Goal: Task Accomplishment & Management: Use online tool/utility

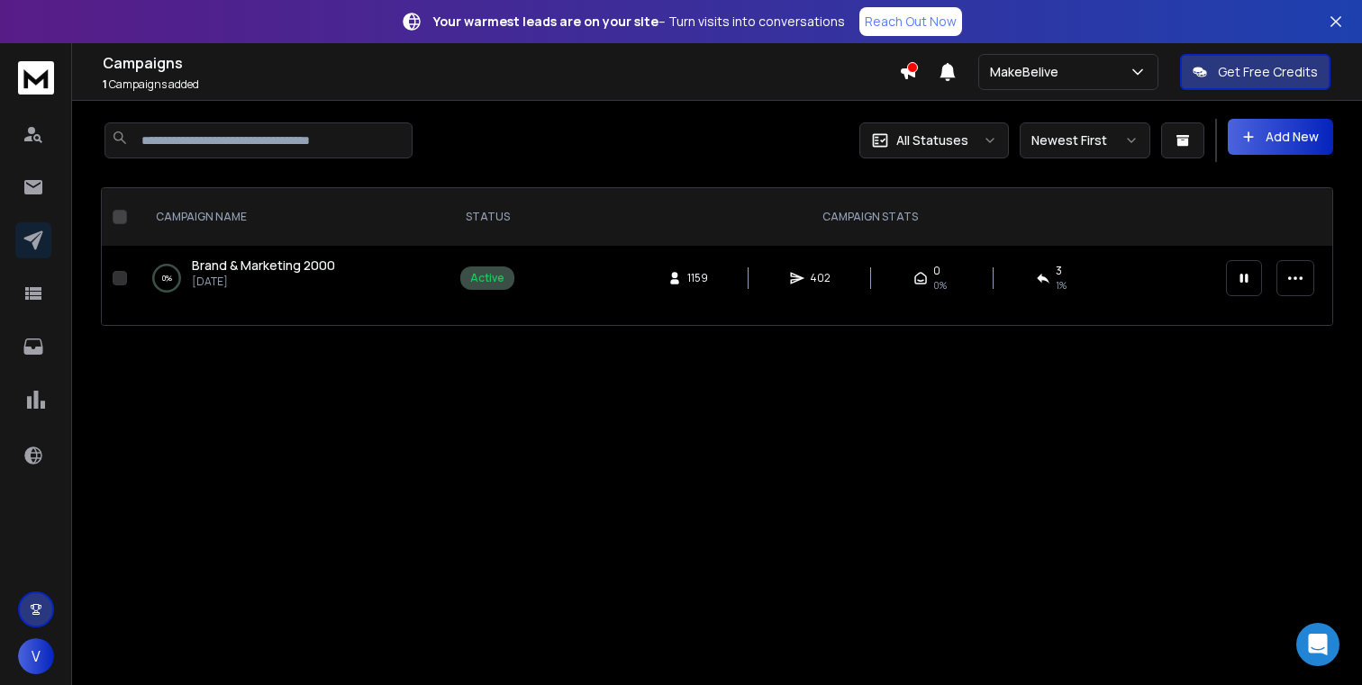
click at [257, 266] on span "Brand & Marketing 2000" at bounding box center [263, 265] width 143 height 17
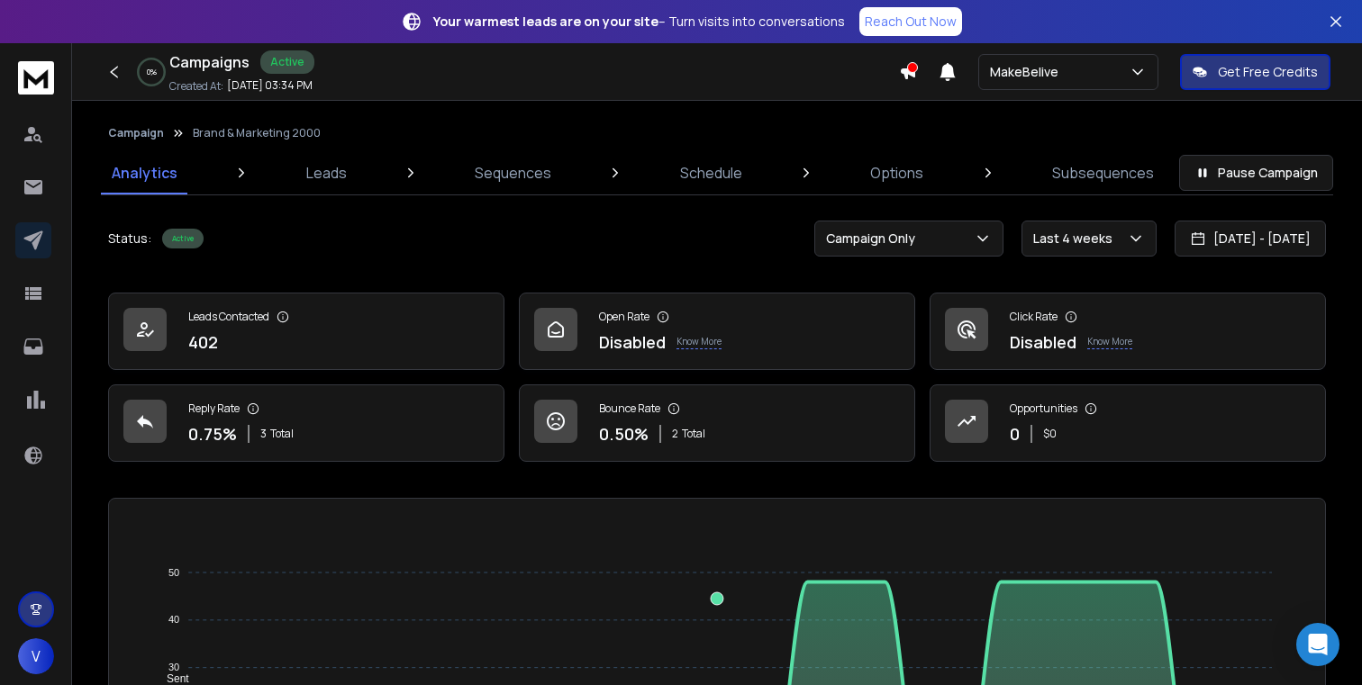
click at [319, 434] on link "Reply Rate 0.75 % 3 Total" at bounding box center [306, 423] width 396 height 77
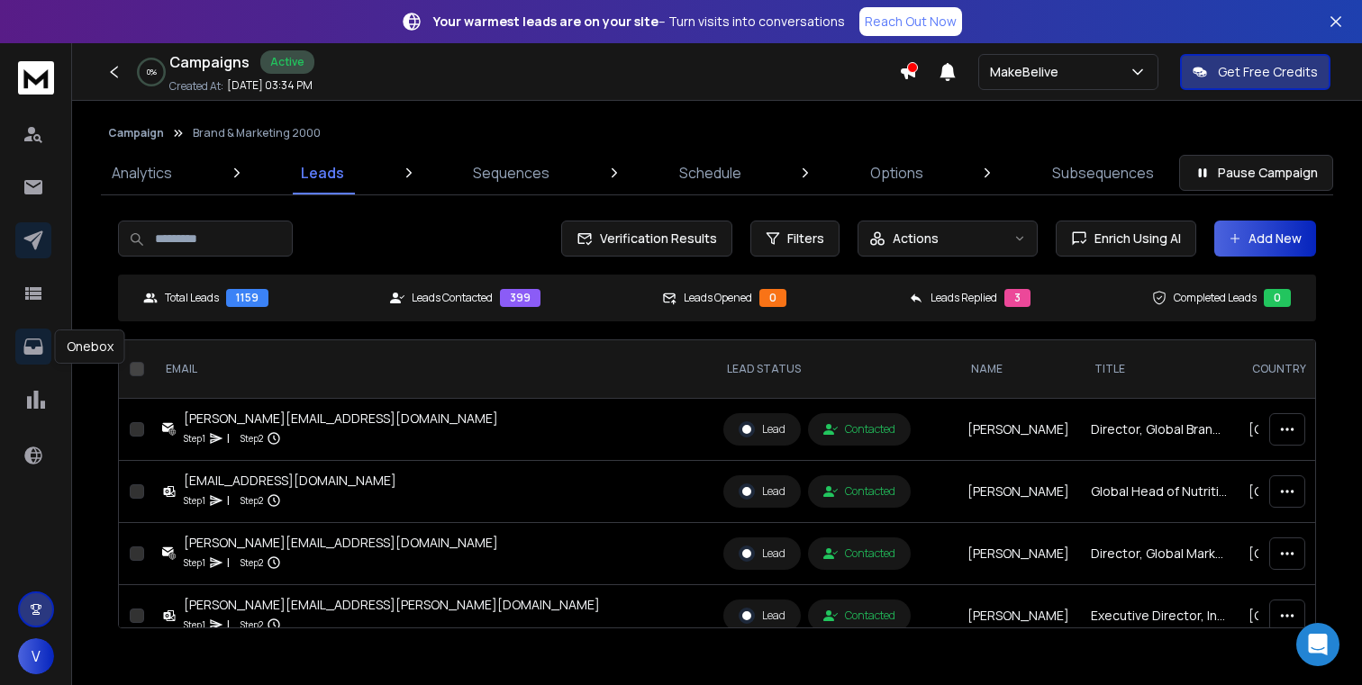
click at [28, 342] on icon at bounding box center [34, 347] width 22 height 22
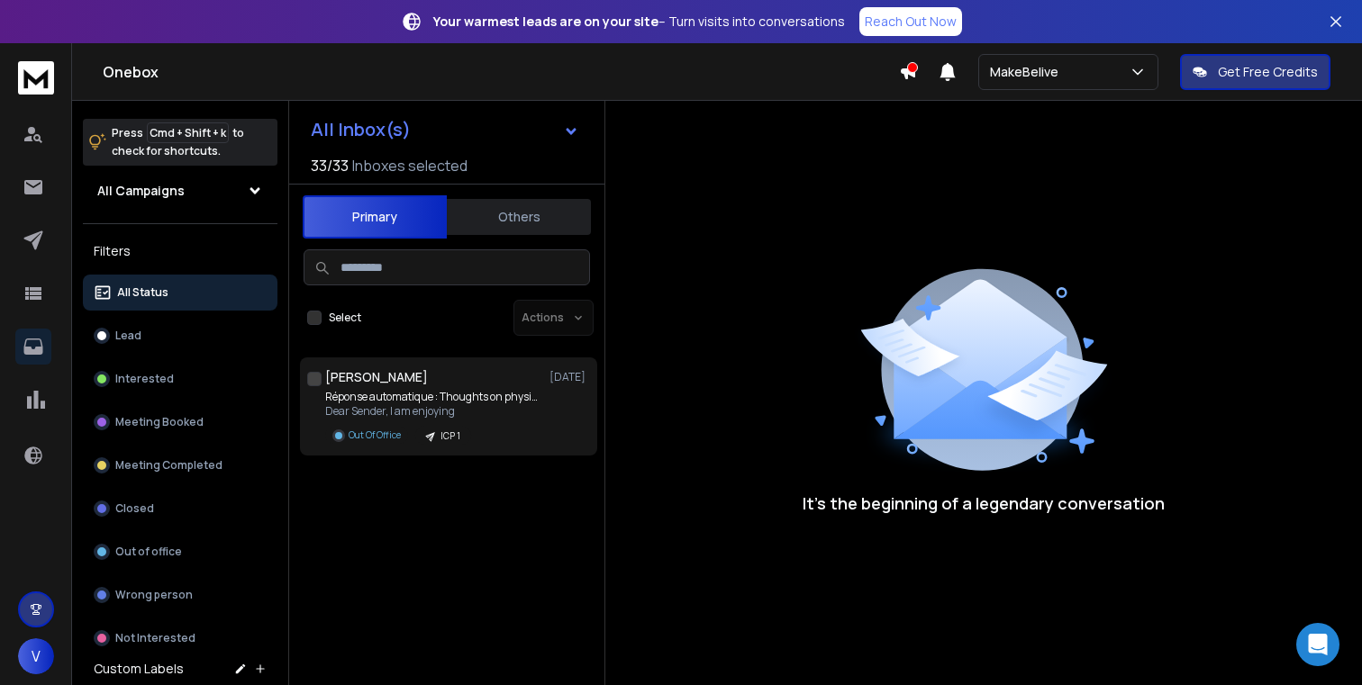
click at [447, 373] on div "Morawski 05 Sep" at bounding box center [457, 377] width 265 height 18
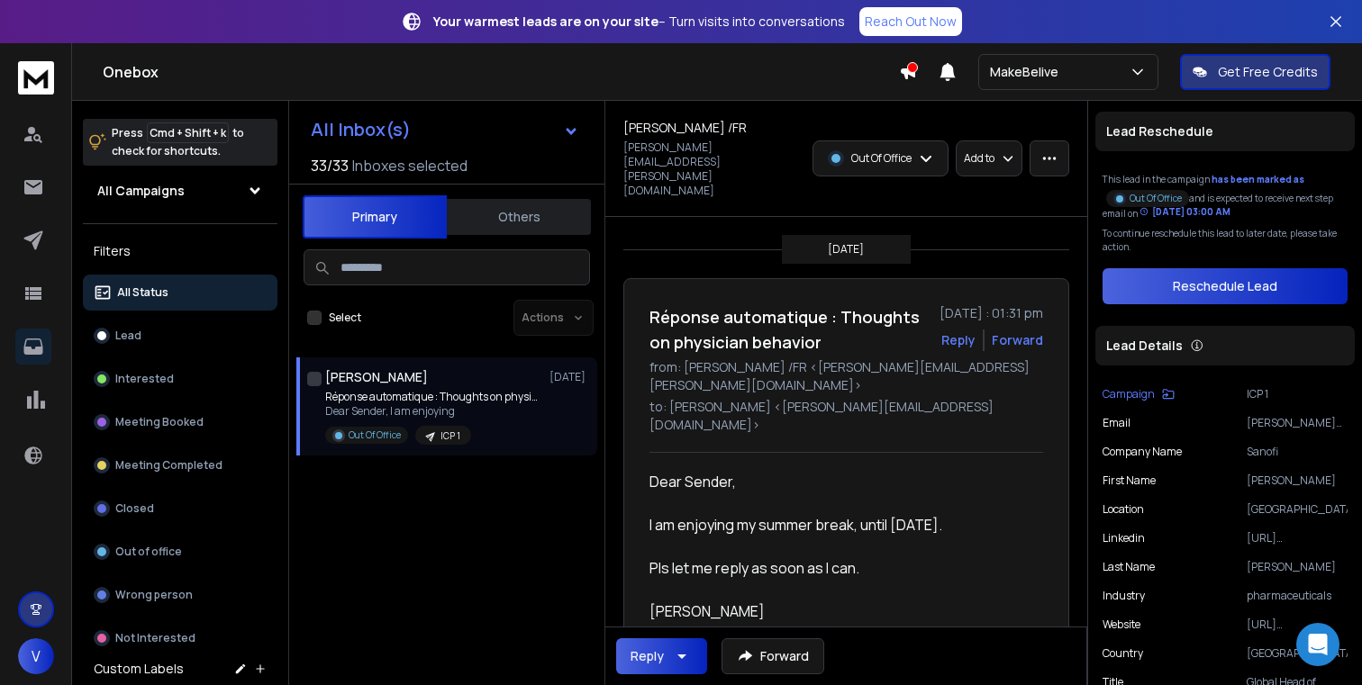
click at [463, 231] on button "Others" at bounding box center [519, 217] width 144 height 40
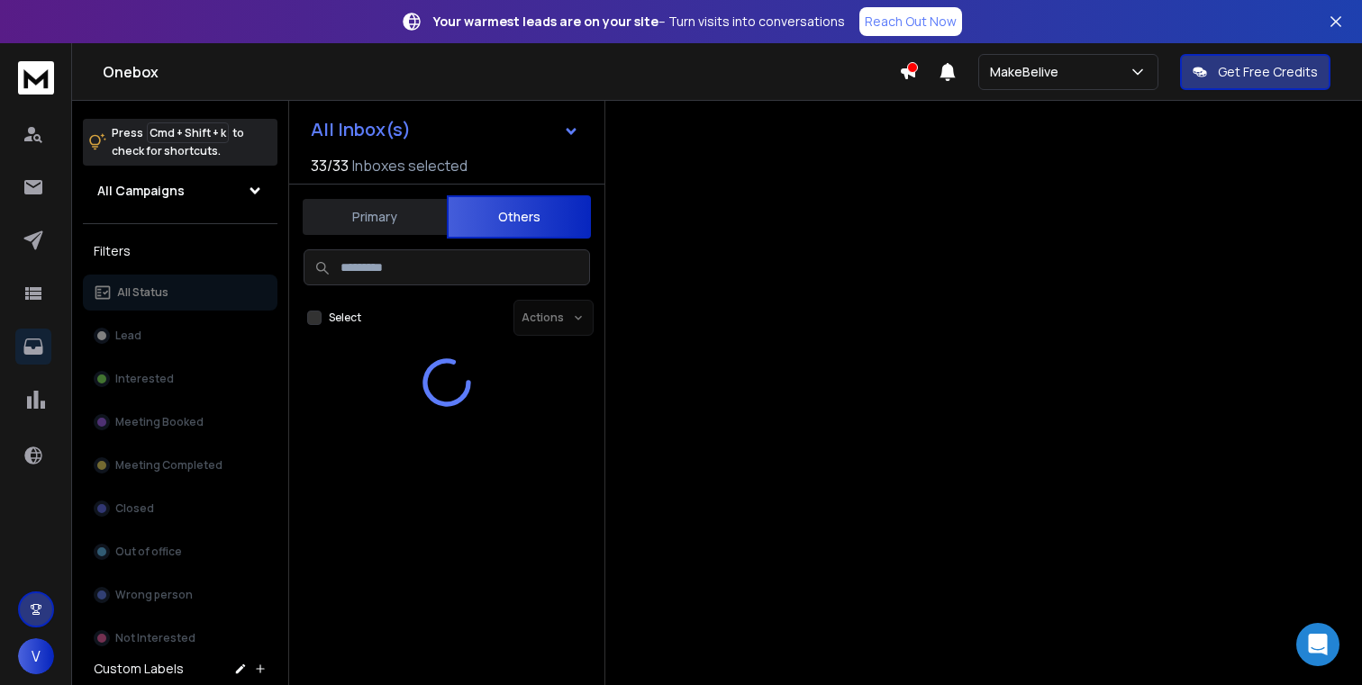
click at [380, 222] on button "Primary" at bounding box center [375, 217] width 144 height 40
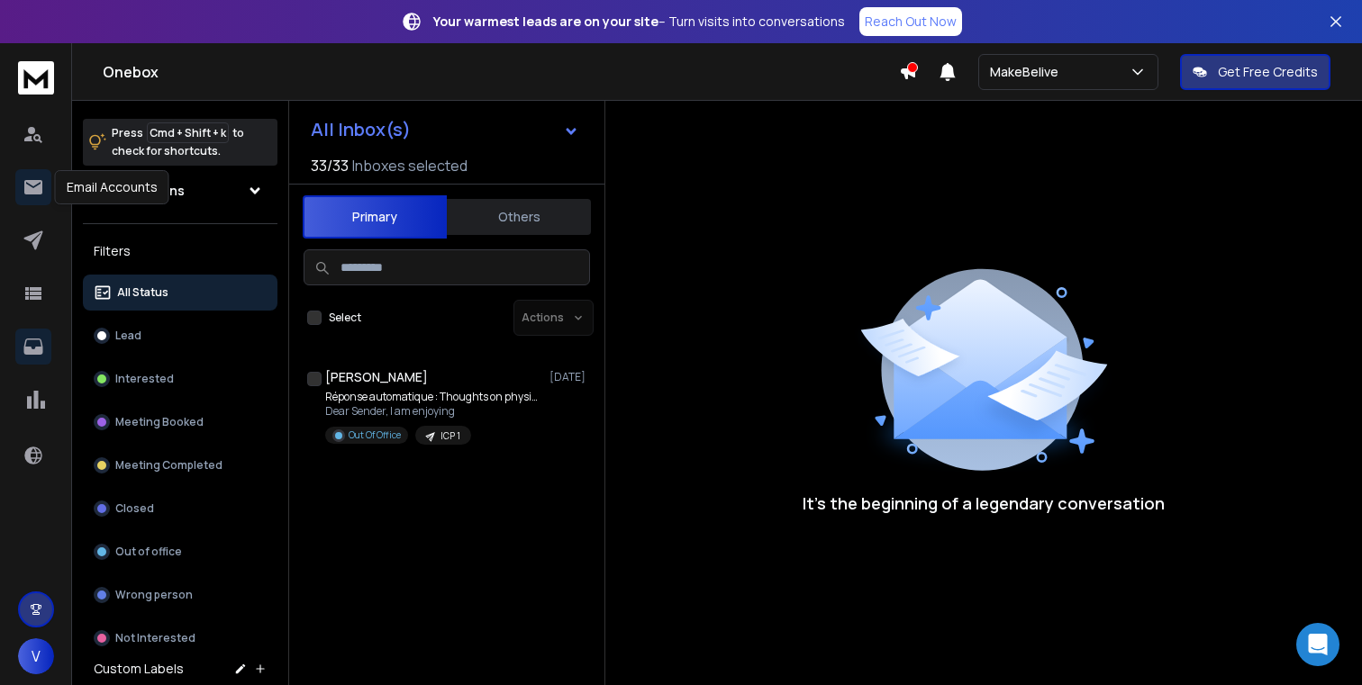
click at [26, 194] on icon at bounding box center [33, 187] width 18 height 14
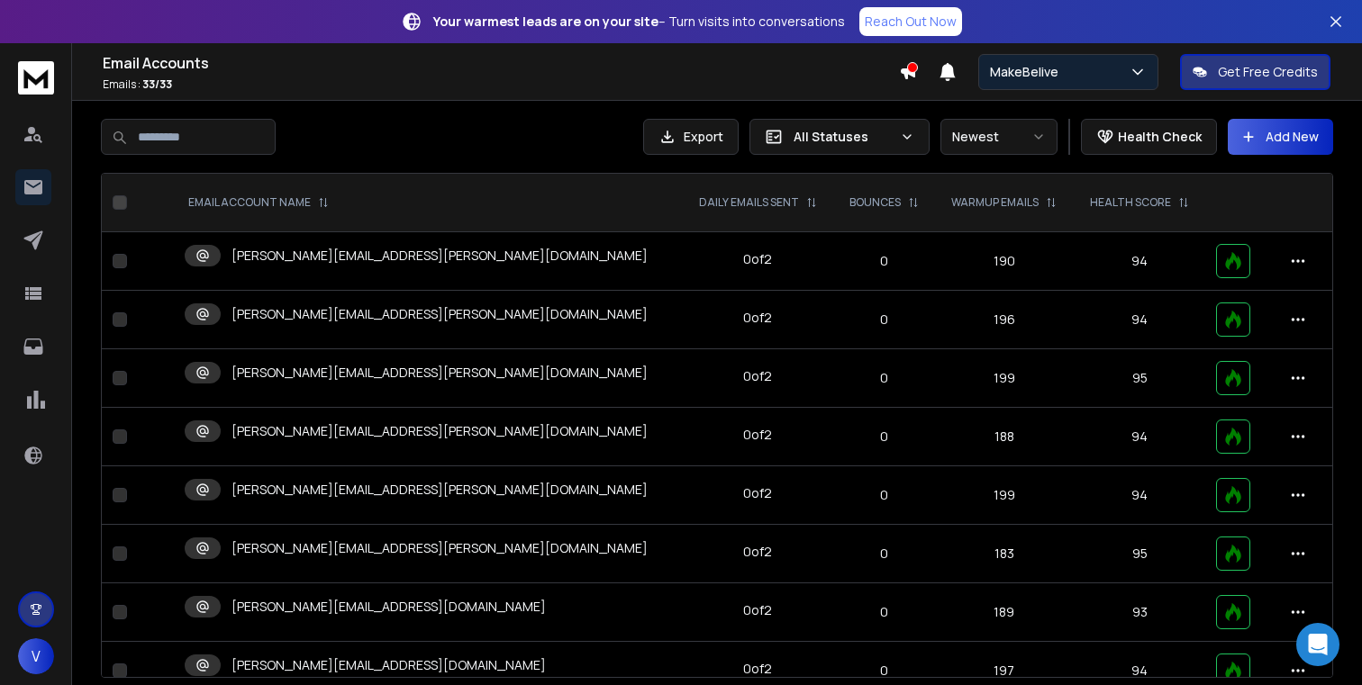
click at [1094, 67] on div "MakeBelive" at bounding box center [1068, 72] width 157 height 18
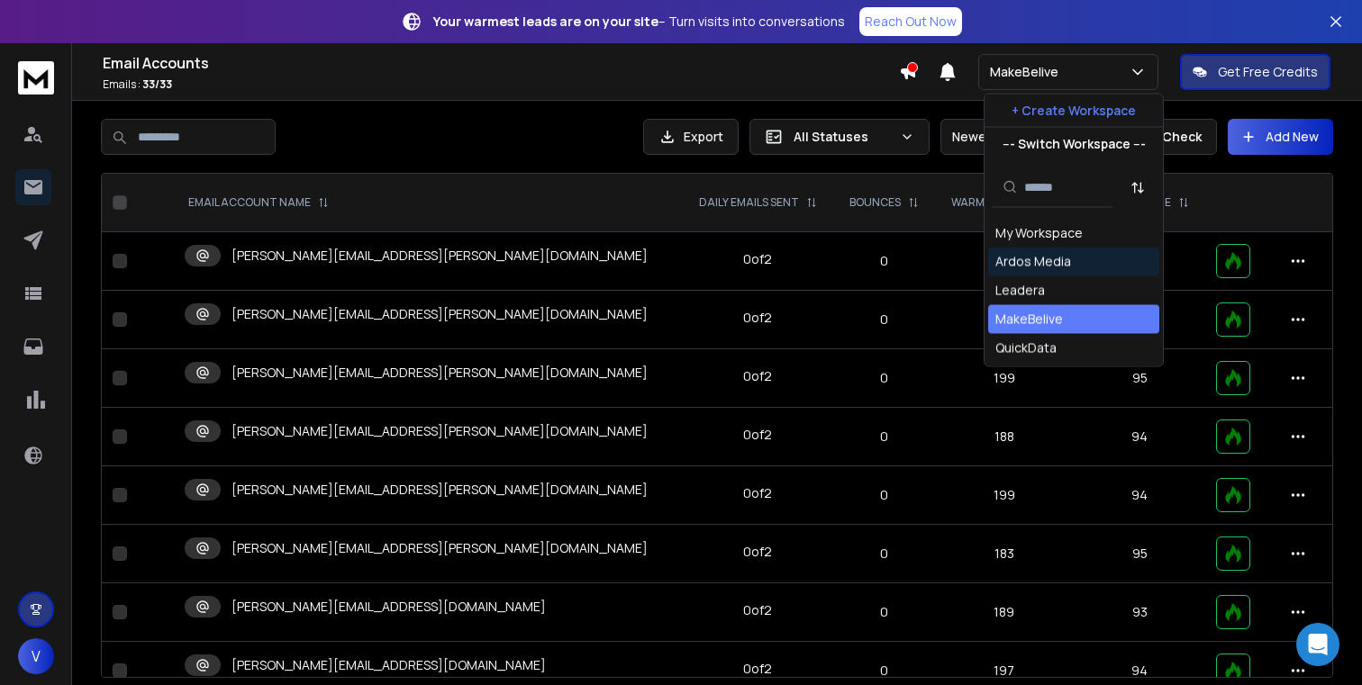
click at [1035, 266] on div "Ardos Media" at bounding box center [1033, 262] width 76 height 18
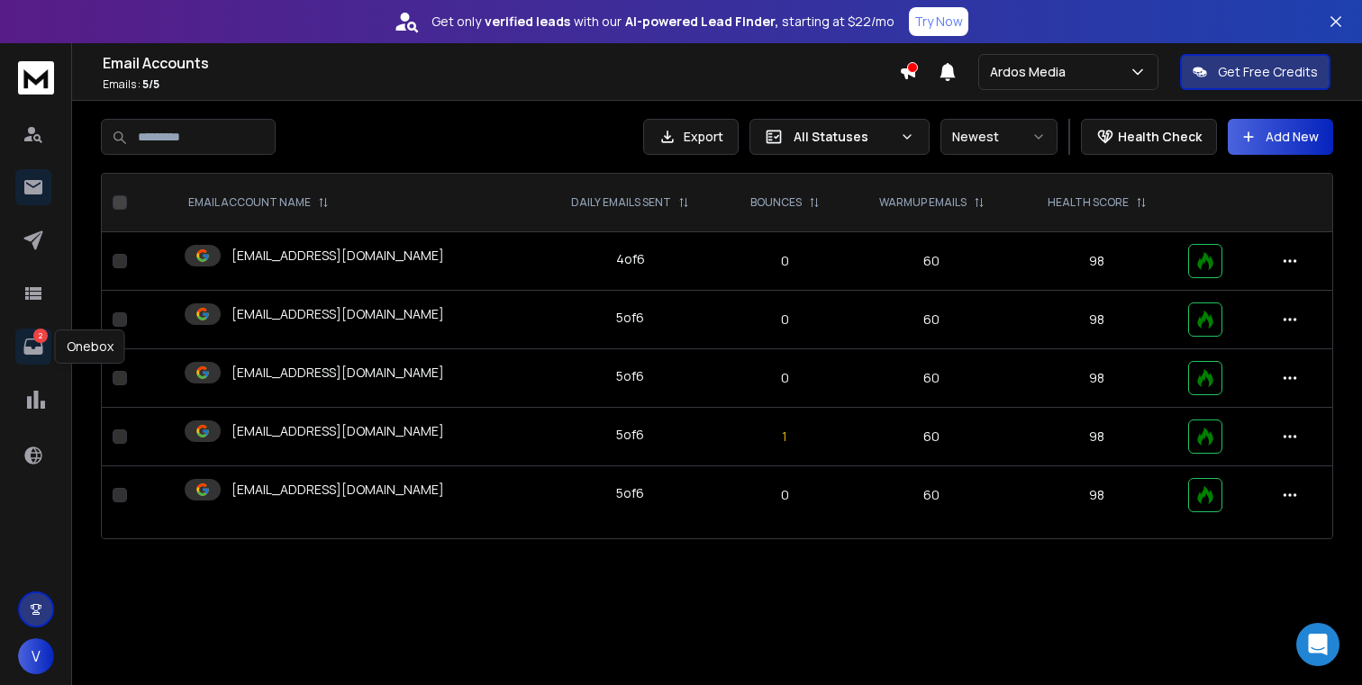
click at [30, 347] on icon at bounding box center [32, 347] width 19 height 16
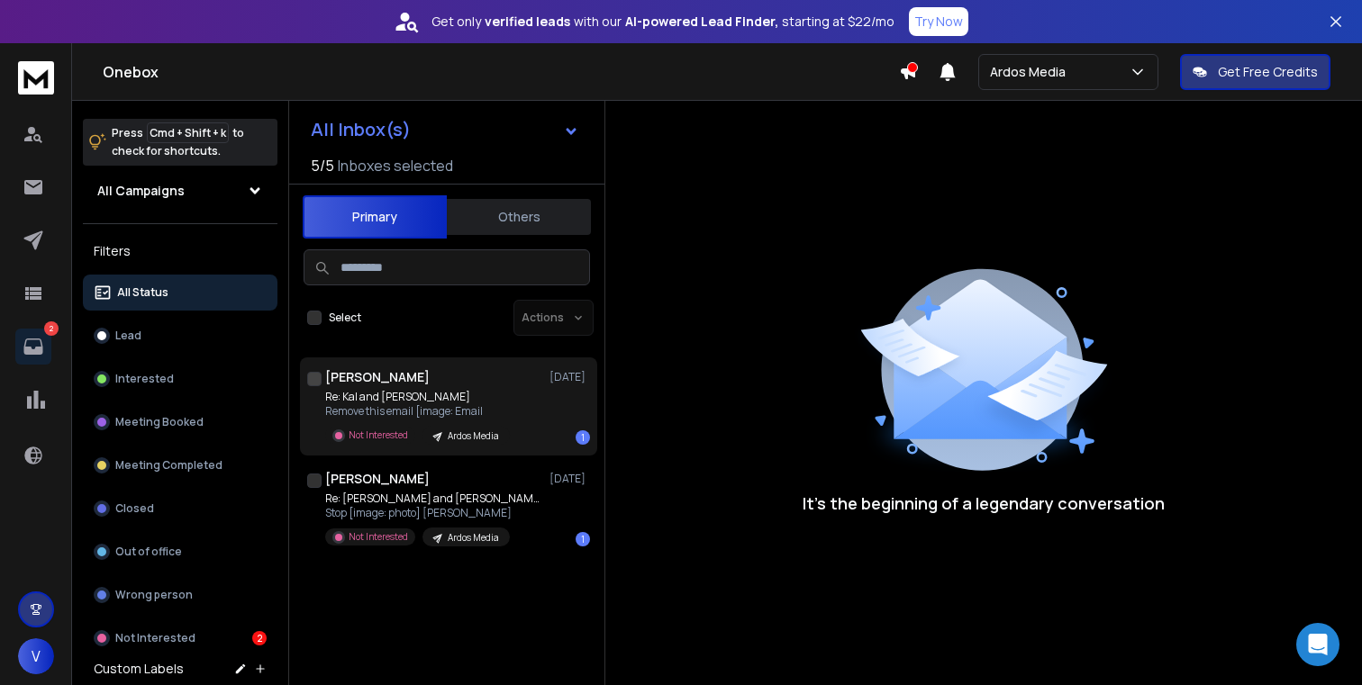
click at [457, 381] on div "[PERSON_NAME] [DATE]" at bounding box center [457, 377] width 265 height 18
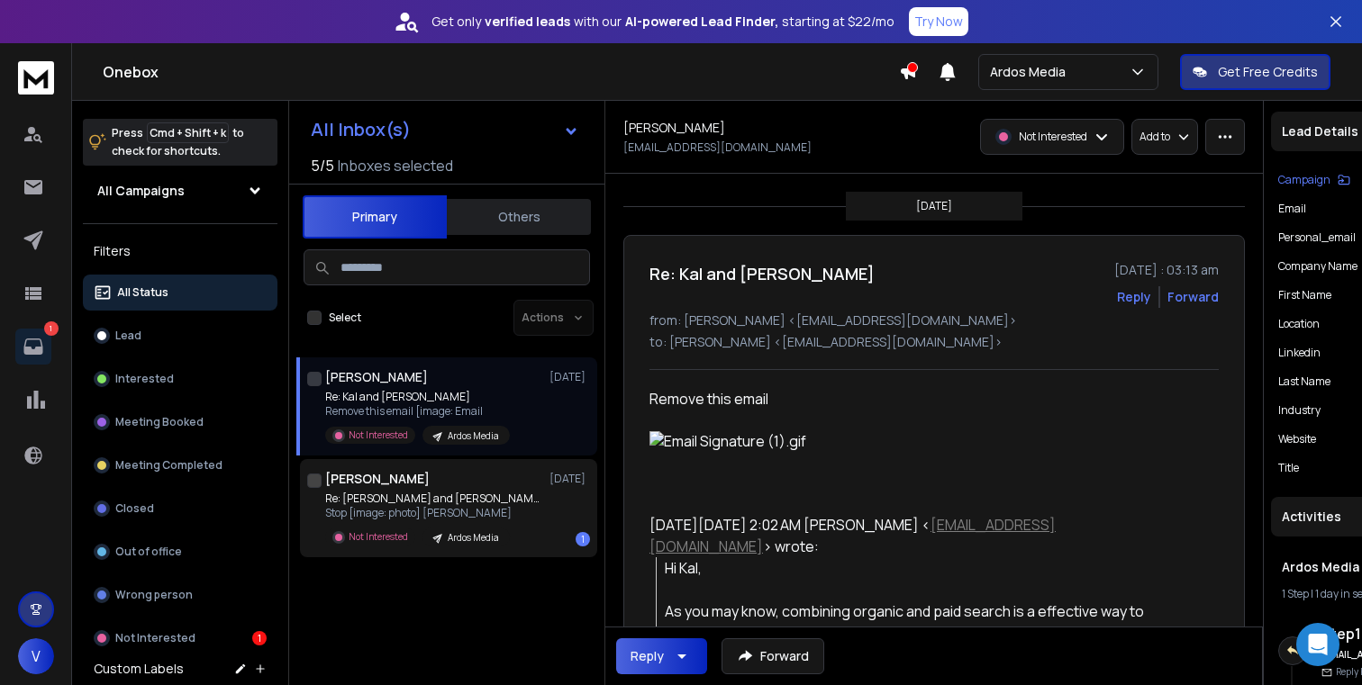
click at [454, 478] on div "[PERSON_NAME] [DATE]" at bounding box center [457, 479] width 265 height 18
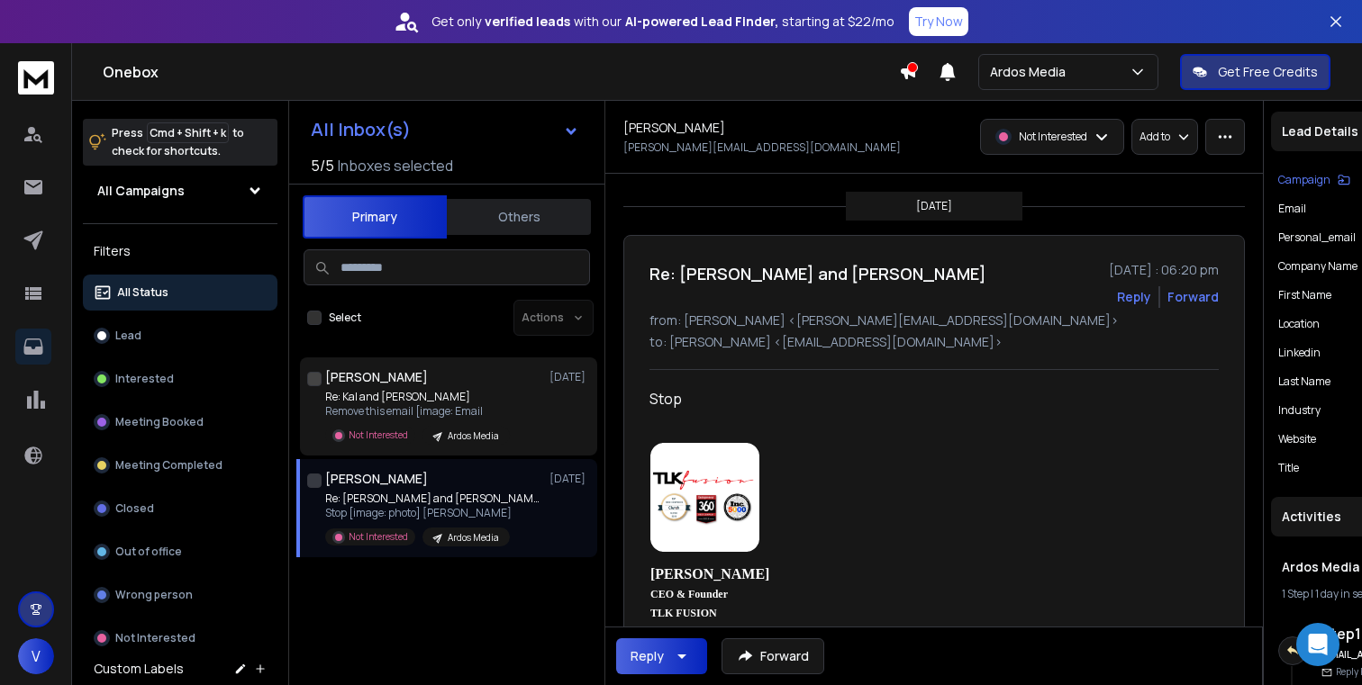
click at [440, 377] on div "[PERSON_NAME] [DATE]" at bounding box center [457, 377] width 265 height 18
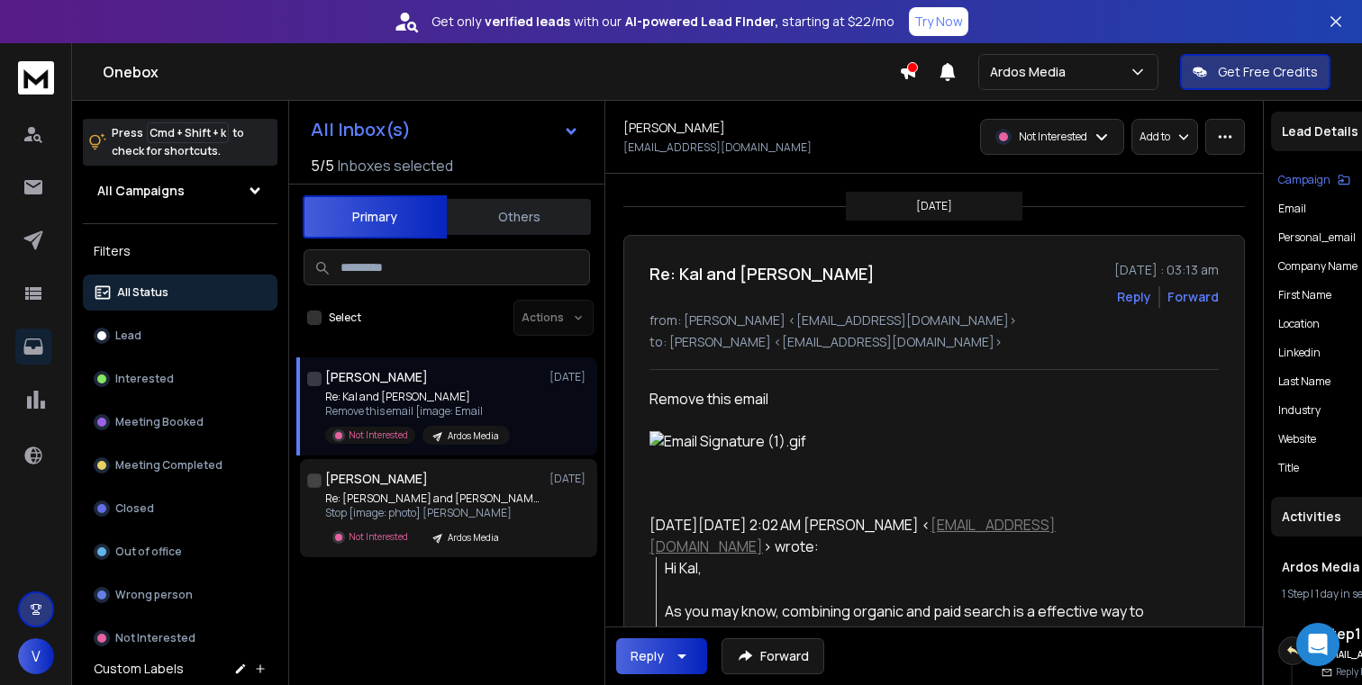
click at [426, 472] on div "[PERSON_NAME] [DATE]" at bounding box center [457, 479] width 265 height 18
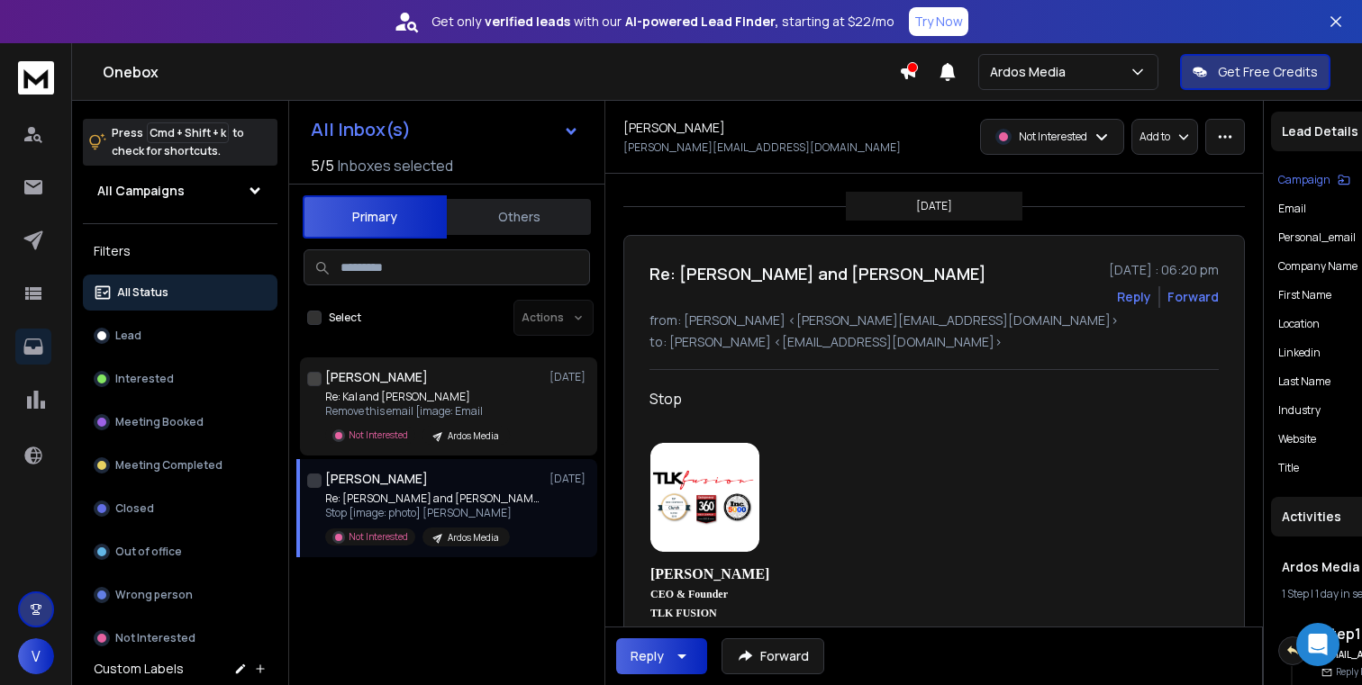
click at [427, 407] on p "Remove this email [image: Email" at bounding box center [417, 411] width 185 height 14
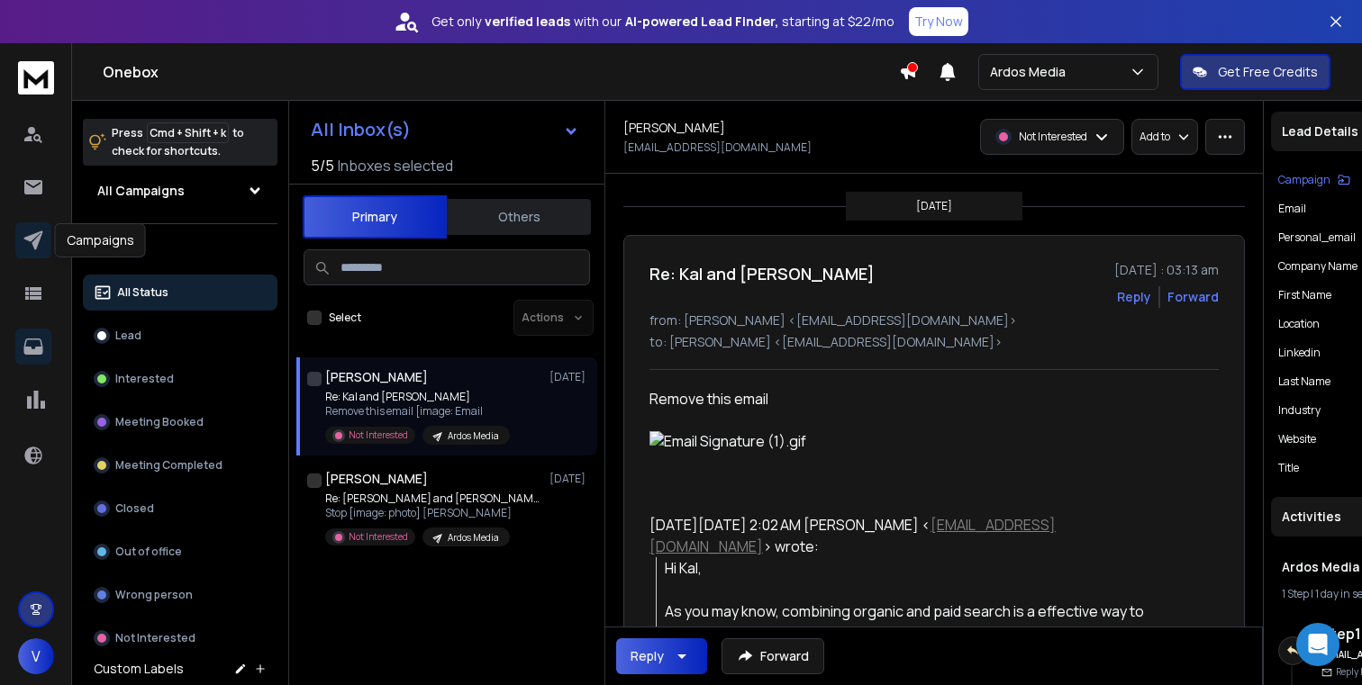
click at [34, 246] on icon at bounding box center [32, 240] width 19 height 19
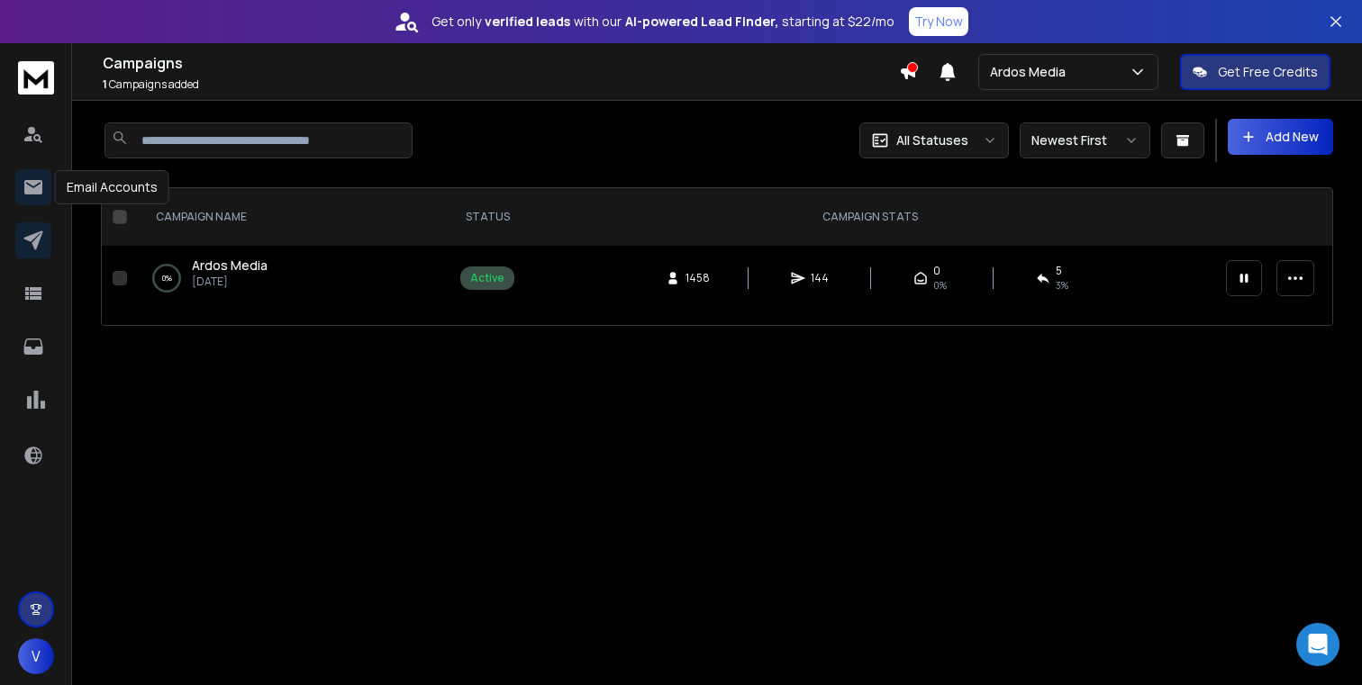
click at [19, 180] on link at bounding box center [33, 187] width 36 height 36
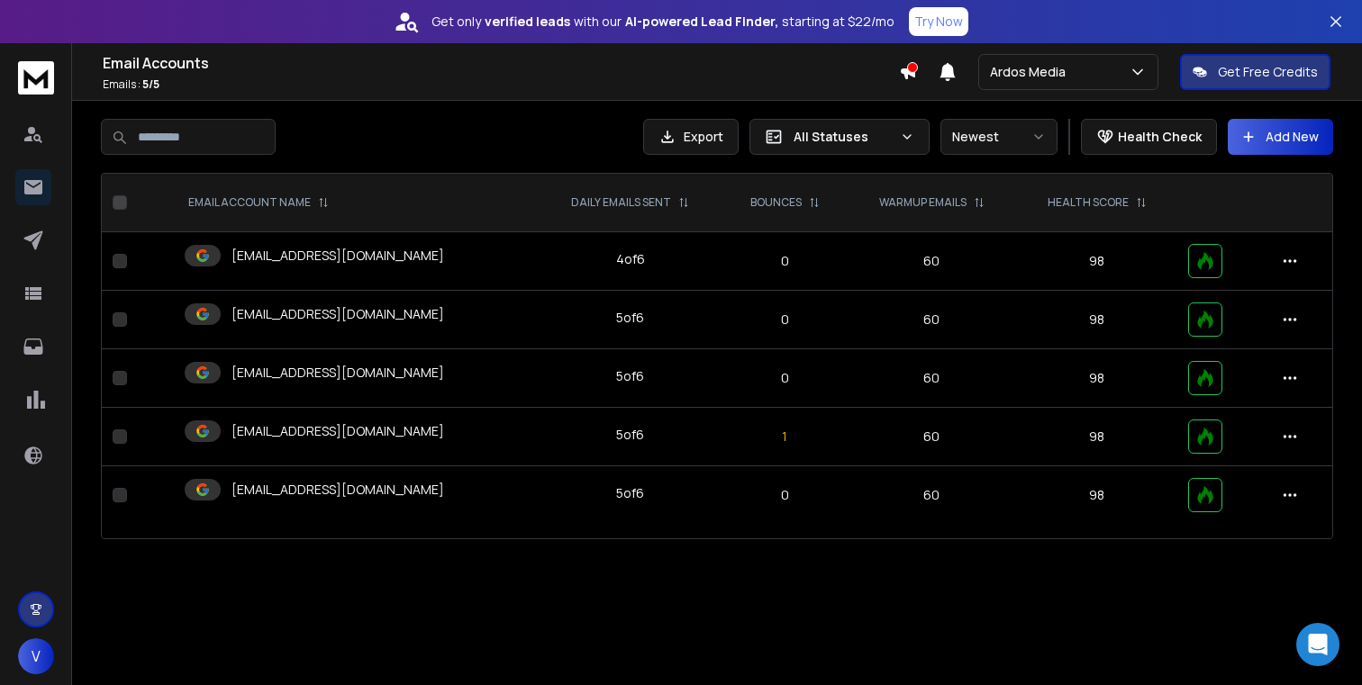
click at [109, 204] on th at bounding box center [138, 203] width 72 height 59
click at [113, 204] on button "Select this Page" at bounding box center [120, 202] width 14 height 14
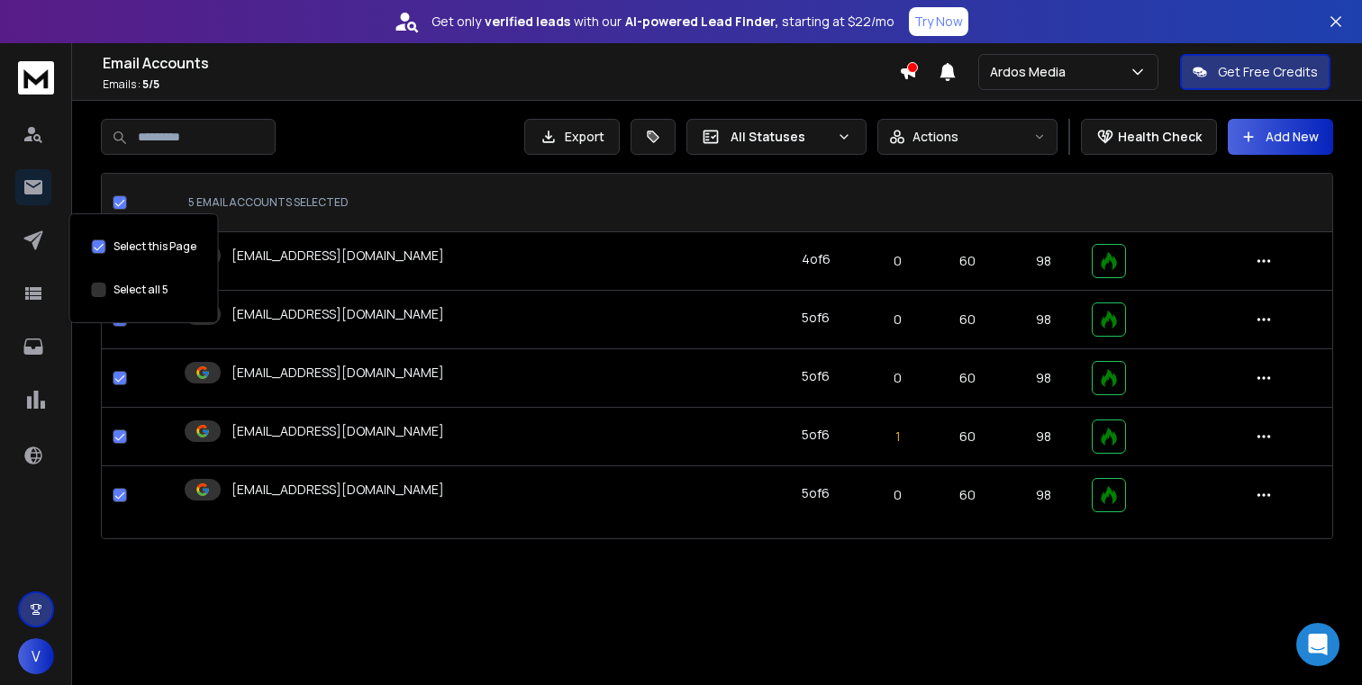
click at [155, 295] on label "Select all 5" at bounding box center [140, 290] width 55 height 14
click at [553, 267] on td "[EMAIL_ADDRESS][DOMAIN_NAME]" at bounding box center [469, 261] width 590 height 59
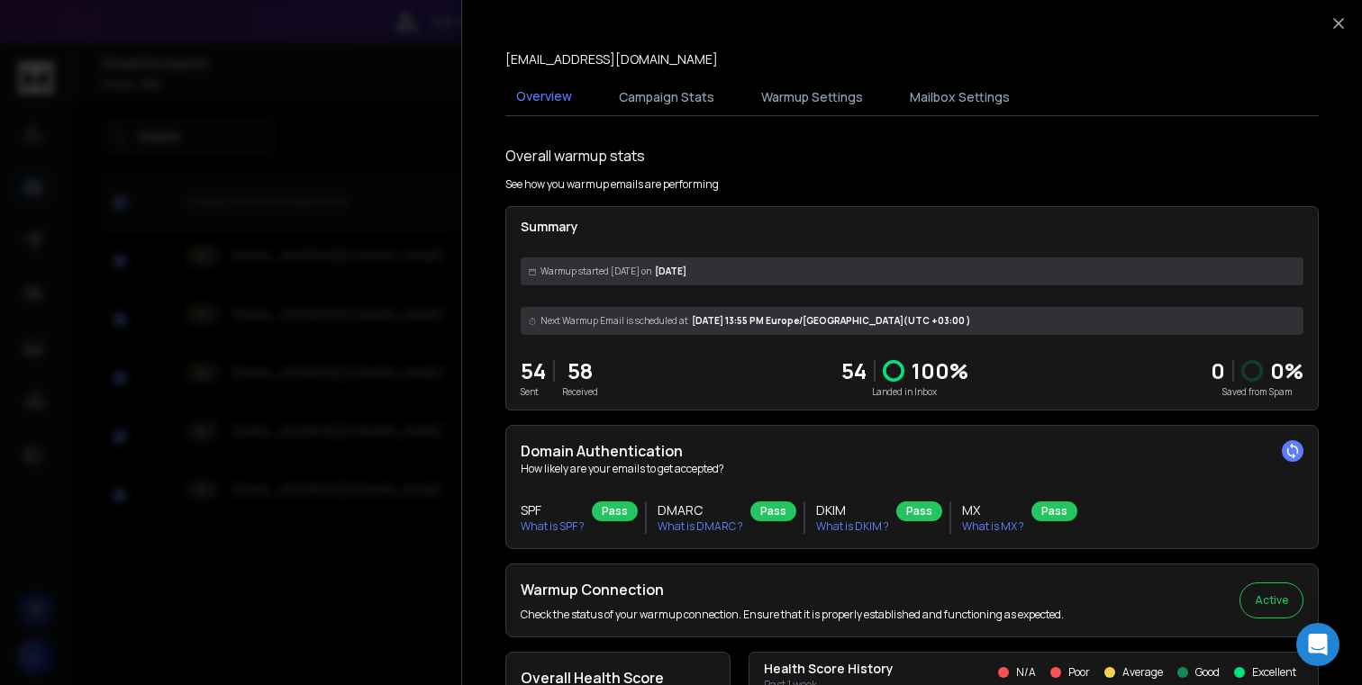
click at [305, 269] on div at bounding box center [681, 342] width 1362 height 685
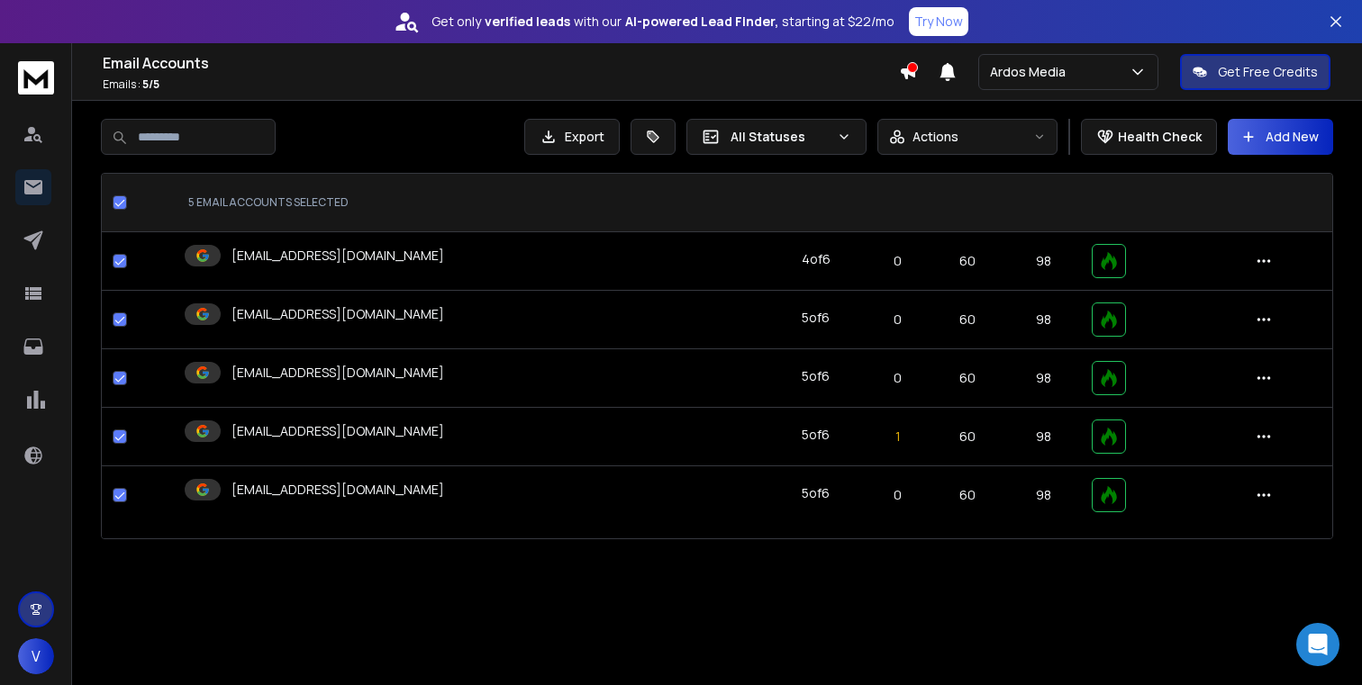
click at [281, 261] on p "[EMAIL_ADDRESS][DOMAIN_NAME]" at bounding box center [337, 256] width 213 height 18
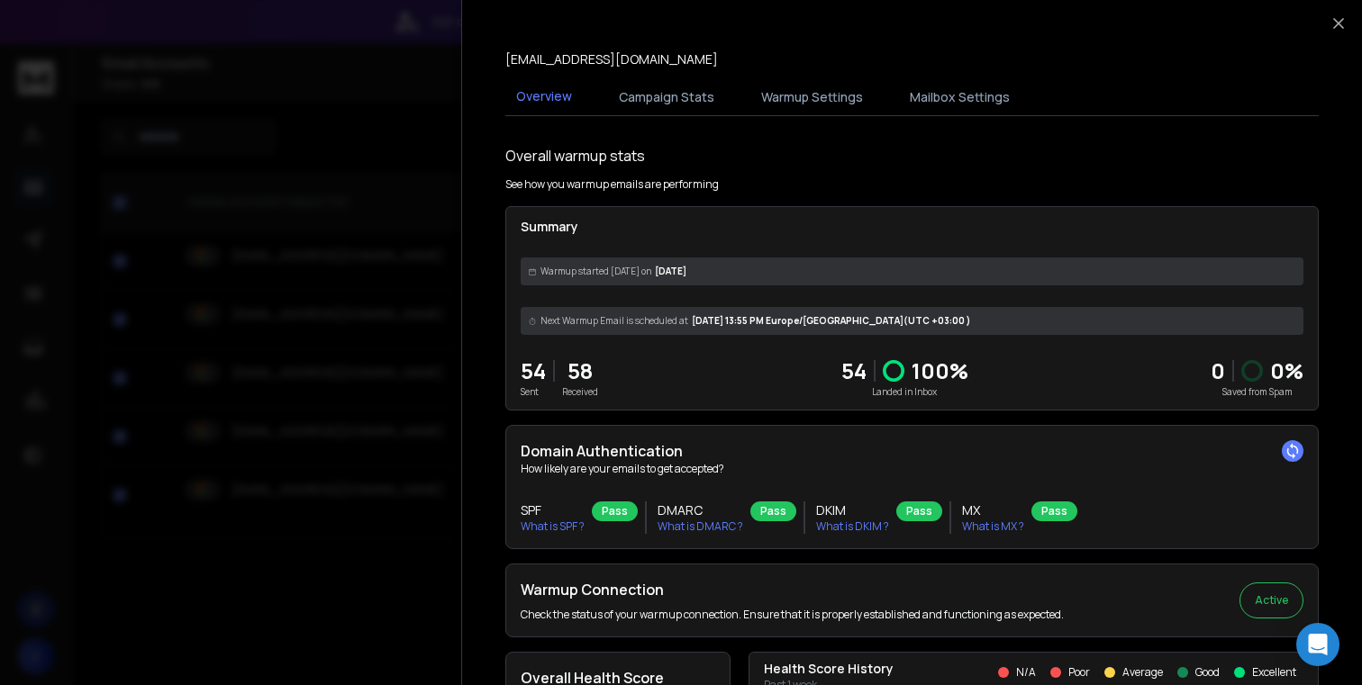
click at [395, 92] on div at bounding box center [681, 342] width 1362 height 685
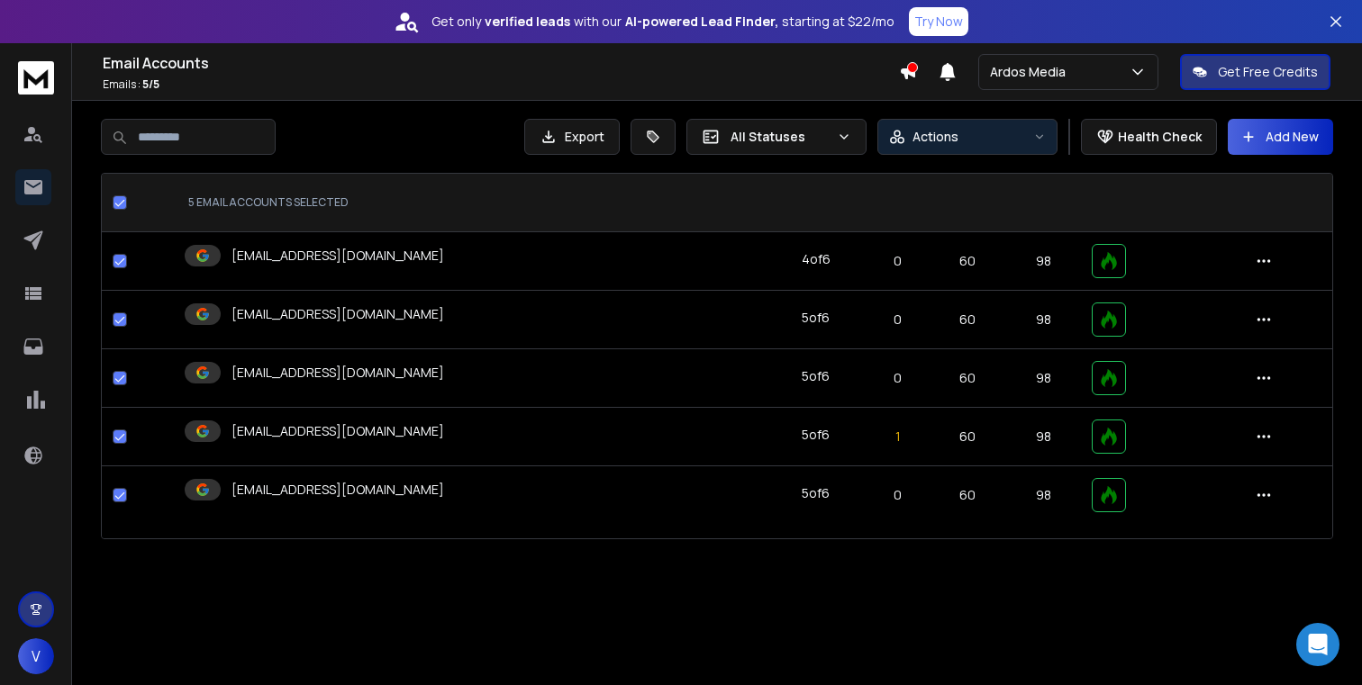
click at [958, 140] on p "Actions" at bounding box center [935, 137] width 46 height 18
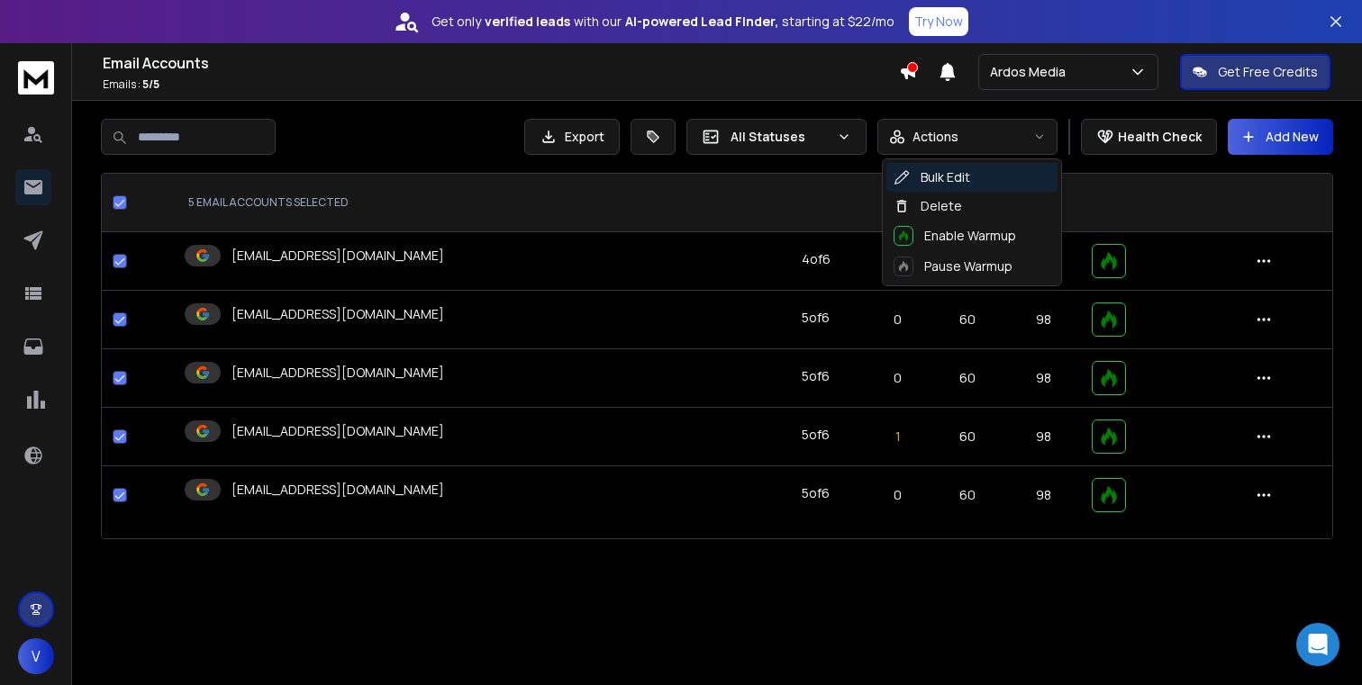
click at [959, 180] on div "Bulk Edit" at bounding box center [932, 177] width 77 height 18
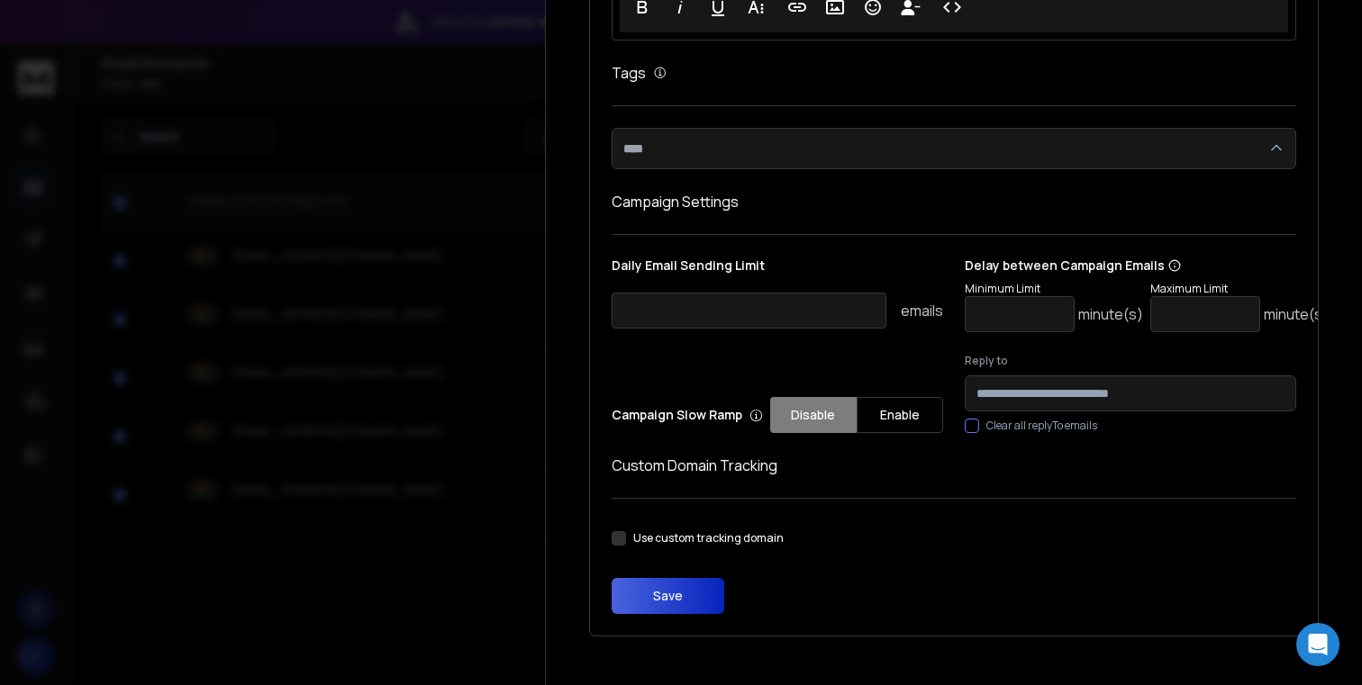
scroll to position [378, 0]
click at [745, 313] on input "number" at bounding box center [749, 309] width 275 height 36
type input "**"
click at [695, 588] on button "Save" at bounding box center [668, 594] width 113 height 36
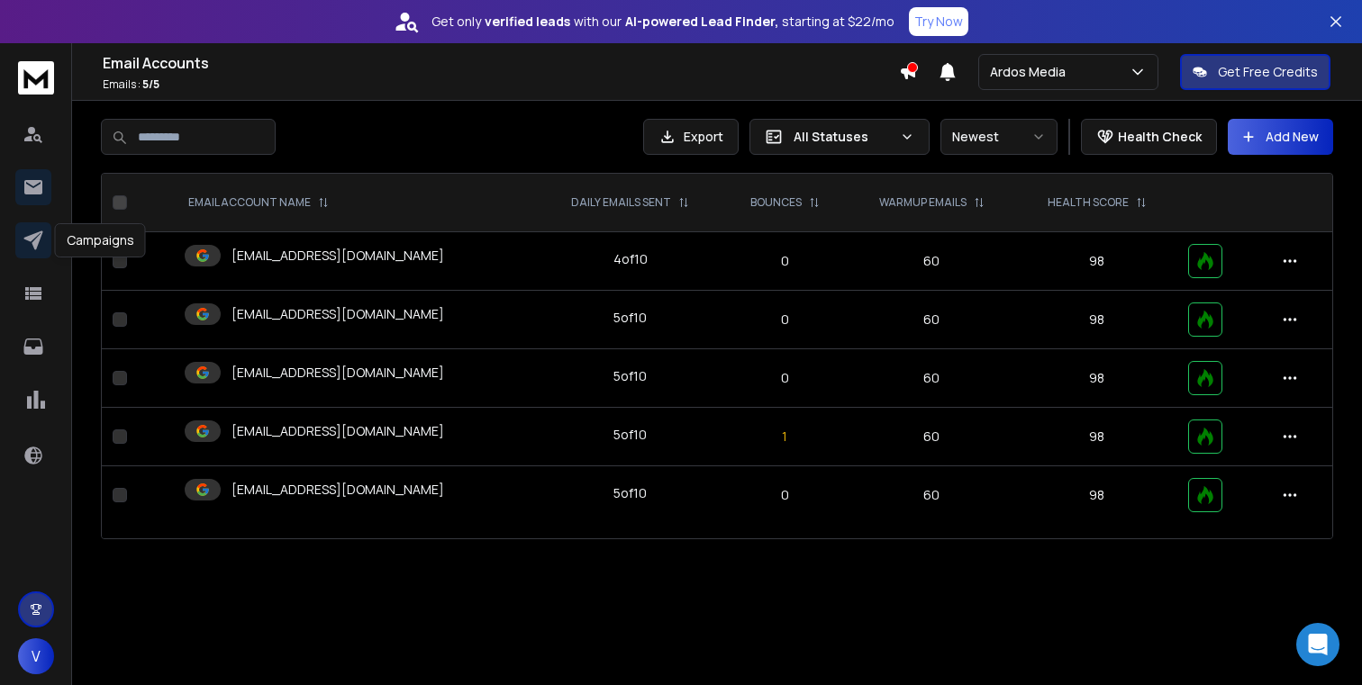
click at [32, 238] on icon at bounding box center [32, 240] width 19 height 19
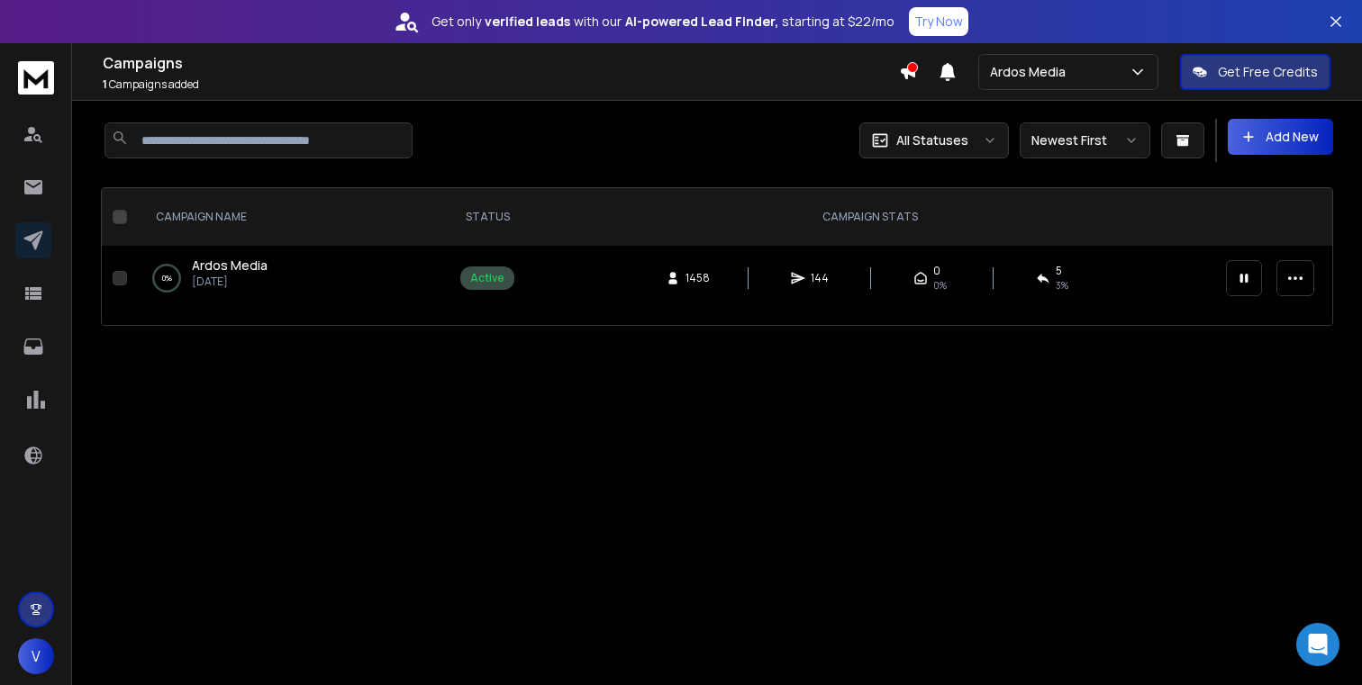
click at [235, 286] on p "[DATE]" at bounding box center [230, 282] width 76 height 14
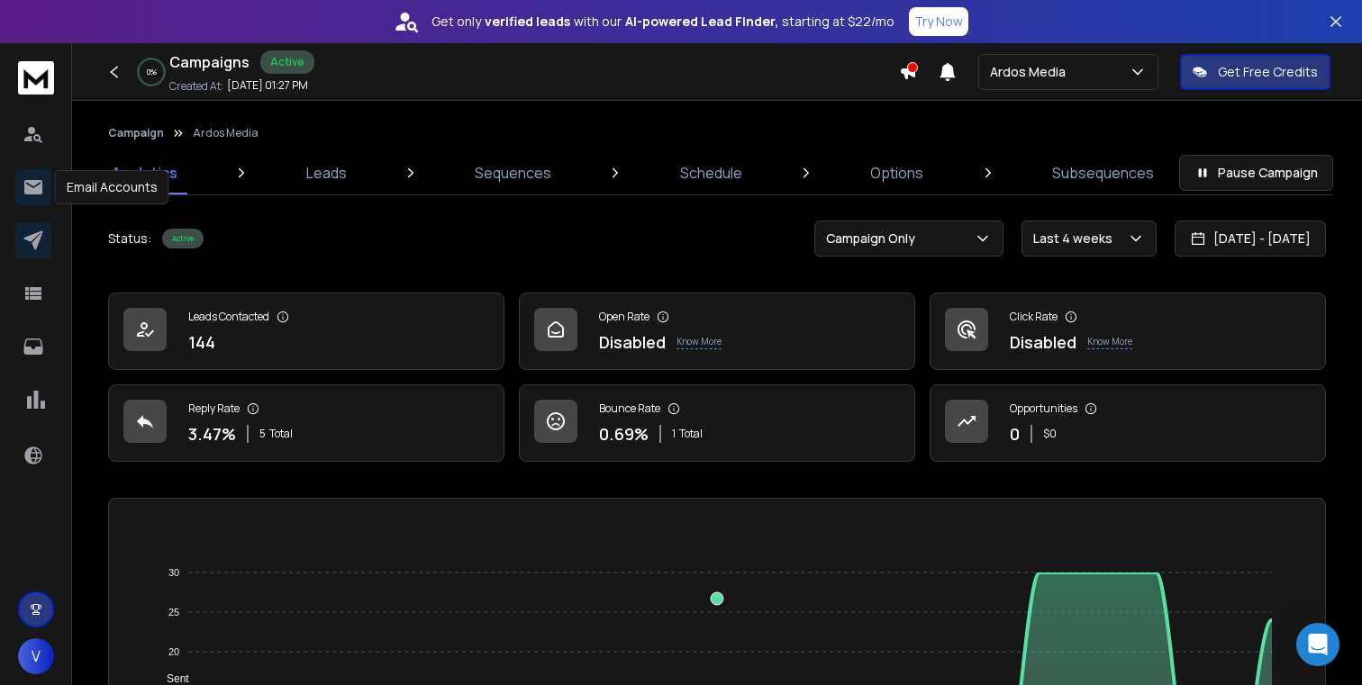
click at [24, 186] on icon at bounding box center [33, 187] width 18 height 14
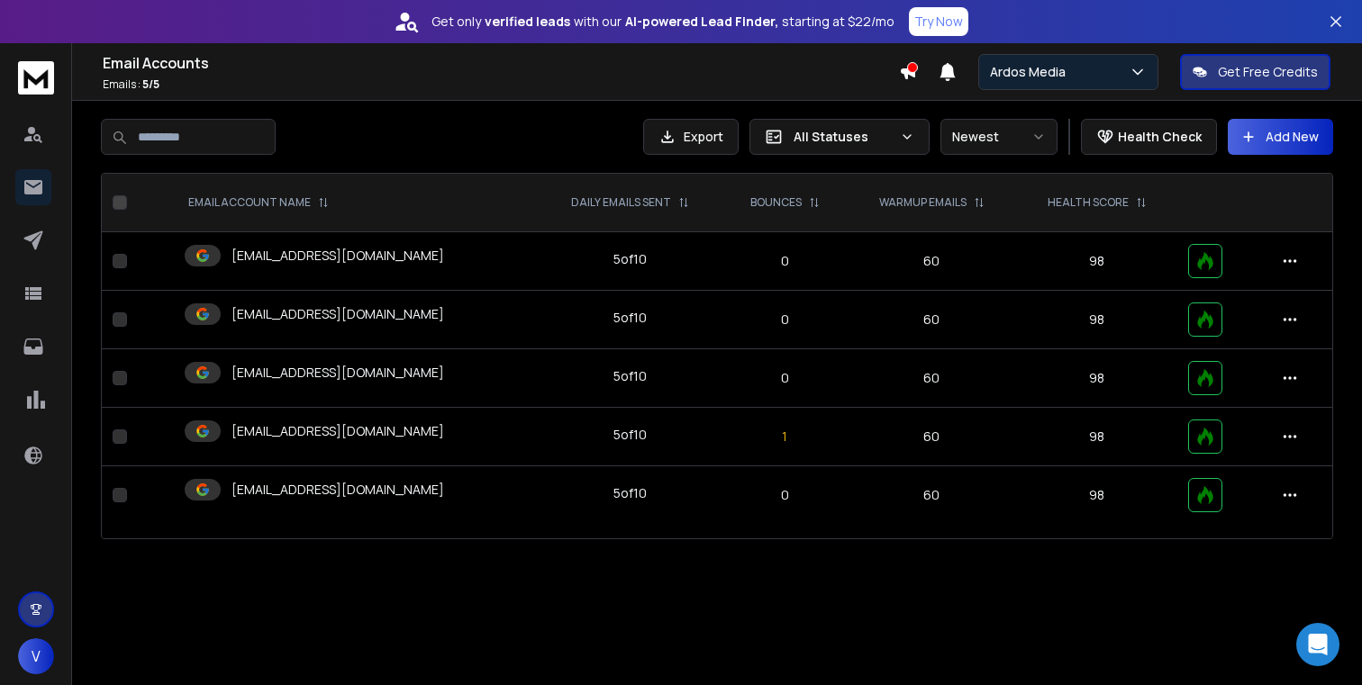
click at [1021, 76] on p "Ardos Media" at bounding box center [1031, 72] width 83 height 18
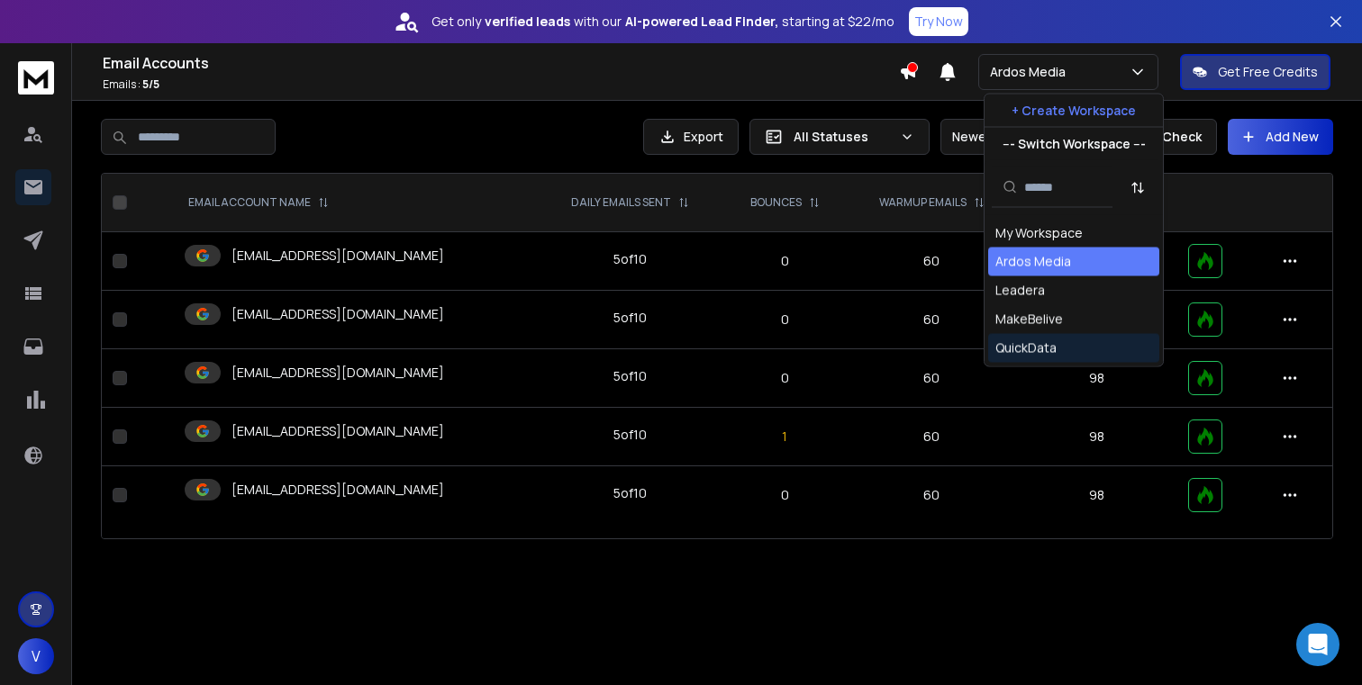
click at [823, 86] on p "Emails : 5 / 5" at bounding box center [501, 84] width 796 height 14
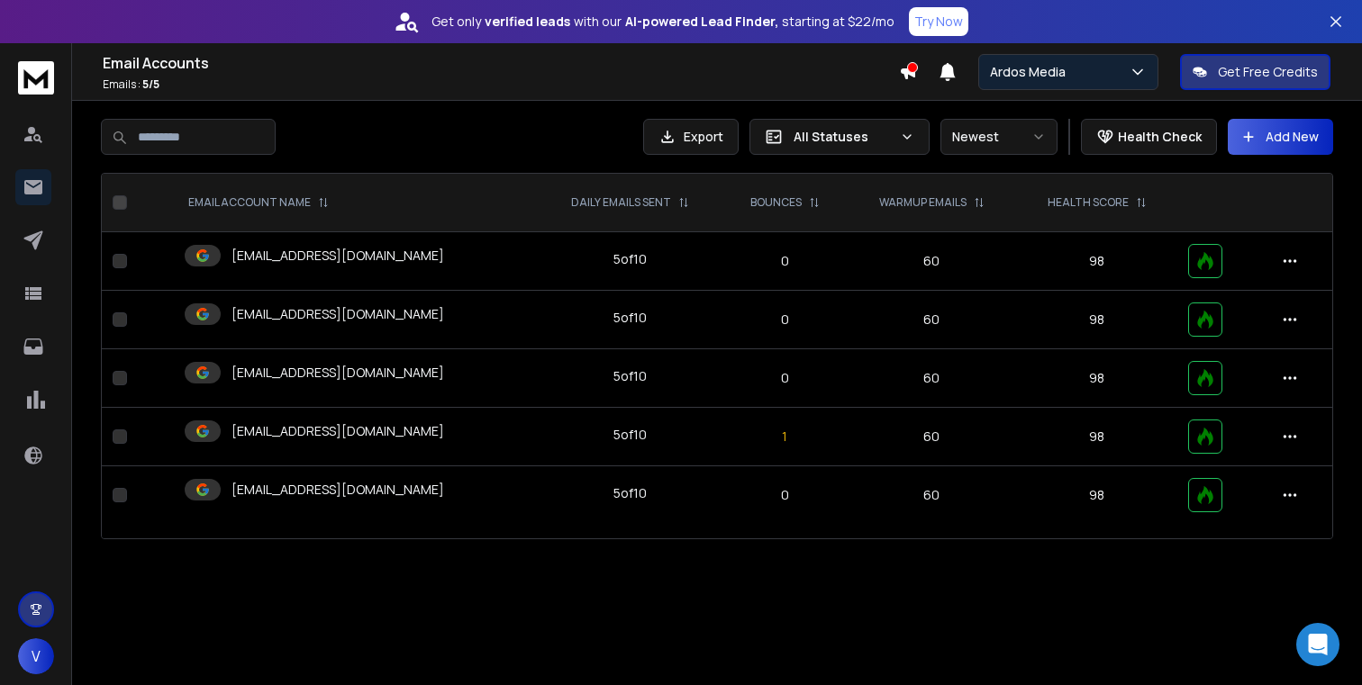
click at [1129, 71] on div "Ardos Media" at bounding box center [1068, 72] width 157 height 18
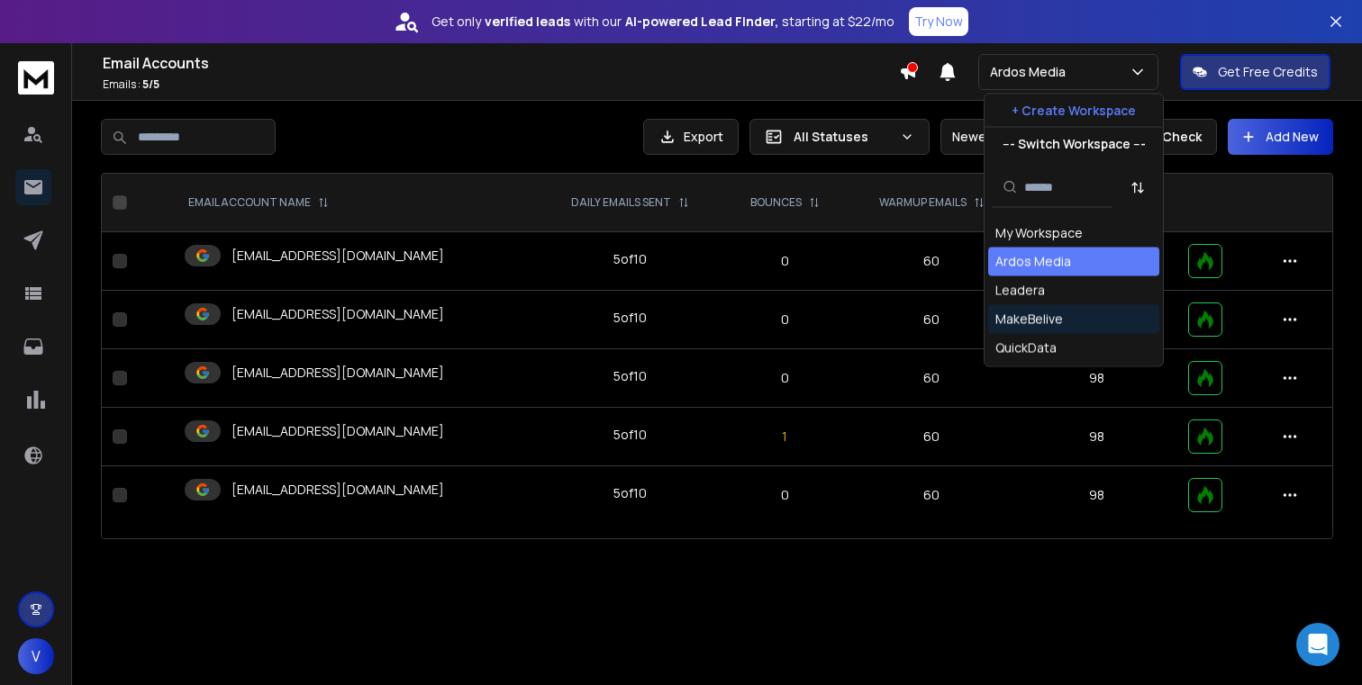
click at [1062, 323] on div "MakeBelive" at bounding box center [1073, 319] width 171 height 29
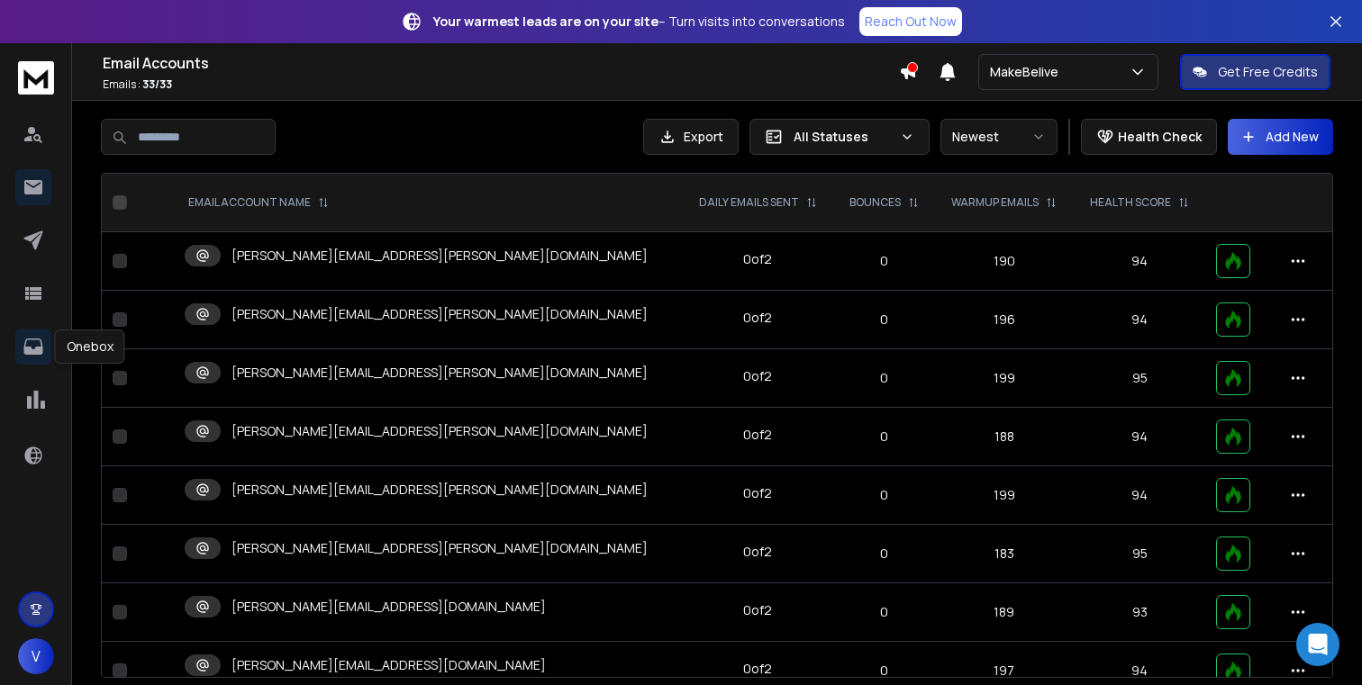
click at [34, 336] on icon at bounding box center [34, 347] width 22 height 22
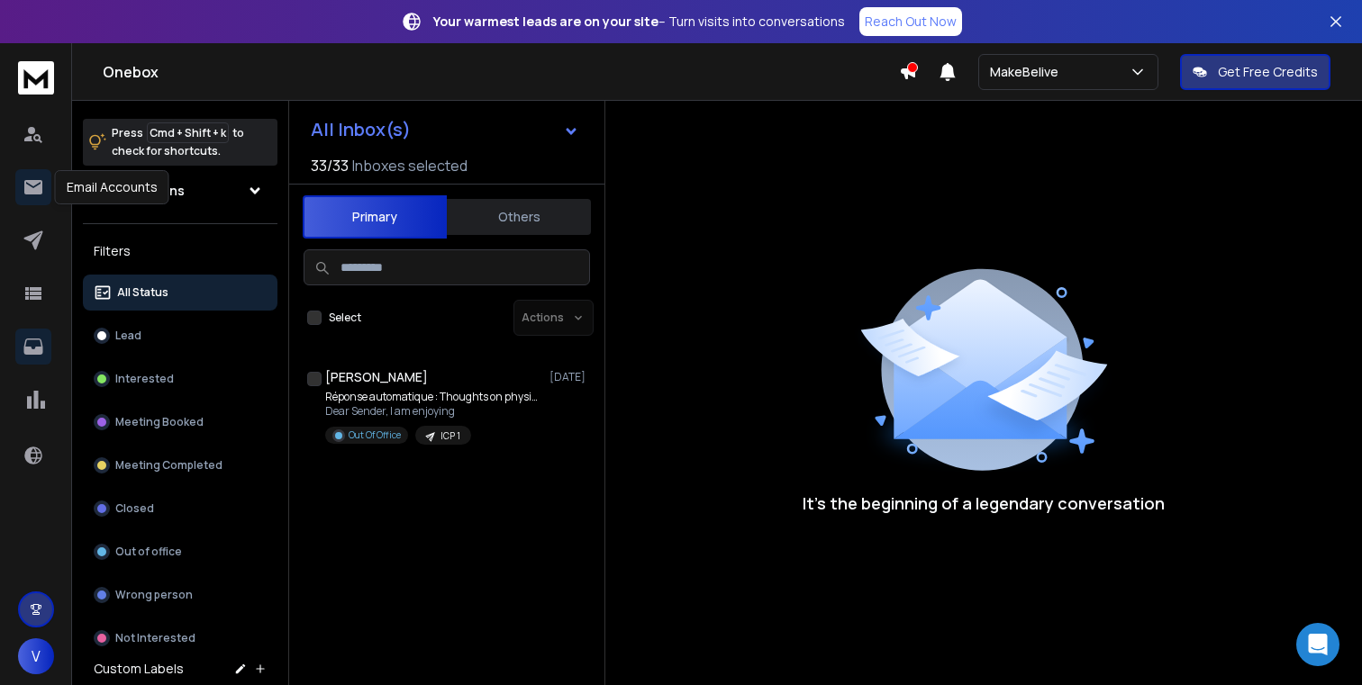
click at [43, 190] on link at bounding box center [33, 187] width 36 height 36
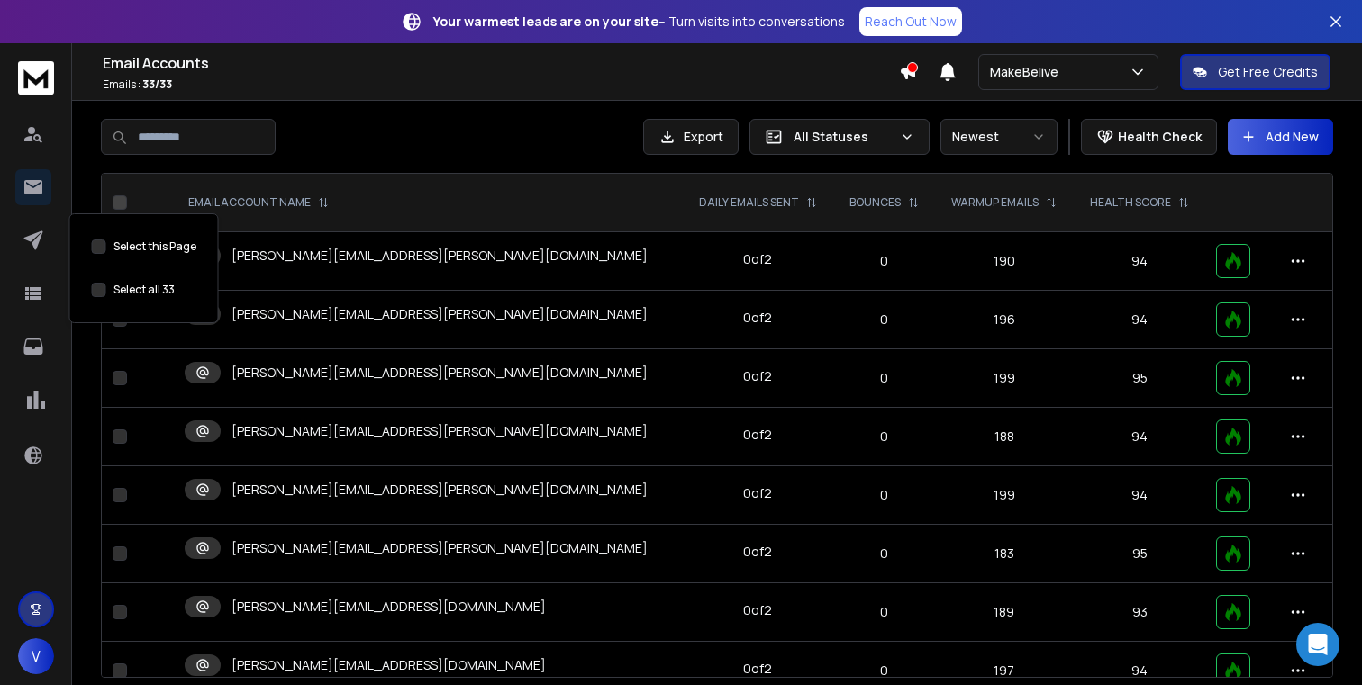
click at [120, 197] on button "Select this Page" at bounding box center [120, 202] width 14 height 14
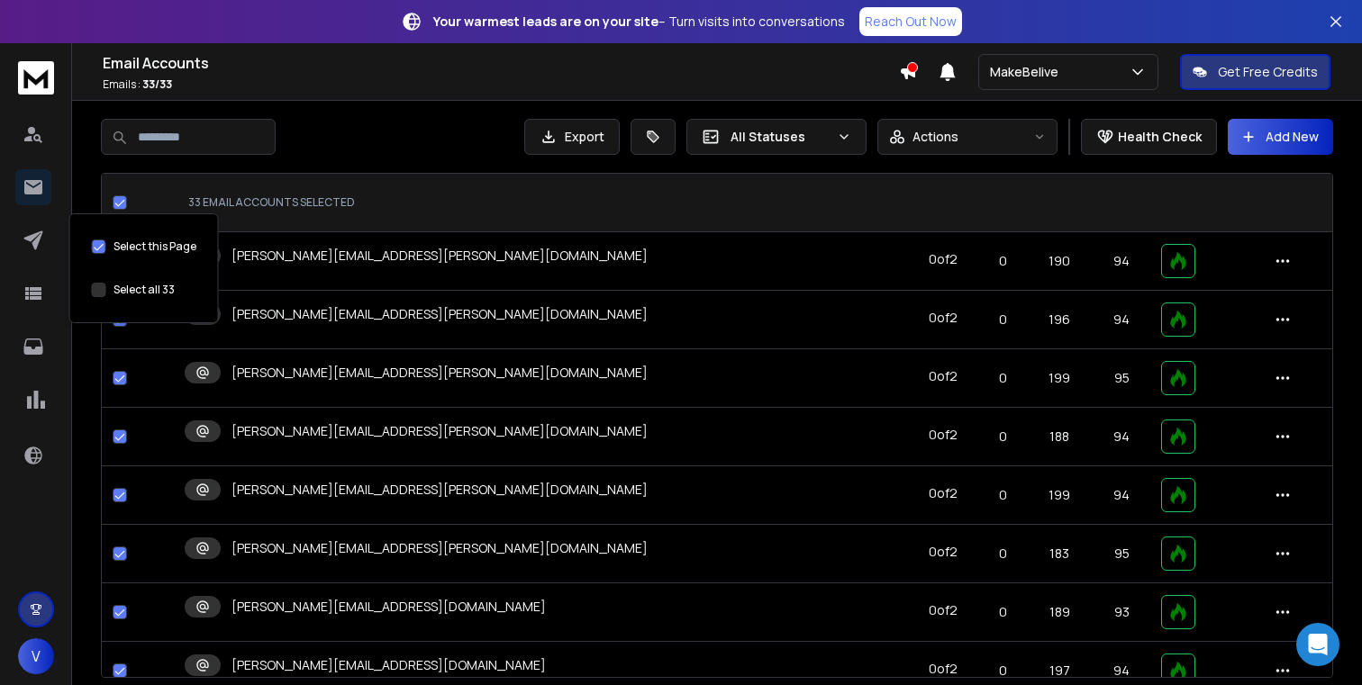
click at [123, 286] on label "Select all 33" at bounding box center [143, 290] width 61 height 14
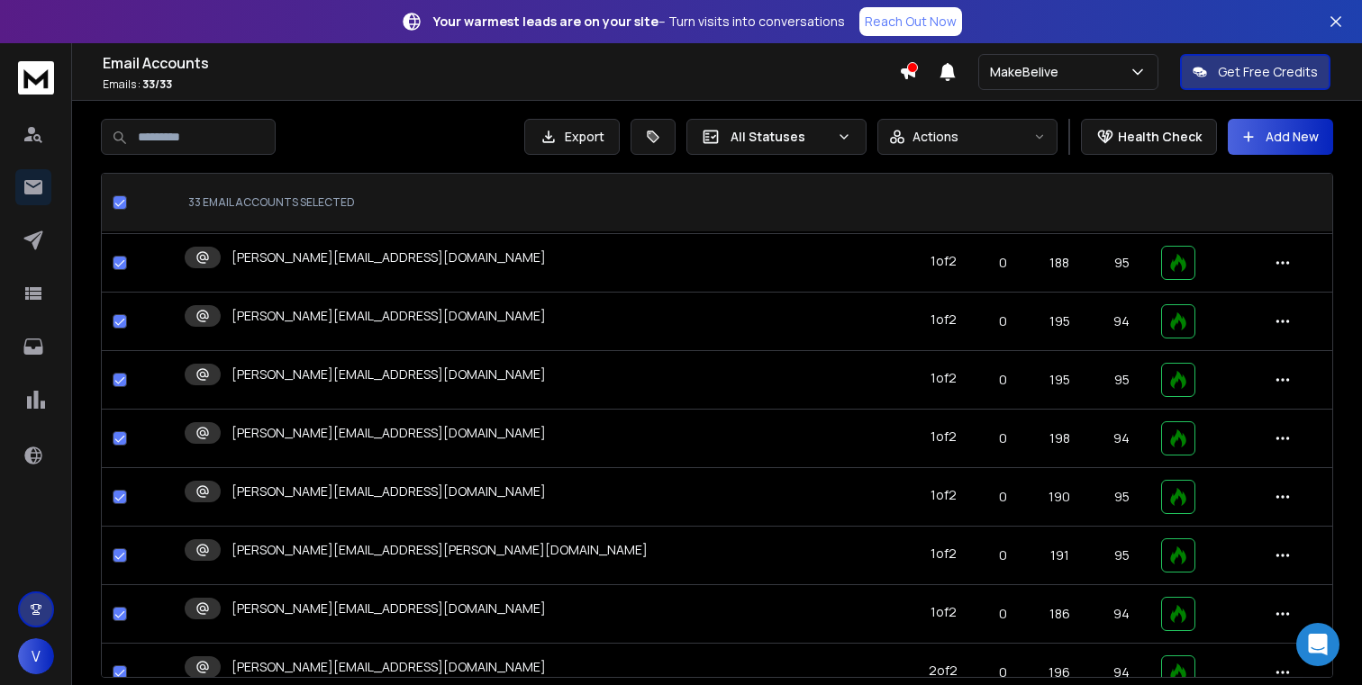
scroll to position [1501, 0]
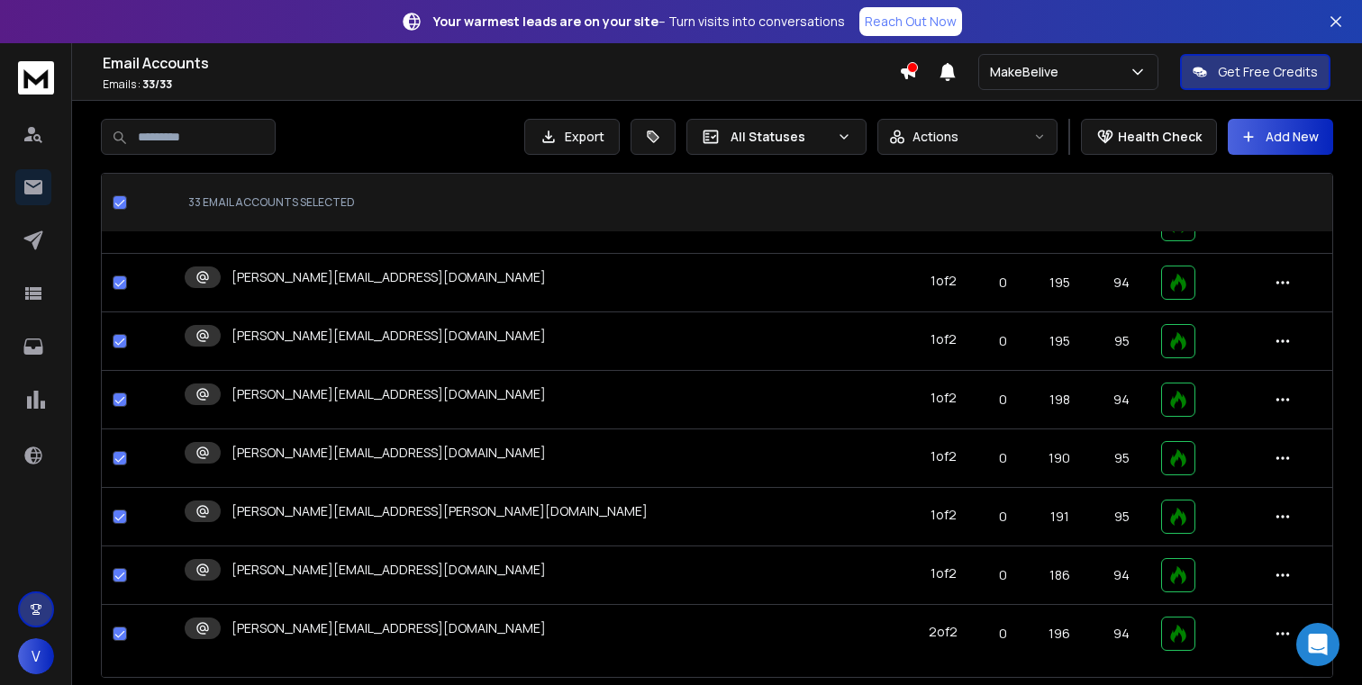
click at [743, 315] on td "Morgan.H@getmakebelieve.com" at bounding box center [540, 342] width 732 height 59
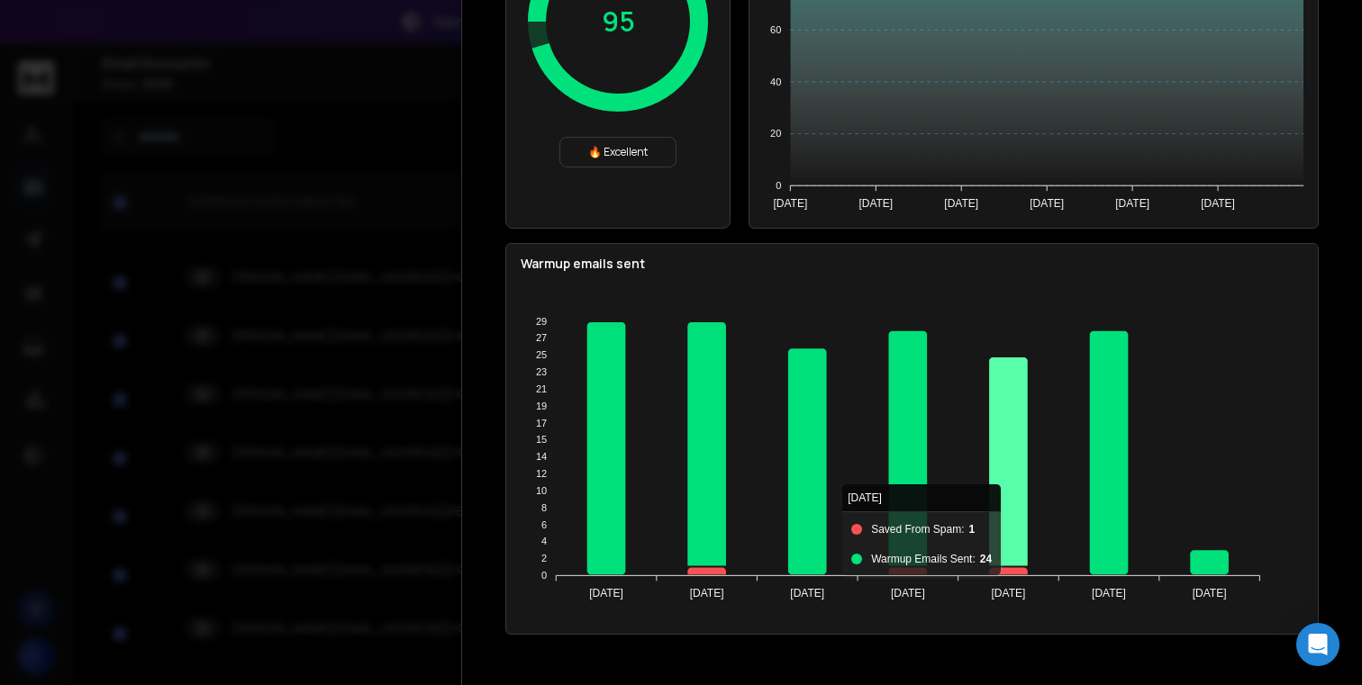
scroll to position [0, 0]
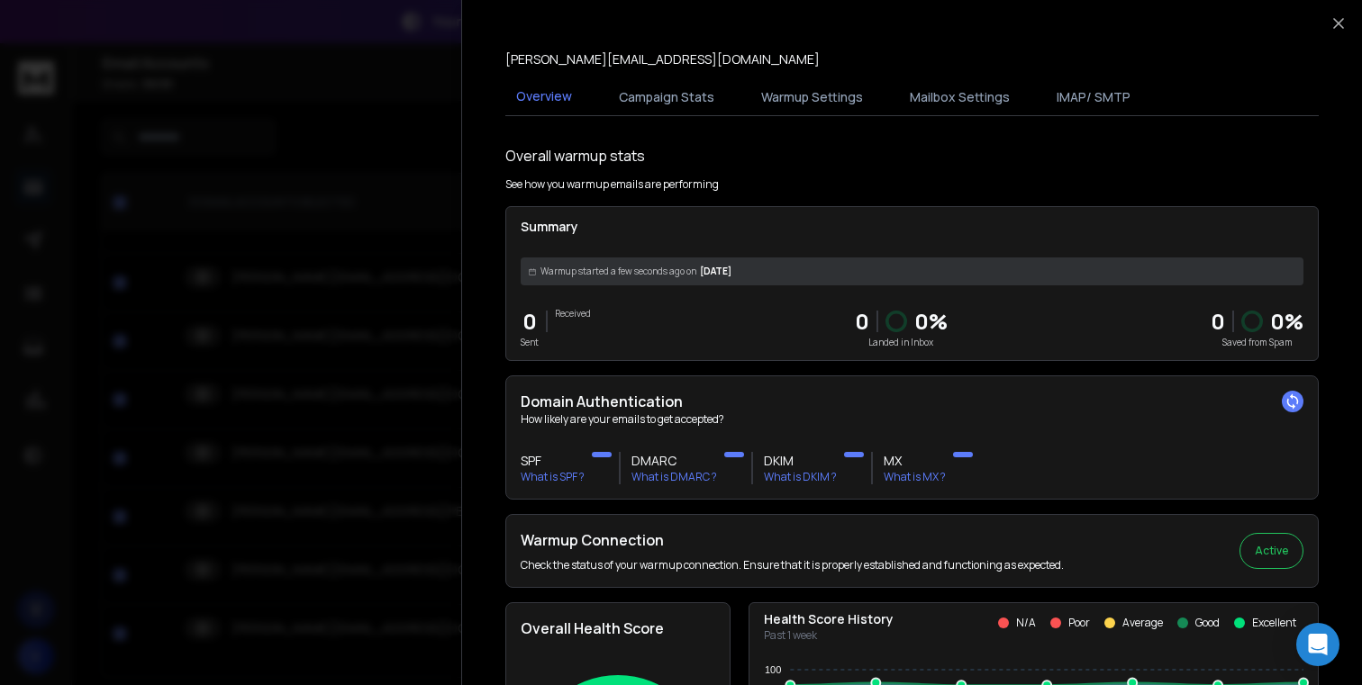
click at [300, 268] on div at bounding box center [681, 342] width 1362 height 685
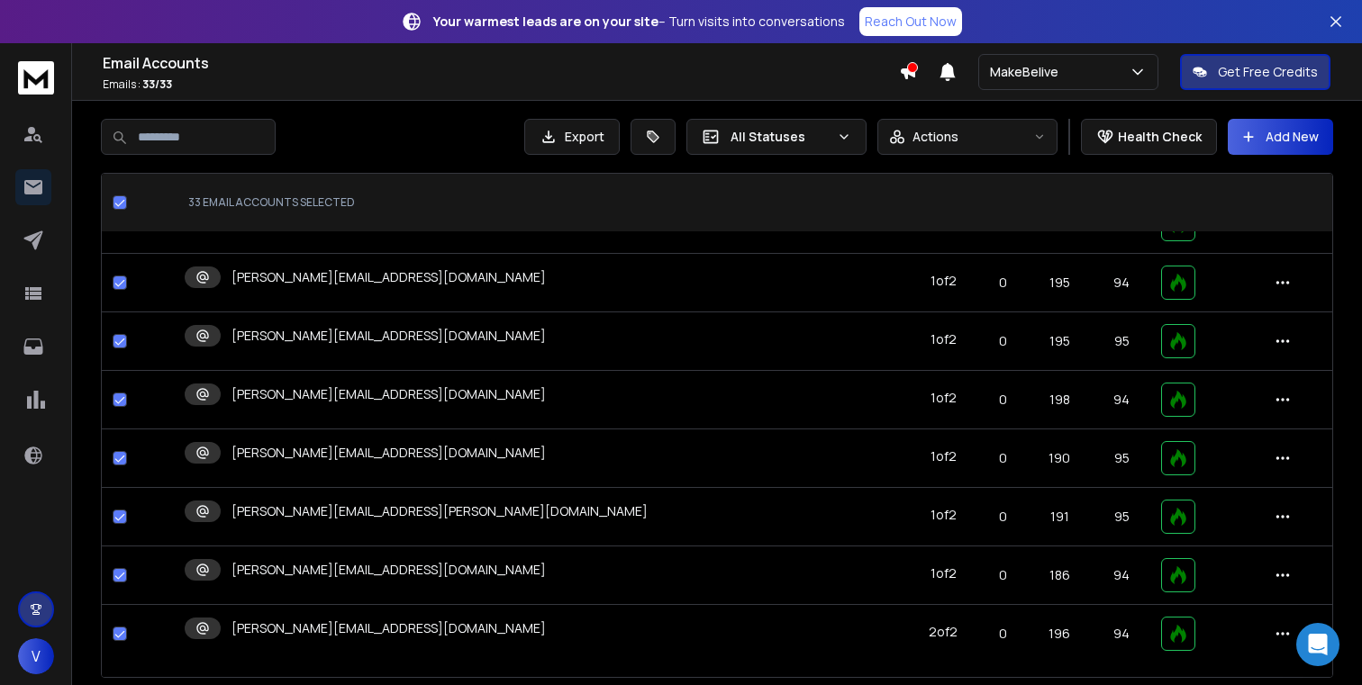
click at [373, 331] on p "Morgan.H@getmakebelieve.com" at bounding box center [388, 336] width 314 height 18
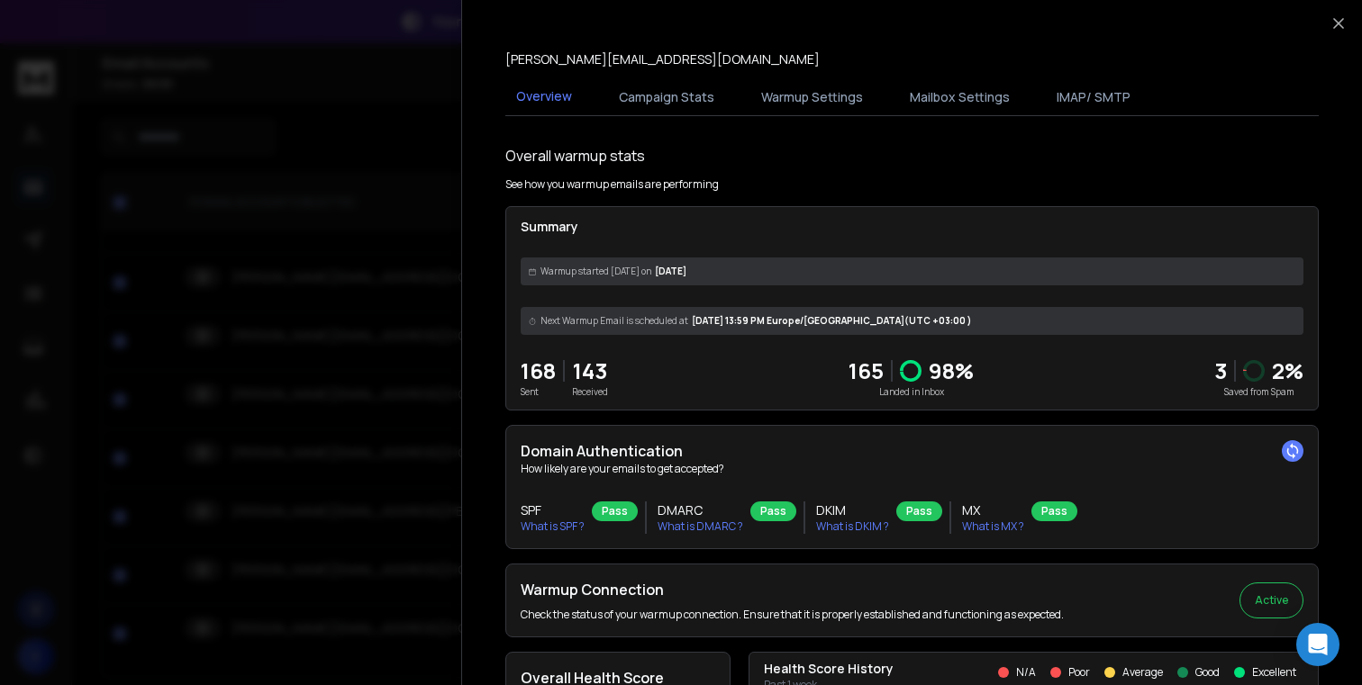
click at [705, 95] on button "Campaign Stats" at bounding box center [666, 97] width 117 height 40
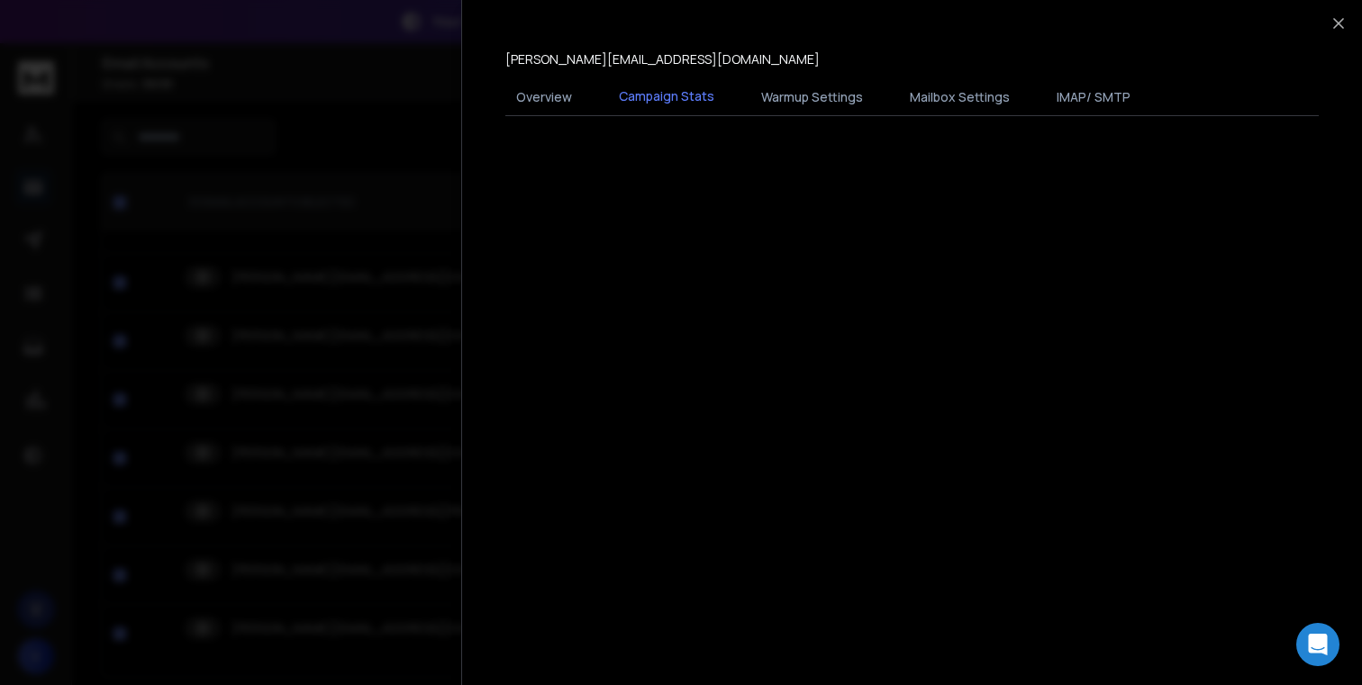
click at [821, 95] on button "Warmup Settings" at bounding box center [811, 97] width 123 height 40
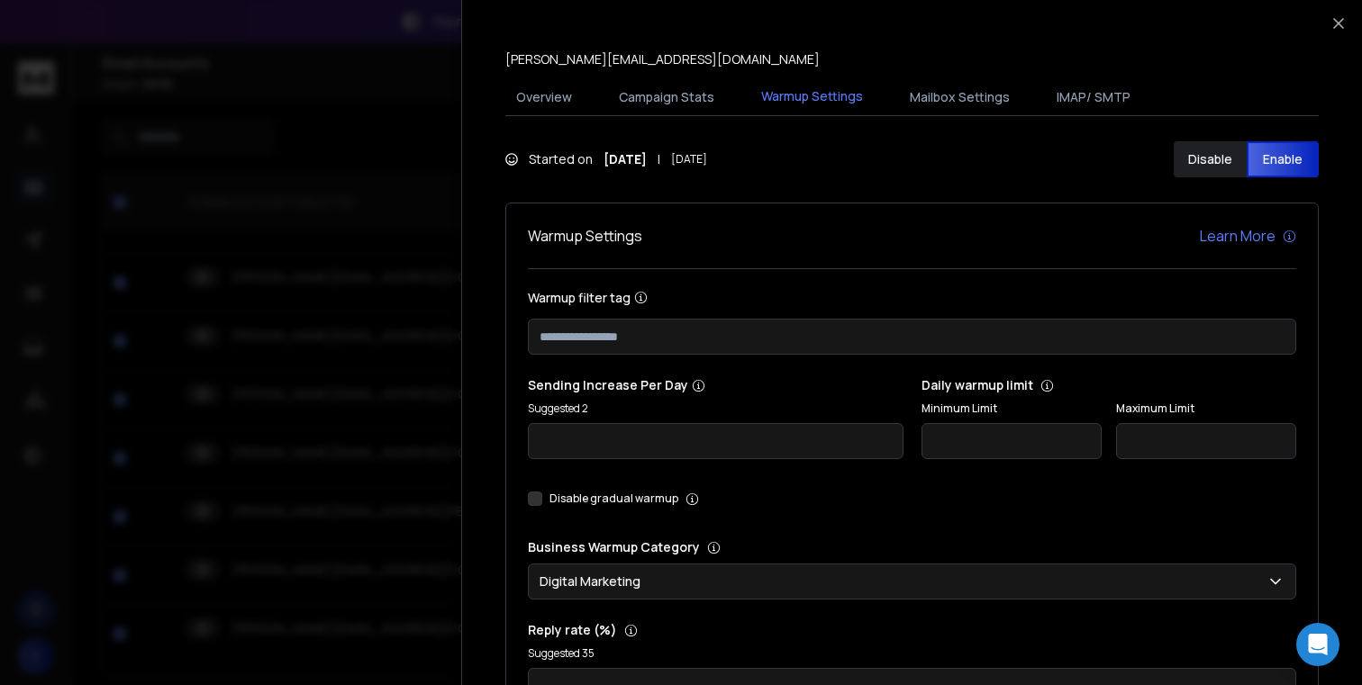
click at [653, 103] on button "Campaign Stats" at bounding box center [666, 97] width 117 height 40
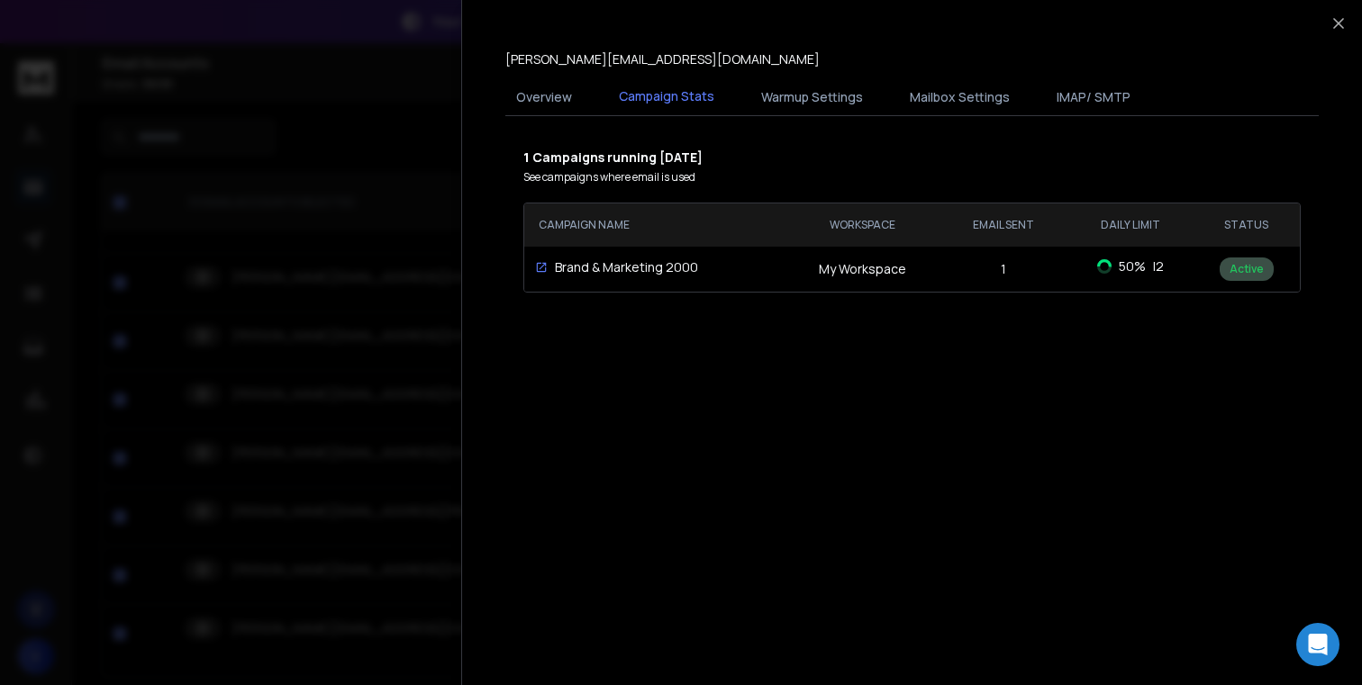
click at [531, 102] on button "Overview" at bounding box center [543, 97] width 77 height 40
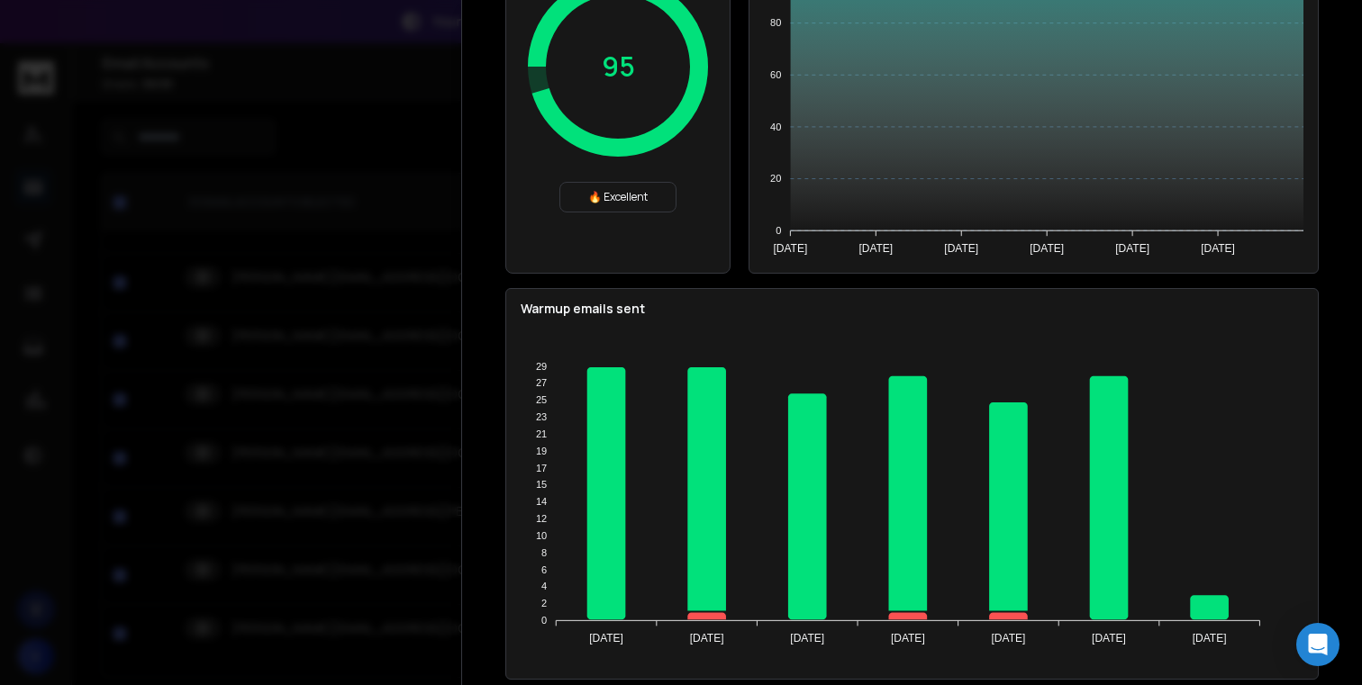
scroll to position [794, 0]
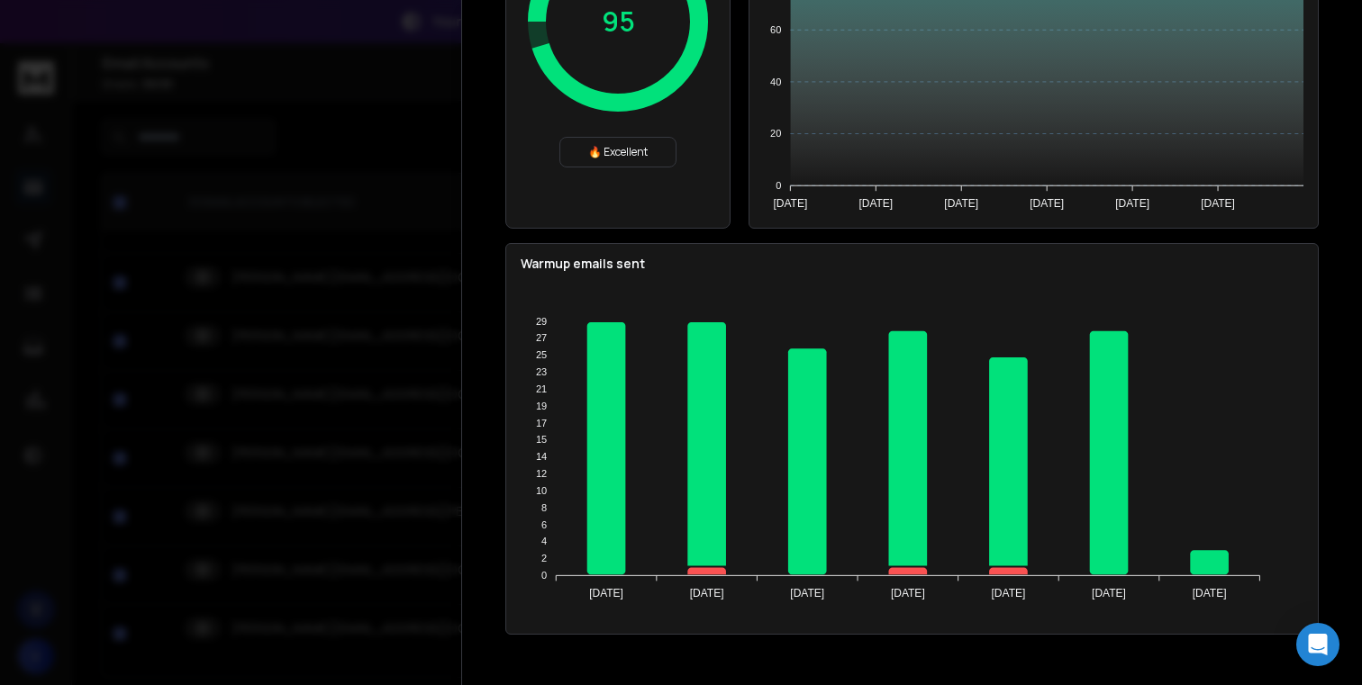
click at [324, 352] on div at bounding box center [681, 342] width 1362 height 685
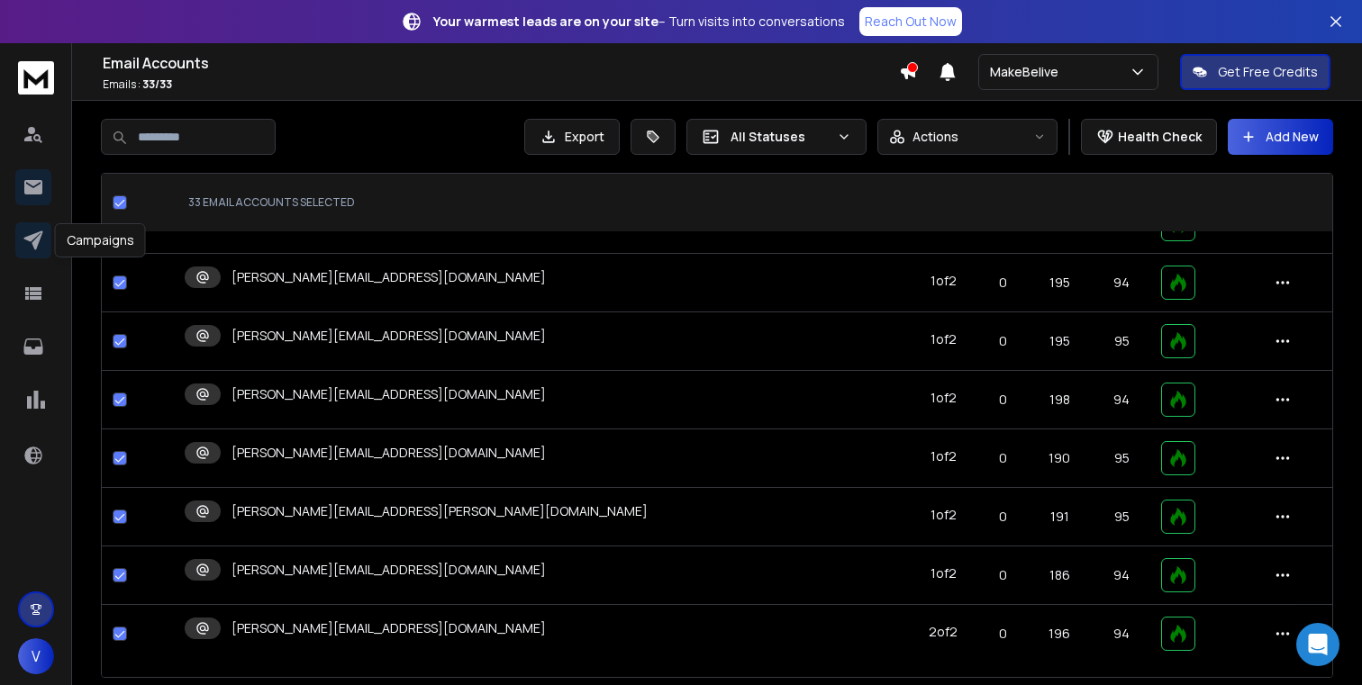
click at [29, 240] on icon at bounding box center [32, 240] width 19 height 19
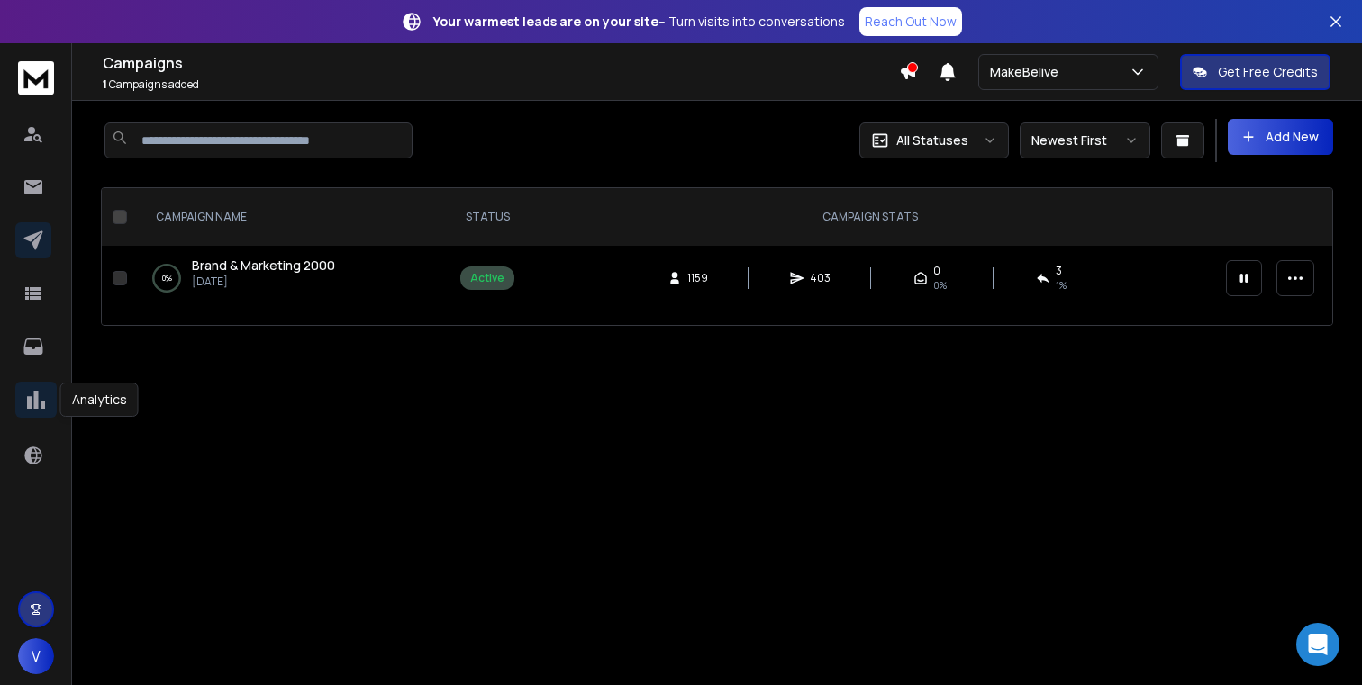
click at [39, 388] on icon at bounding box center [36, 399] width 27 height 27
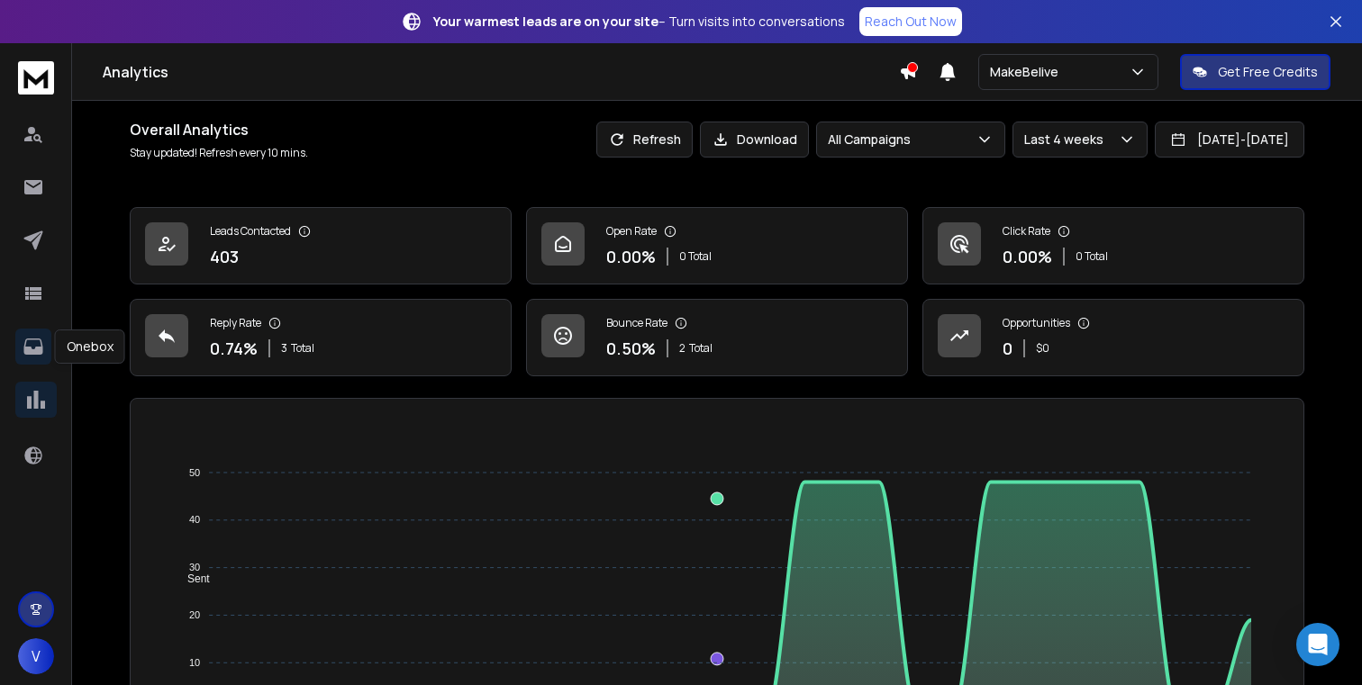
click at [16, 346] on link at bounding box center [33, 347] width 36 height 36
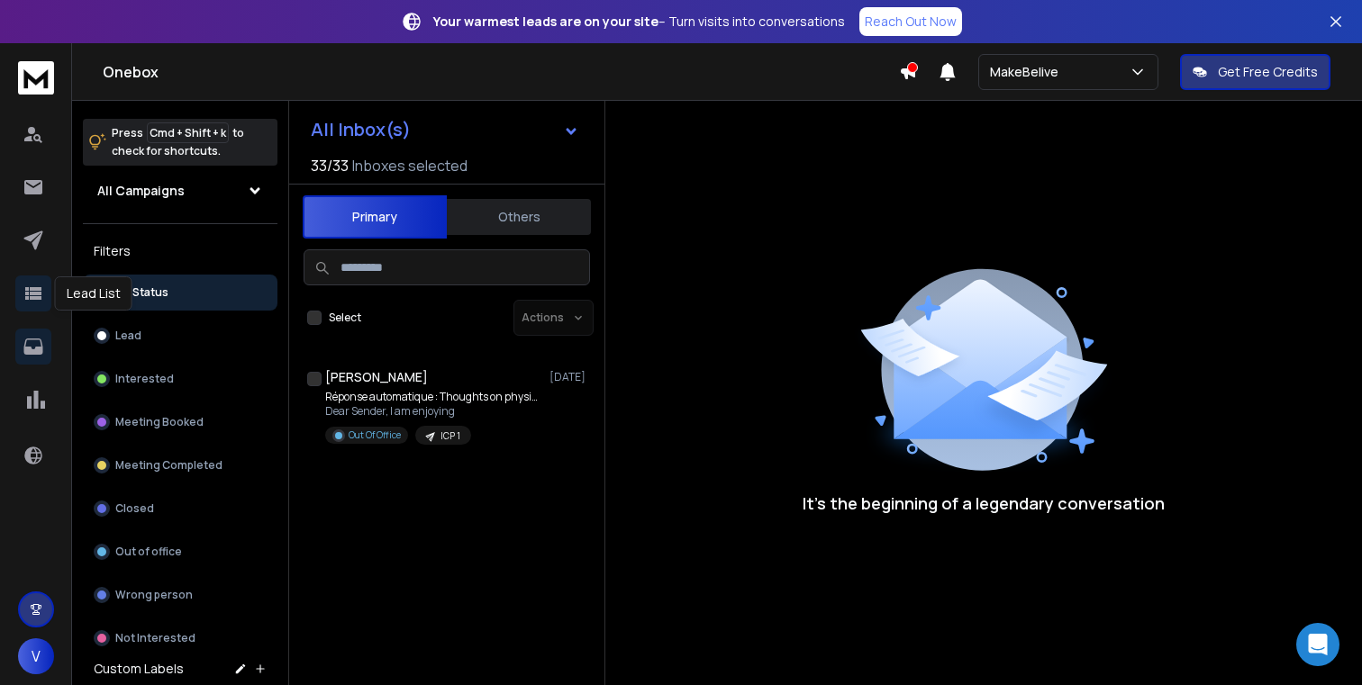
click at [27, 299] on icon at bounding box center [33, 293] width 16 height 13
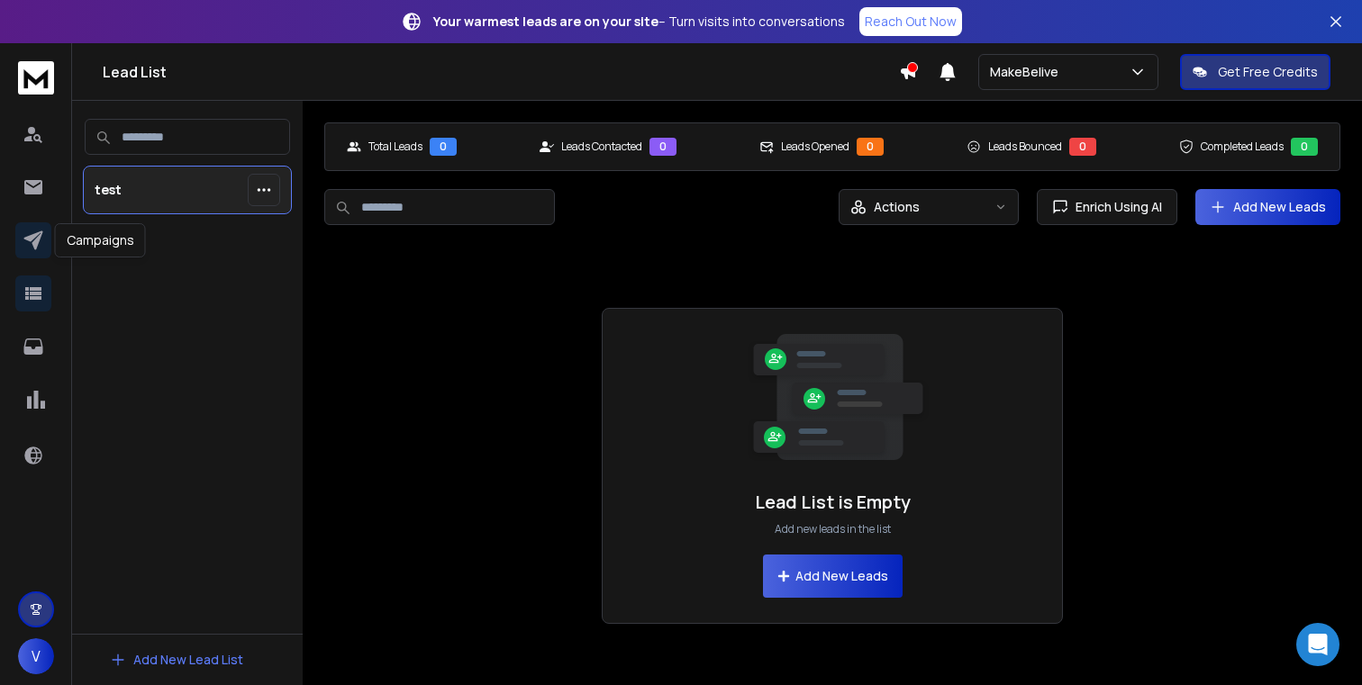
click at [32, 253] on link at bounding box center [33, 240] width 36 height 36
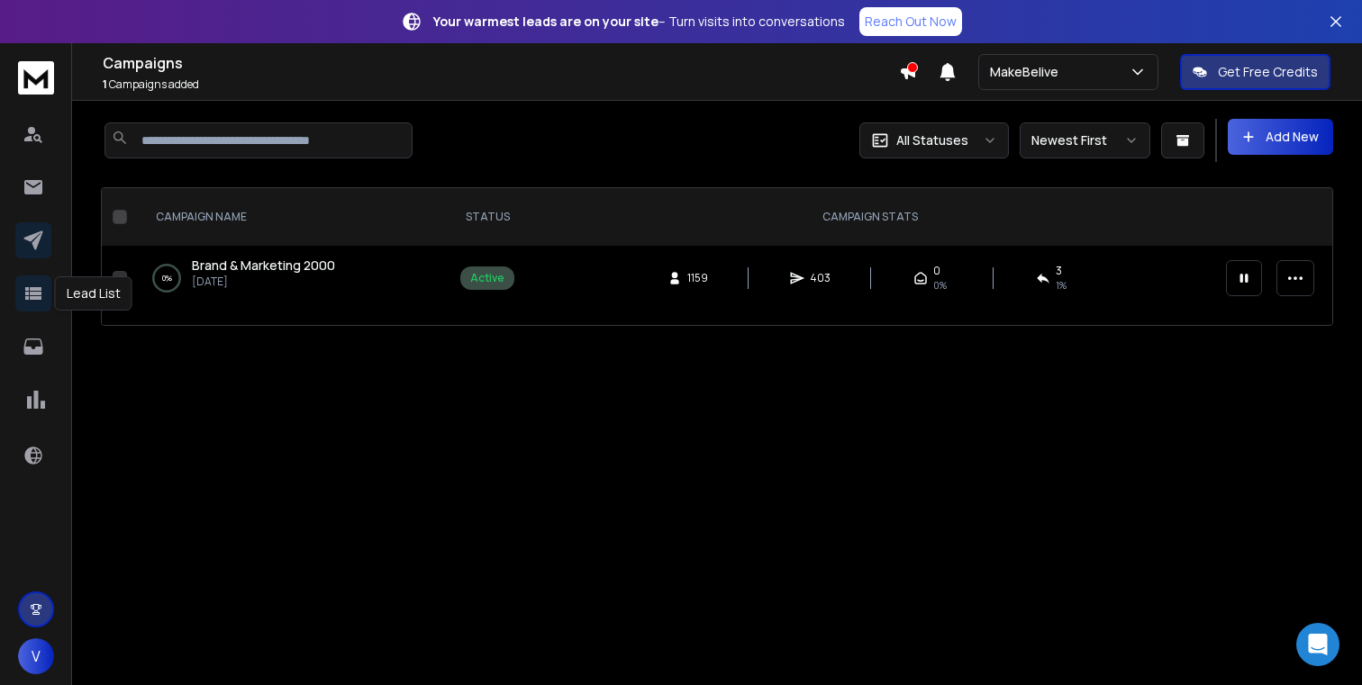
click at [32, 311] on link at bounding box center [33, 294] width 36 height 36
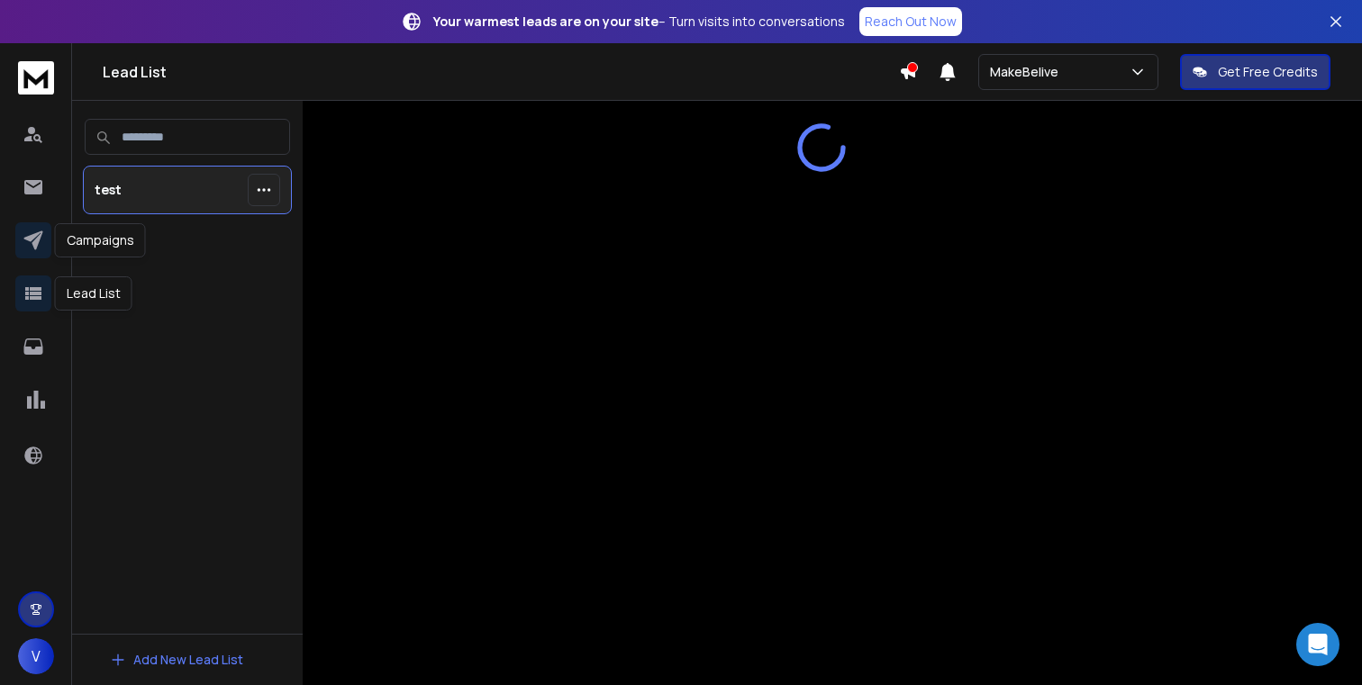
click at [29, 241] on icon at bounding box center [34, 241] width 22 height 22
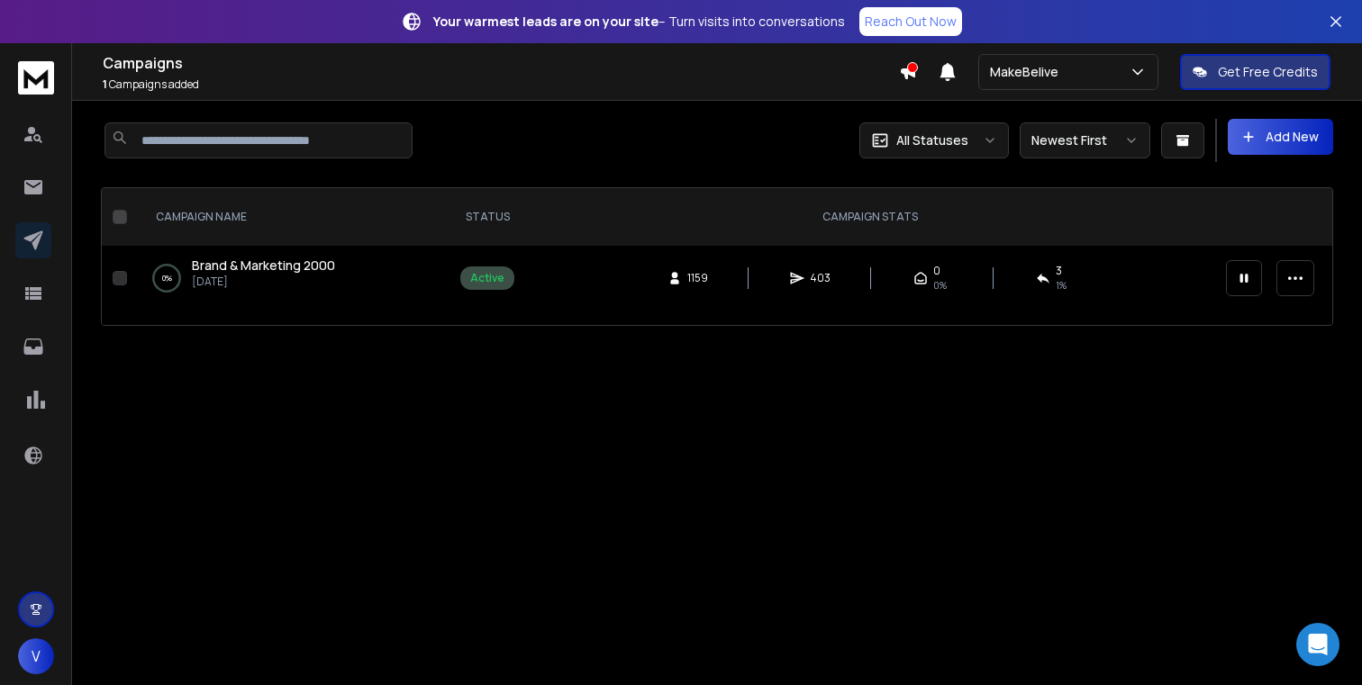
click at [277, 277] on p "12 days ago" at bounding box center [263, 282] width 143 height 14
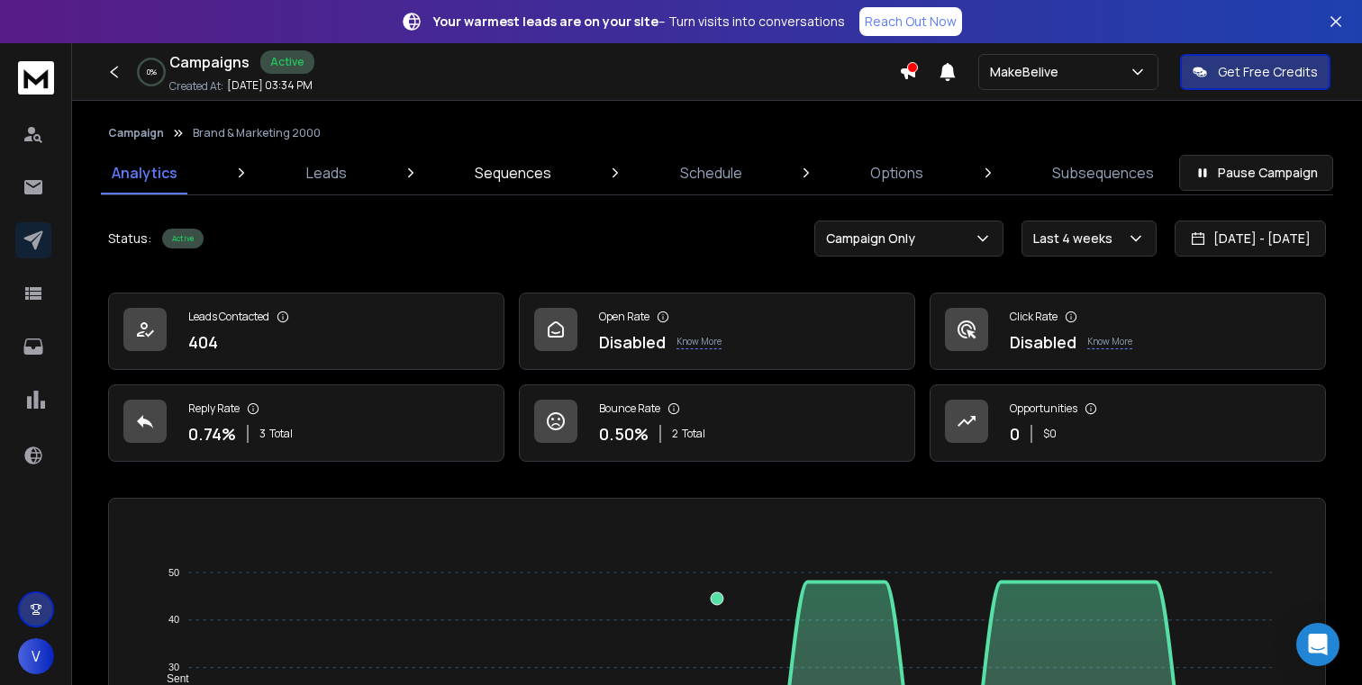
click at [521, 164] on p "Sequences" at bounding box center [513, 173] width 77 height 22
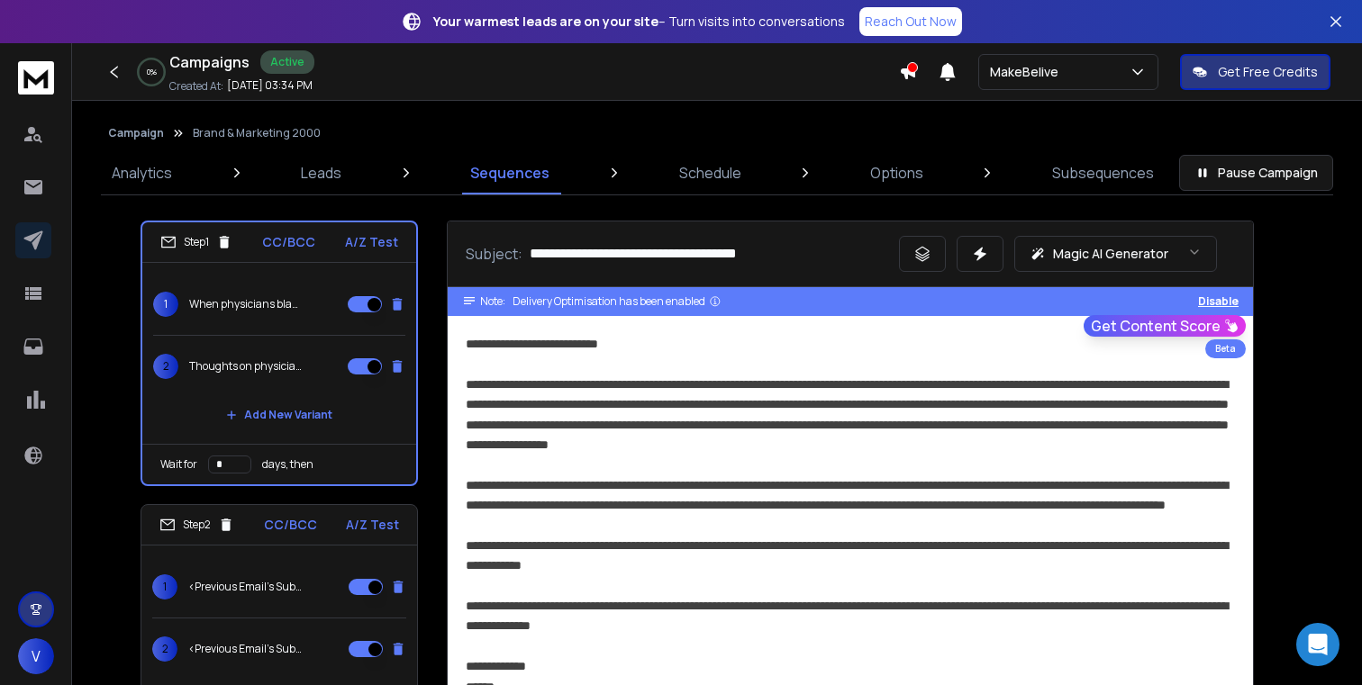
scroll to position [119, 0]
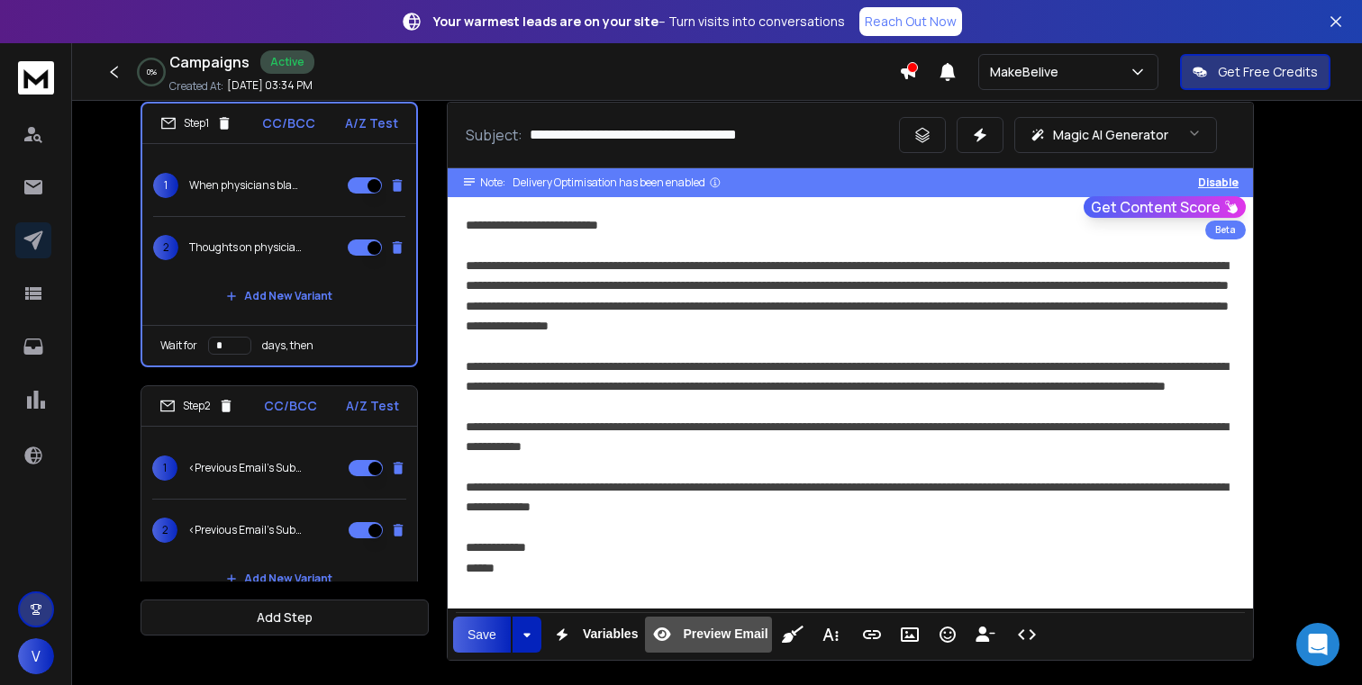
click at [693, 625] on div "Preview Email" at bounding box center [708, 635] width 126 height 30
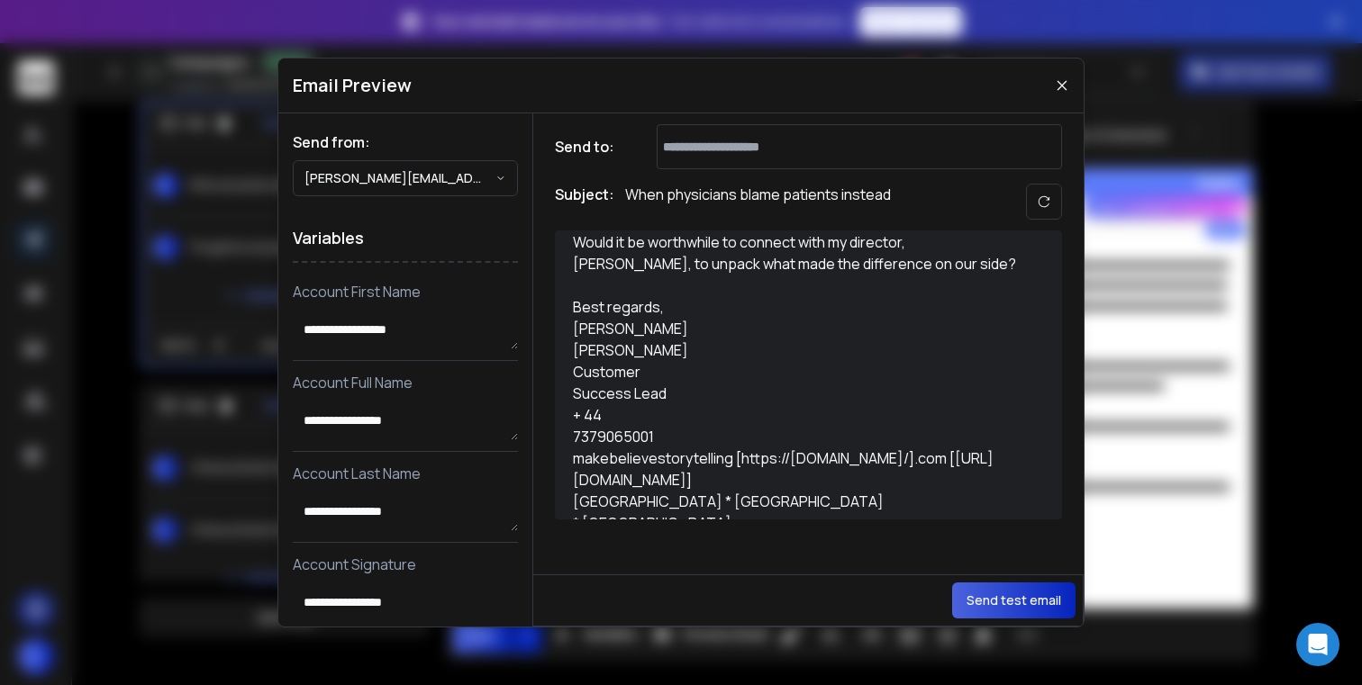
scroll to position [464, 0]
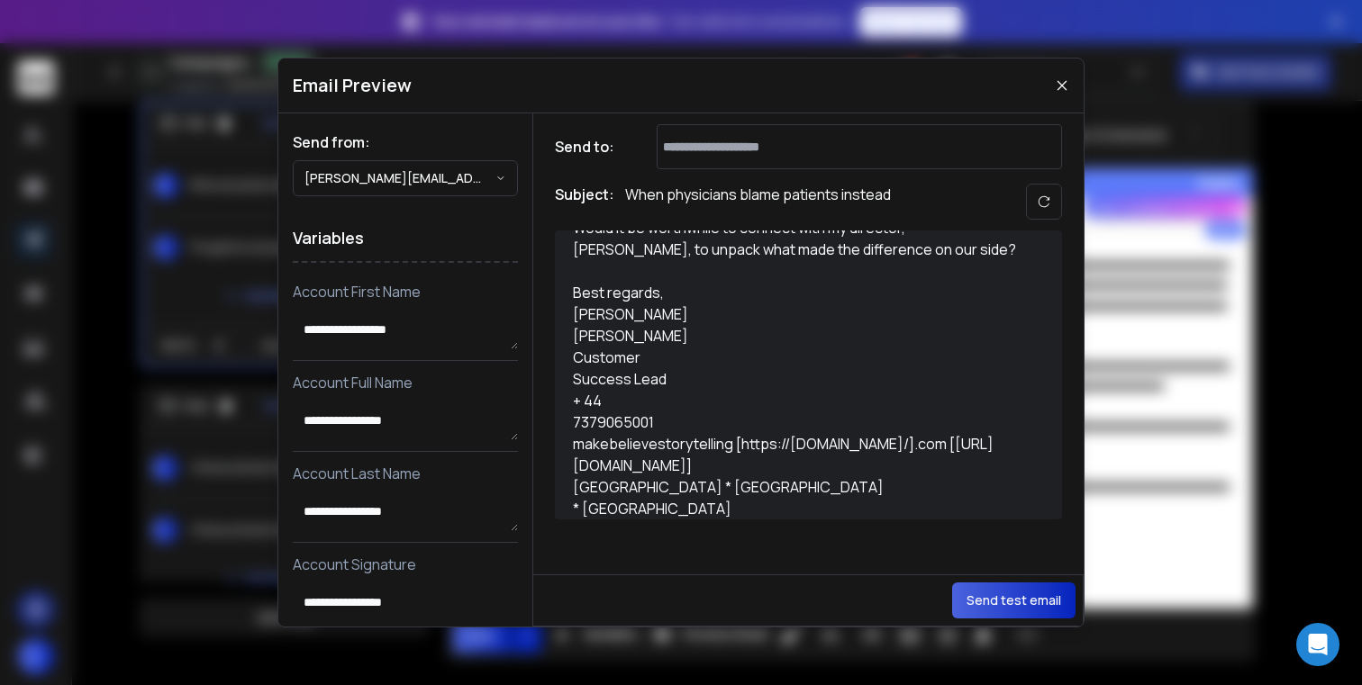
click at [1052, 98] on div "Email Preview" at bounding box center [680, 86] width 805 height 54
click at [1059, 91] on icon at bounding box center [1062, 85] width 14 height 14
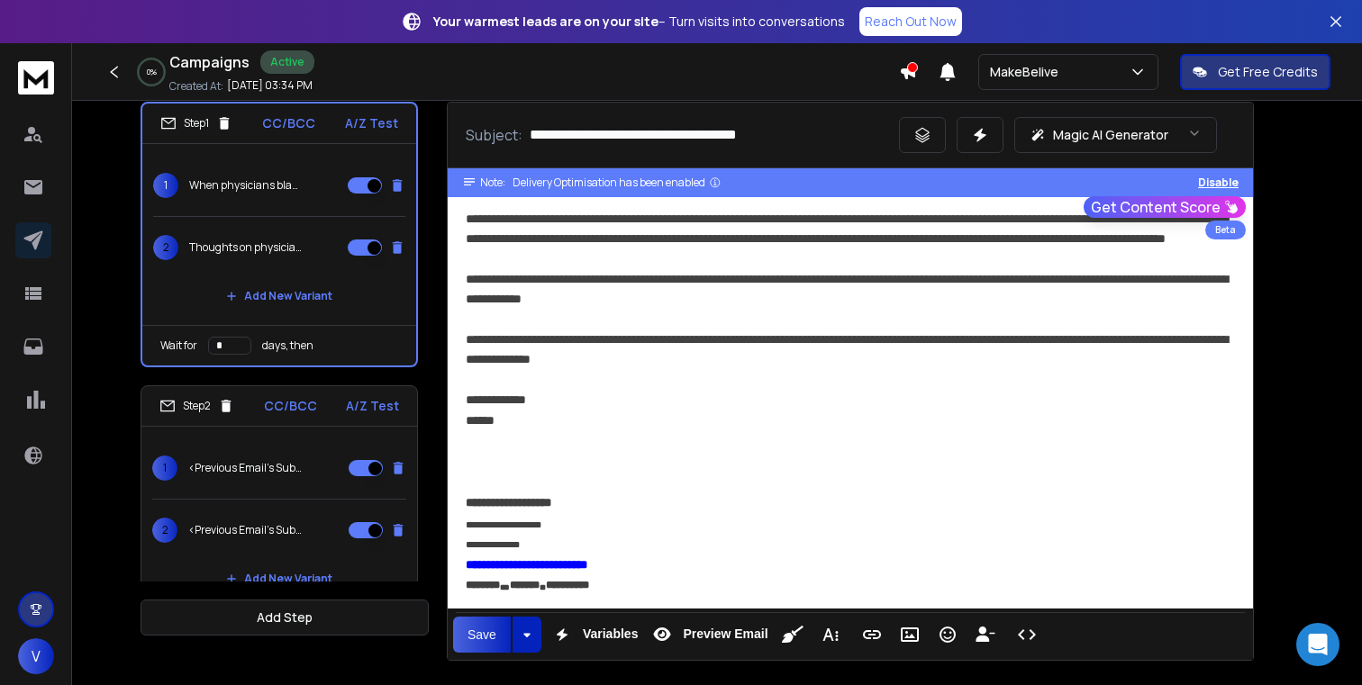
scroll to position [172, 0]
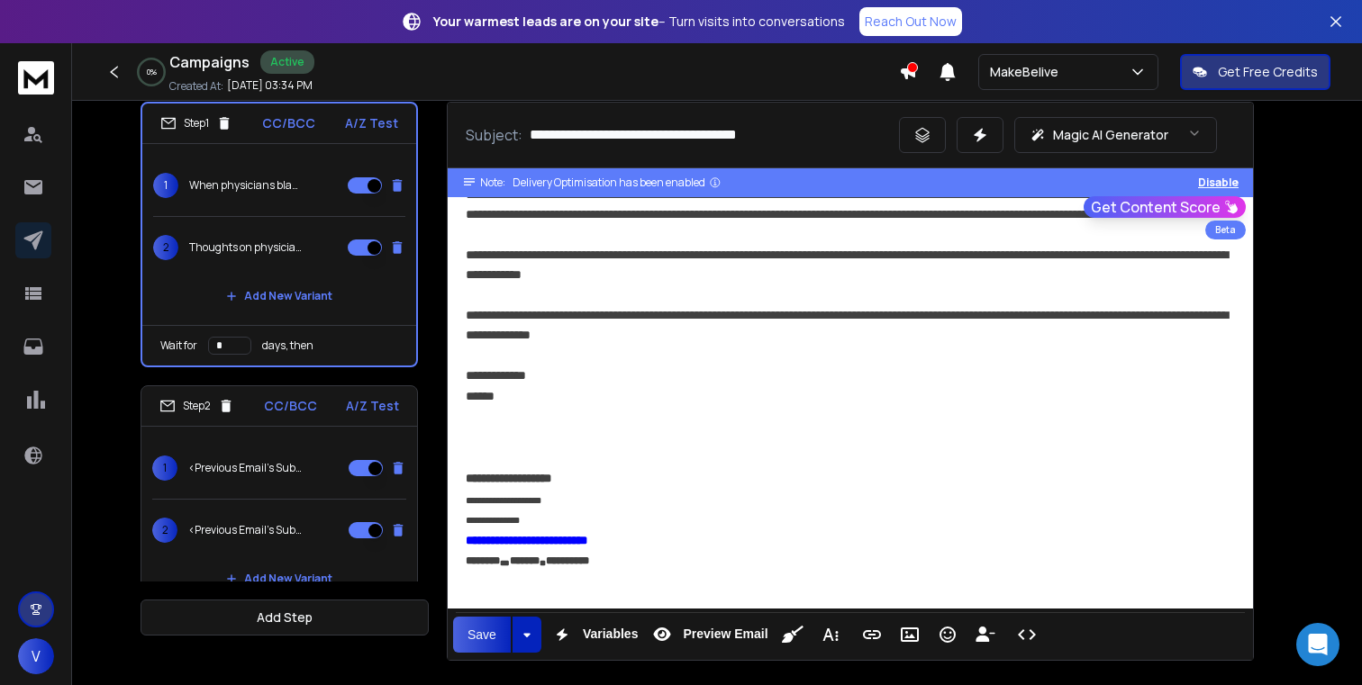
click at [270, 243] on p "Thoughts on physician behavior" at bounding box center [246, 248] width 115 height 14
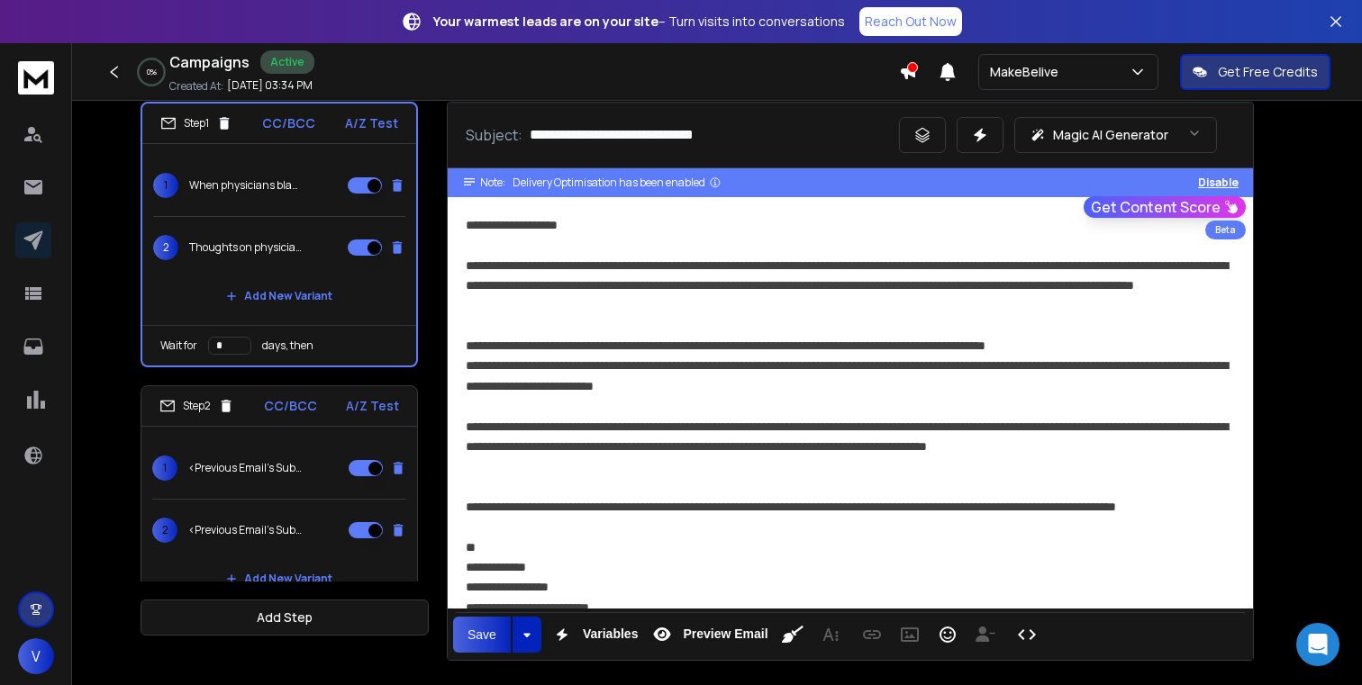
scroll to position [49, 0]
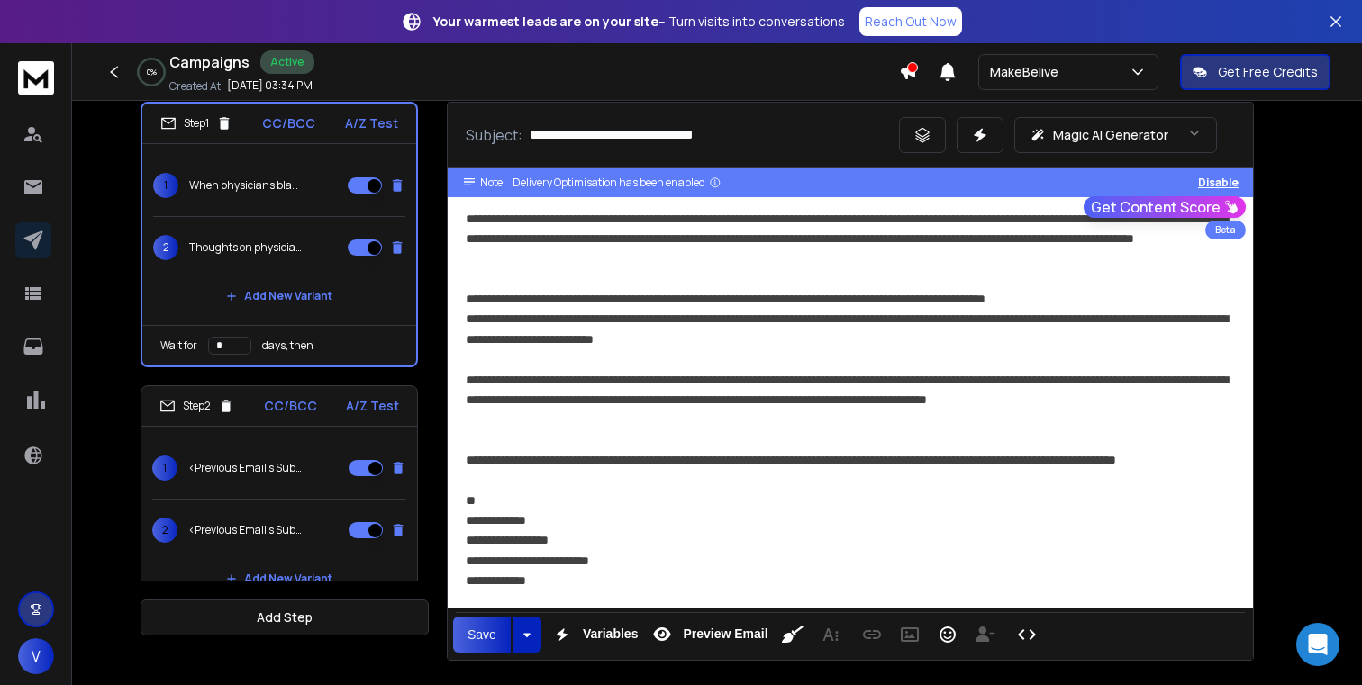
click at [284, 188] on p "When physicians blame patients instead" at bounding box center [246, 185] width 115 height 14
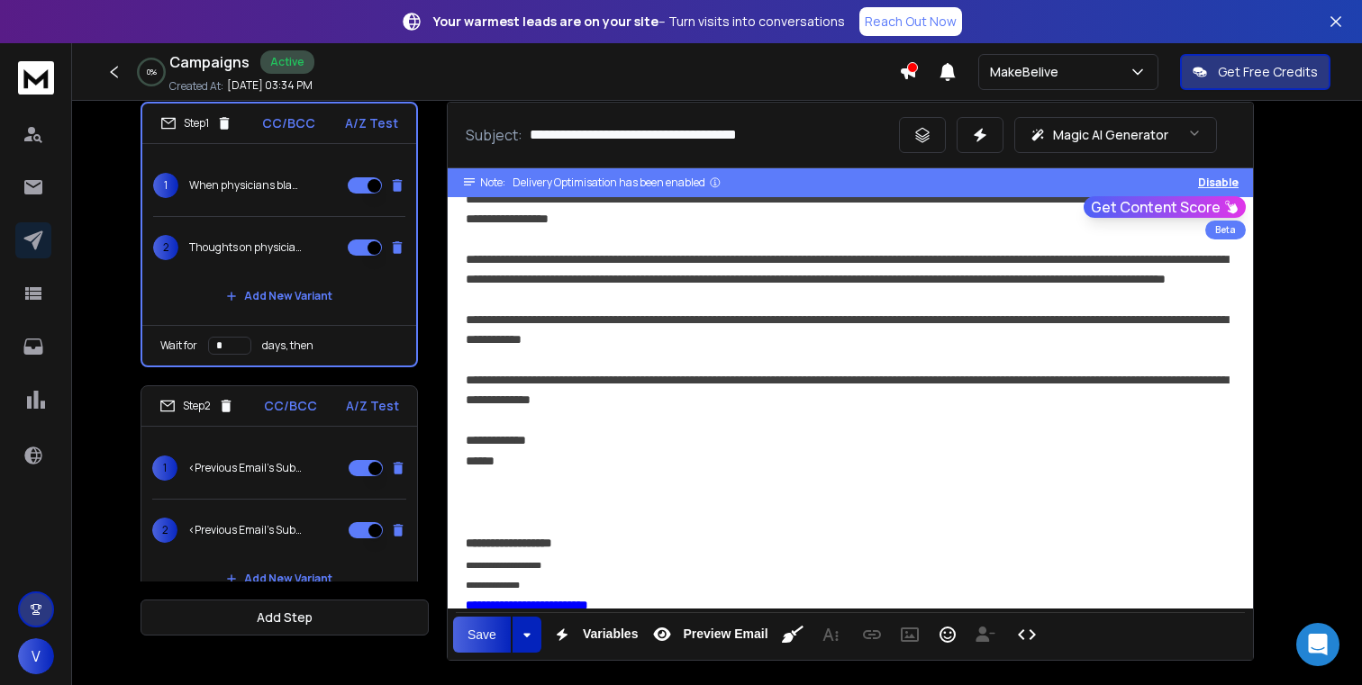
scroll to position [172, 0]
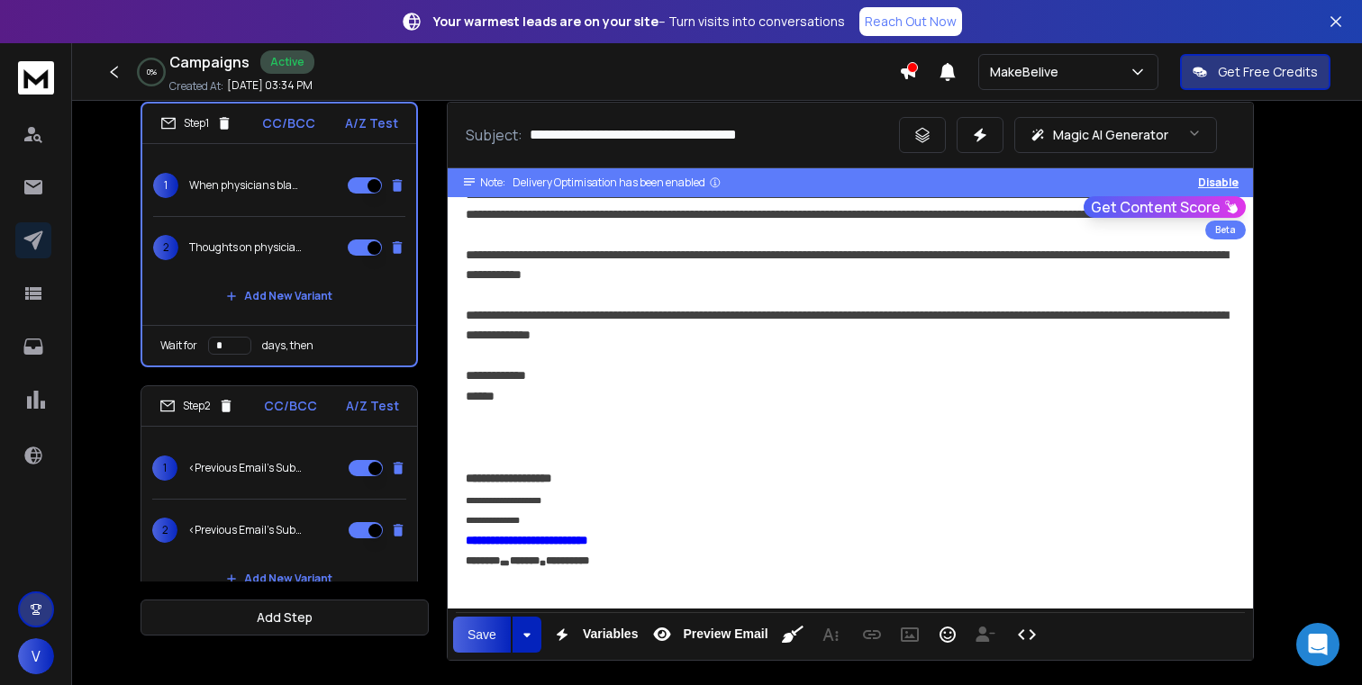
click at [522, 499] on span "**********" at bounding box center [504, 500] width 76 height 9
drag, startPoint x: 651, startPoint y: 557, endPoint x: 457, endPoint y: 453, distance: 220.4
click at [457, 453] on div "**********" at bounding box center [850, 403] width 805 height 412
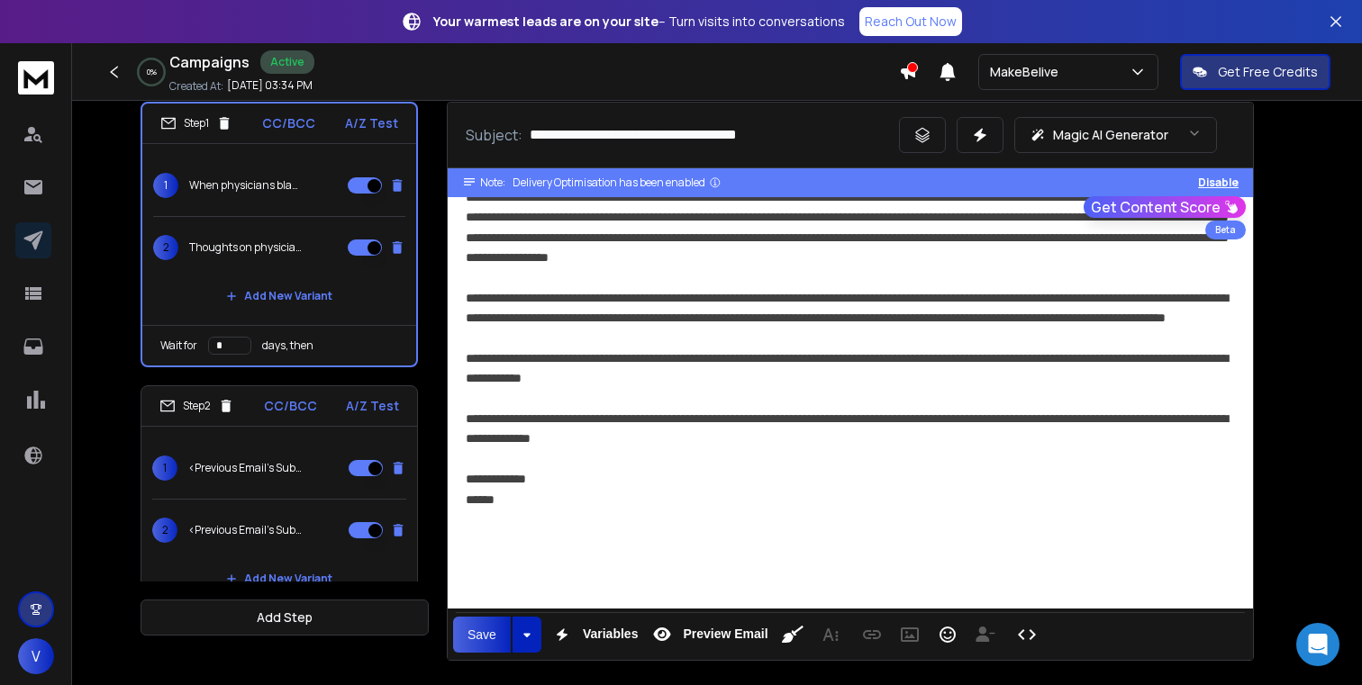
click at [233, 245] on p "Thoughts on physician behavior" at bounding box center [246, 248] width 115 height 14
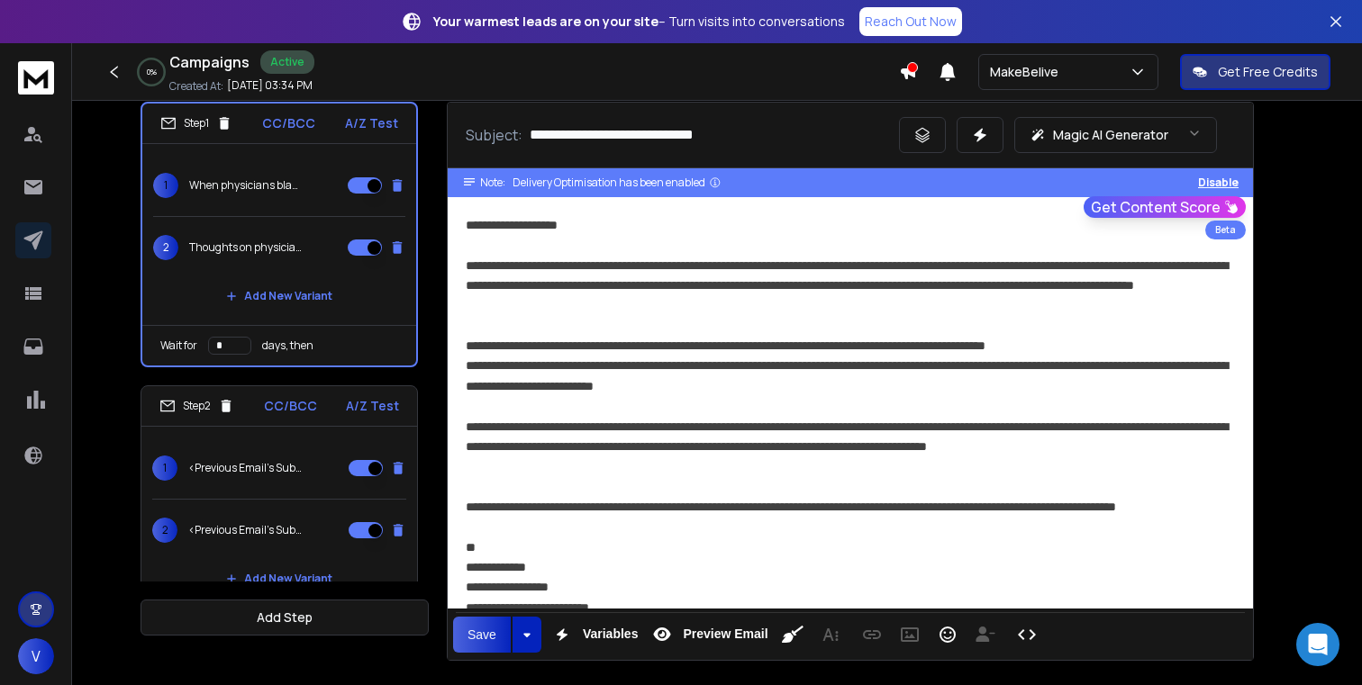
scroll to position [49, 0]
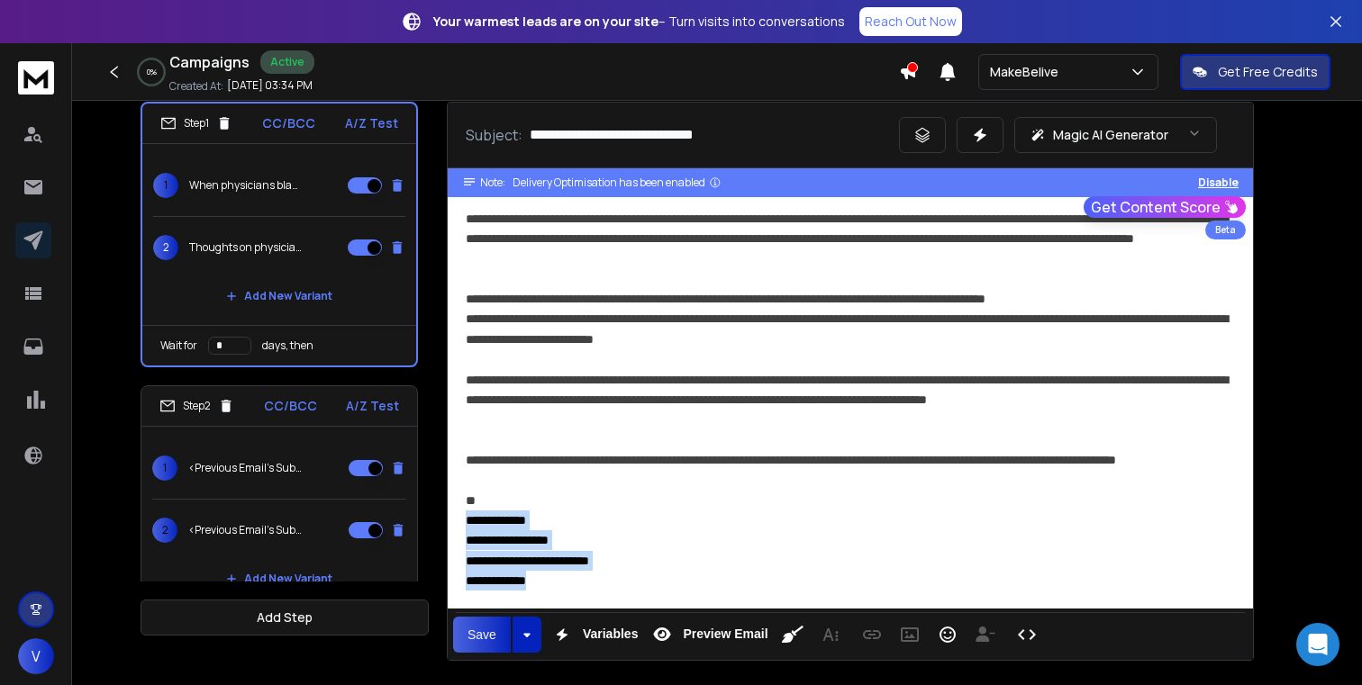
drag, startPoint x: 570, startPoint y: 581, endPoint x: 459, endPoint y: 520, distance: 126.6
click at [459, 520] on div "**********" at bounding box center [850, 403] width 805 height 412
copy div "**********"
click at [281, 191] on p "When physicians blame patients instead" at bounding box center [246, 185] width 115 height 14
type input "**********"
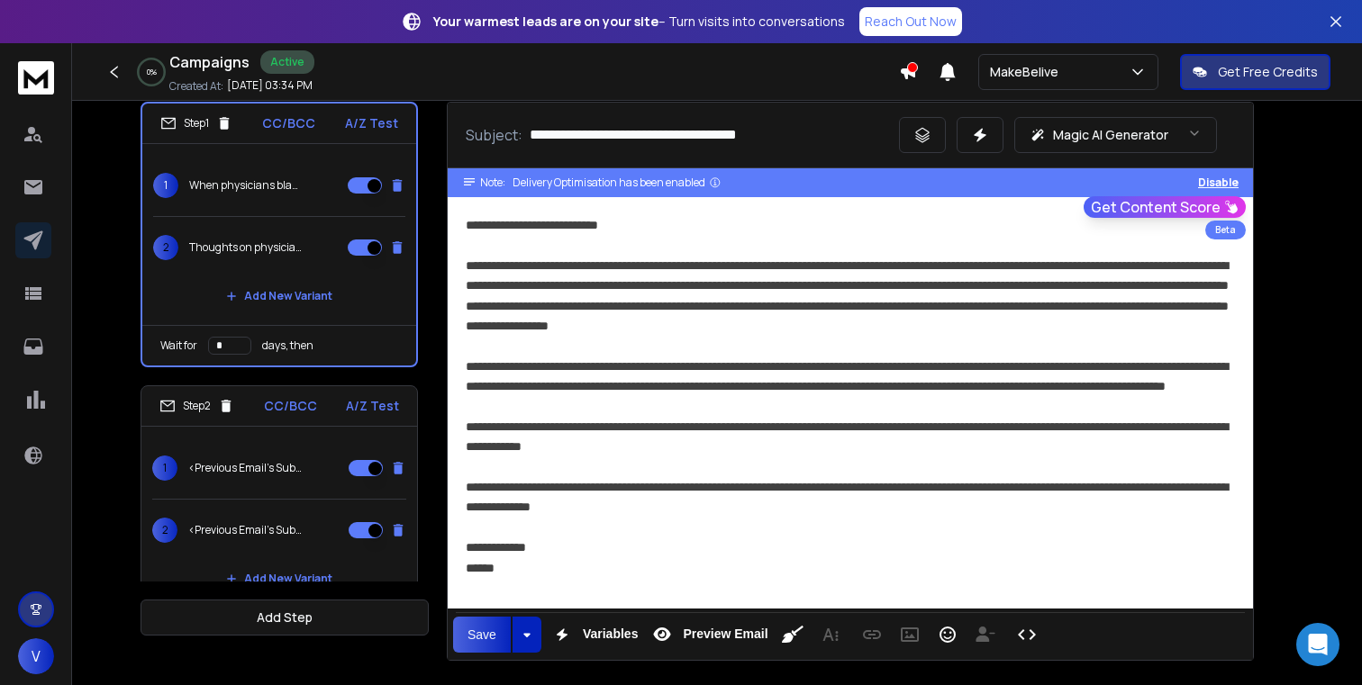
scroll to position [68, 0]
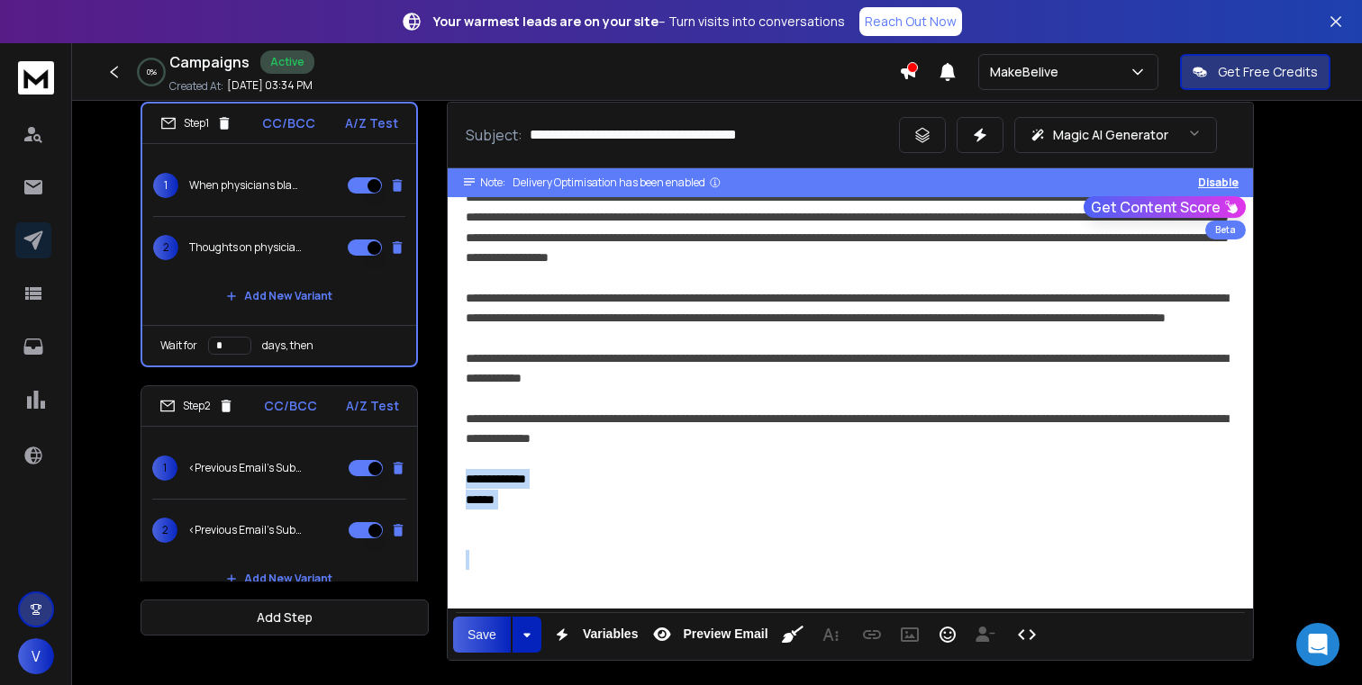
drag, startPoint x: 543, startPoint y: 561, endPoint x: 458, endPoint y: 524, distance: 92.4
click at [458, 524] on div "**********" at bounding box center [850, 403] width 805 height 412
paste div
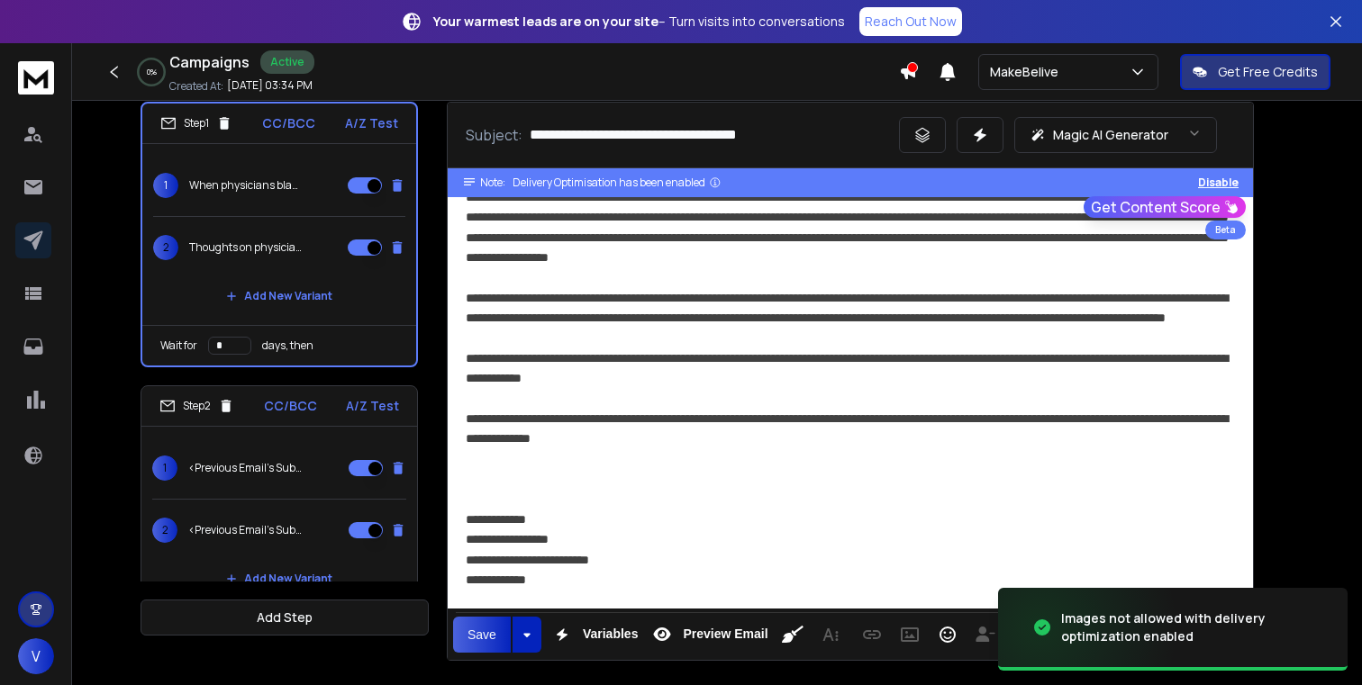
click at [536, 498] on div "**********" at bounding box center [850, 328] width 769 height 363
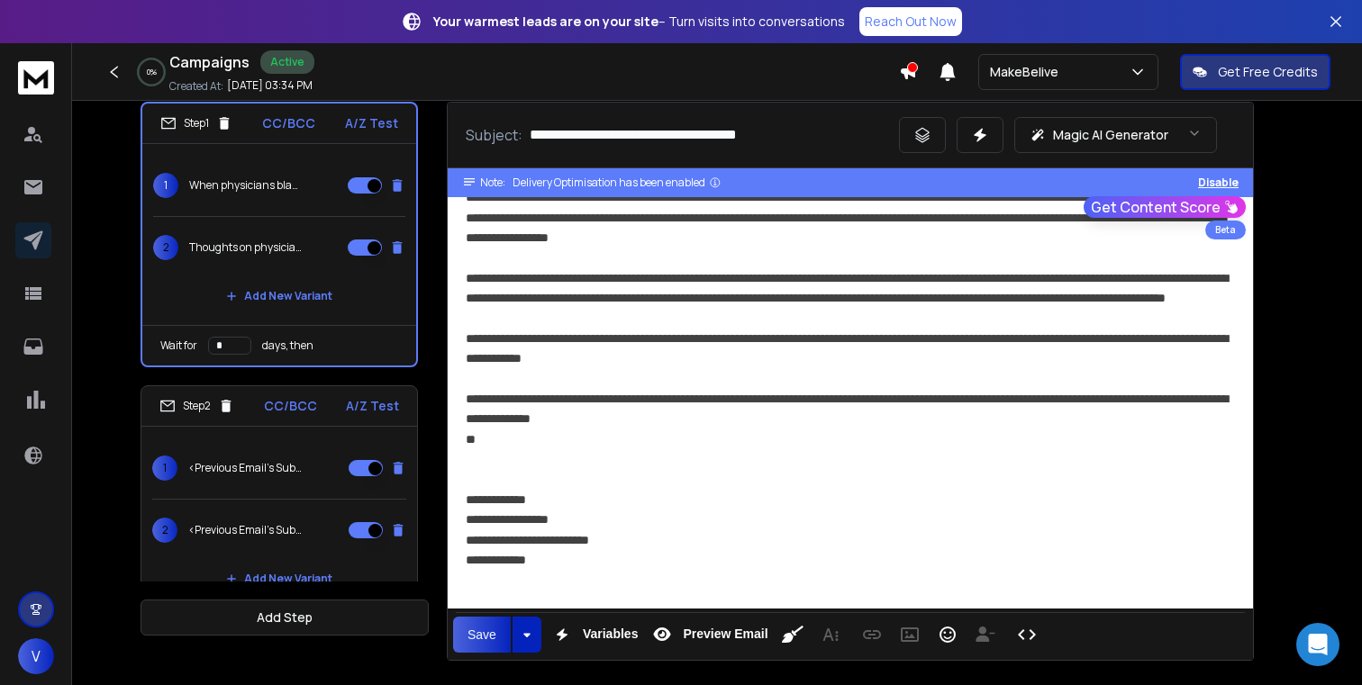
scroll to position [109, 0]
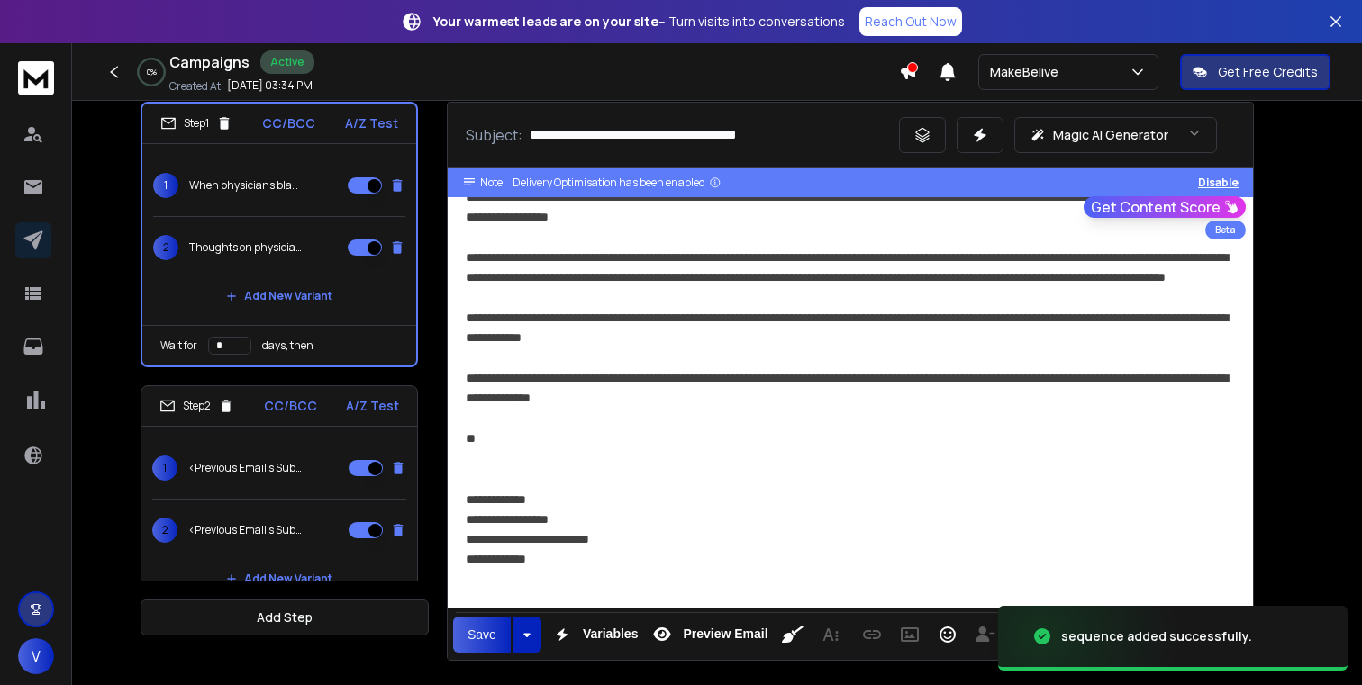
click at [263, 249] on p "Thoughts on physician behavior" at bounding box center [246, 248] width 115 height 14
type input "**********"
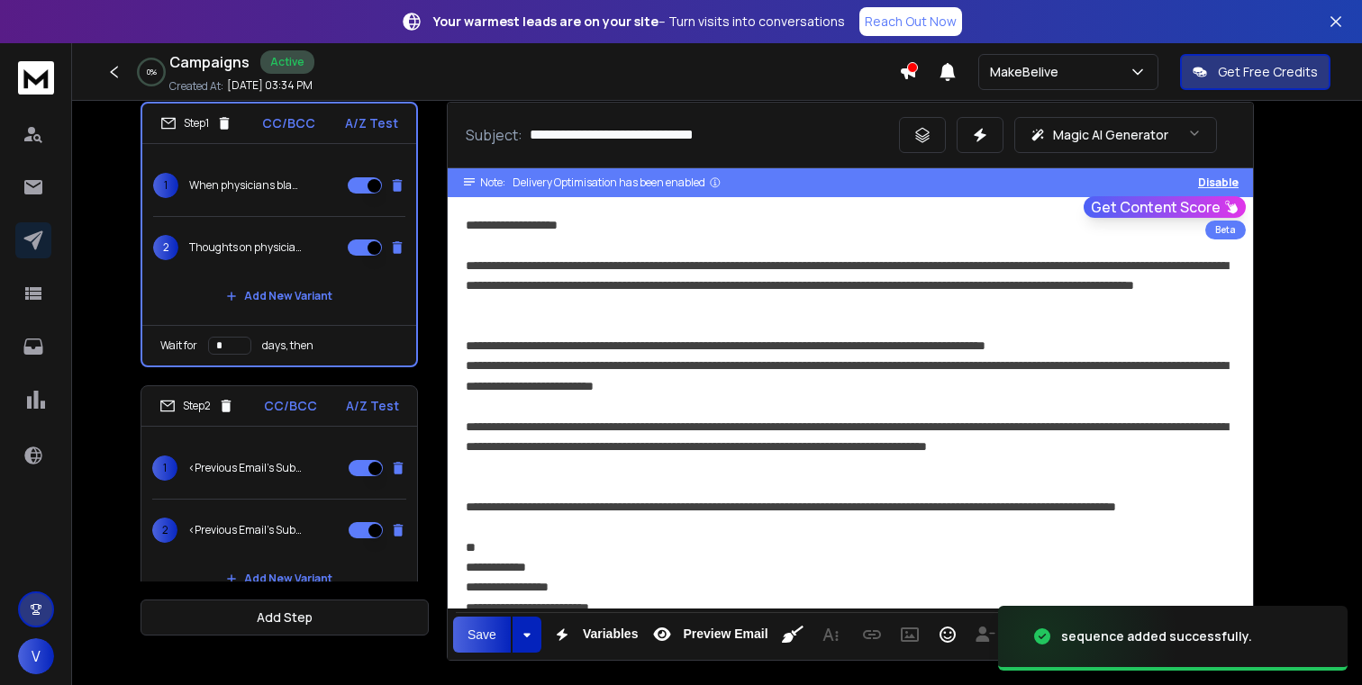
scroll to position [49, 0]
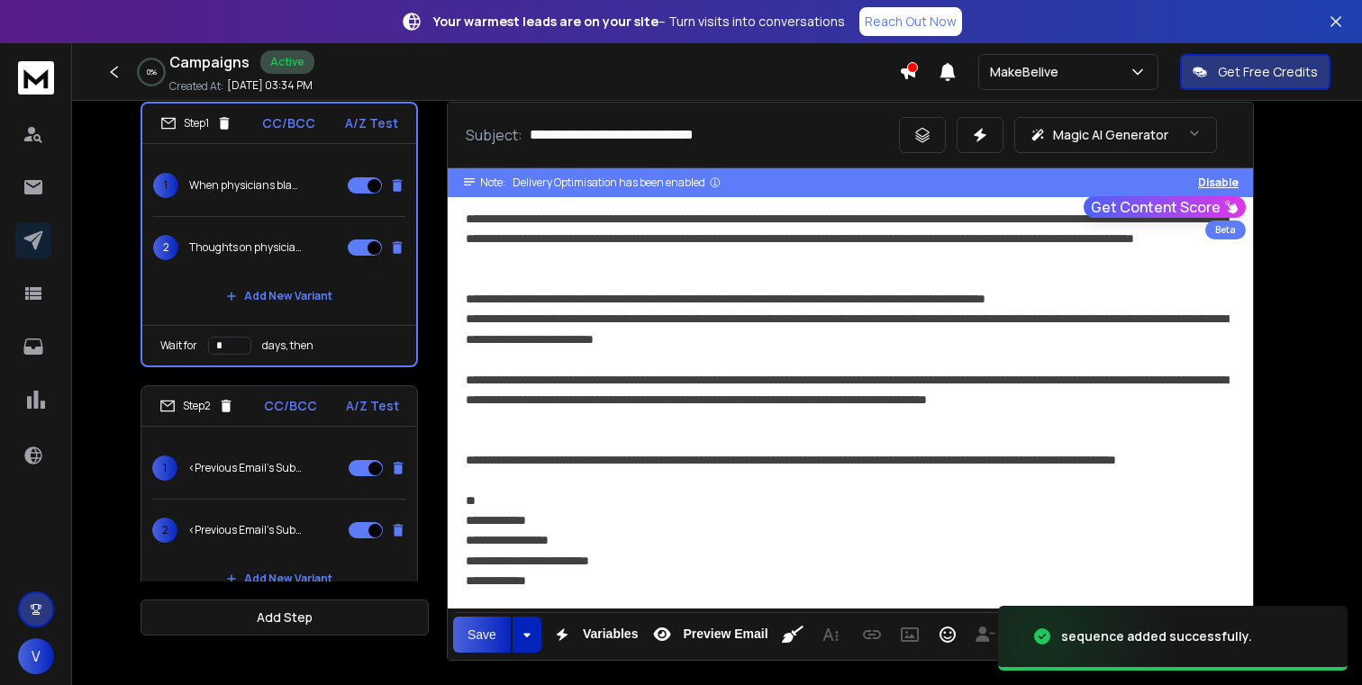
click at [259, 449] on div "1 <Previous Email's Subject>" at bounding box center [279, 469] width 254 height 62
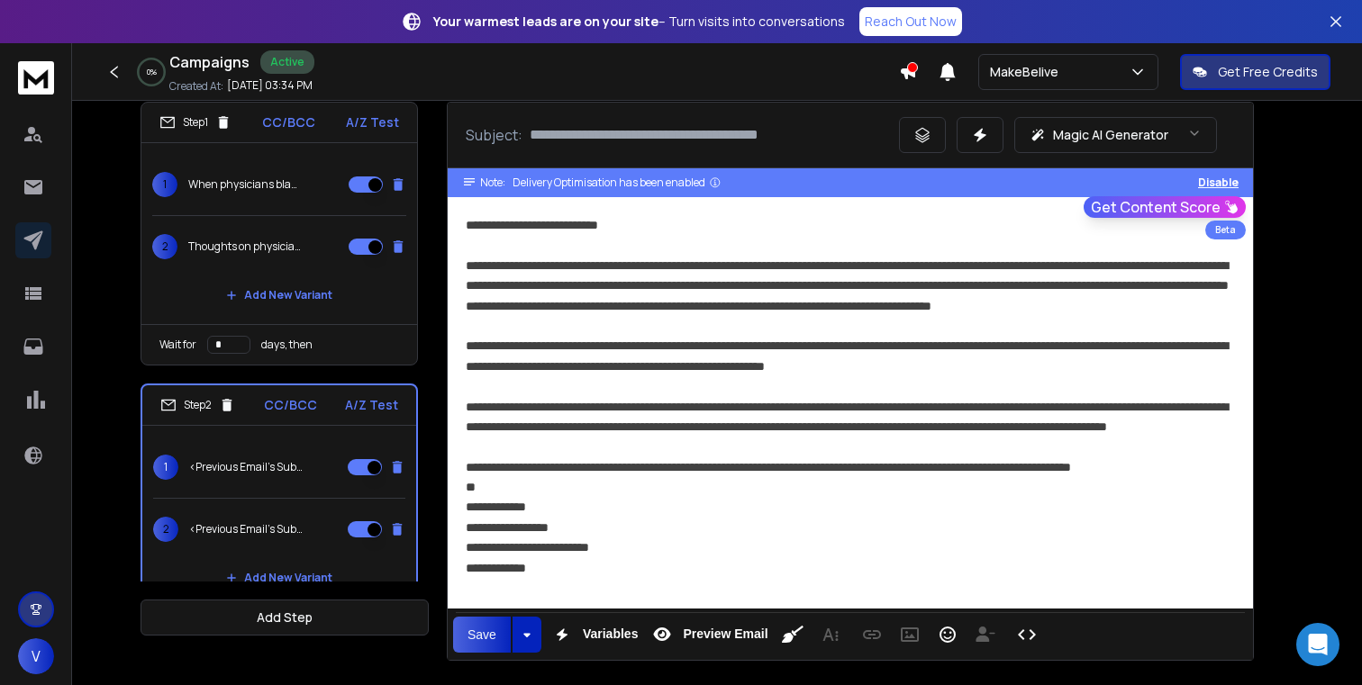
scroll to position [28, 0]
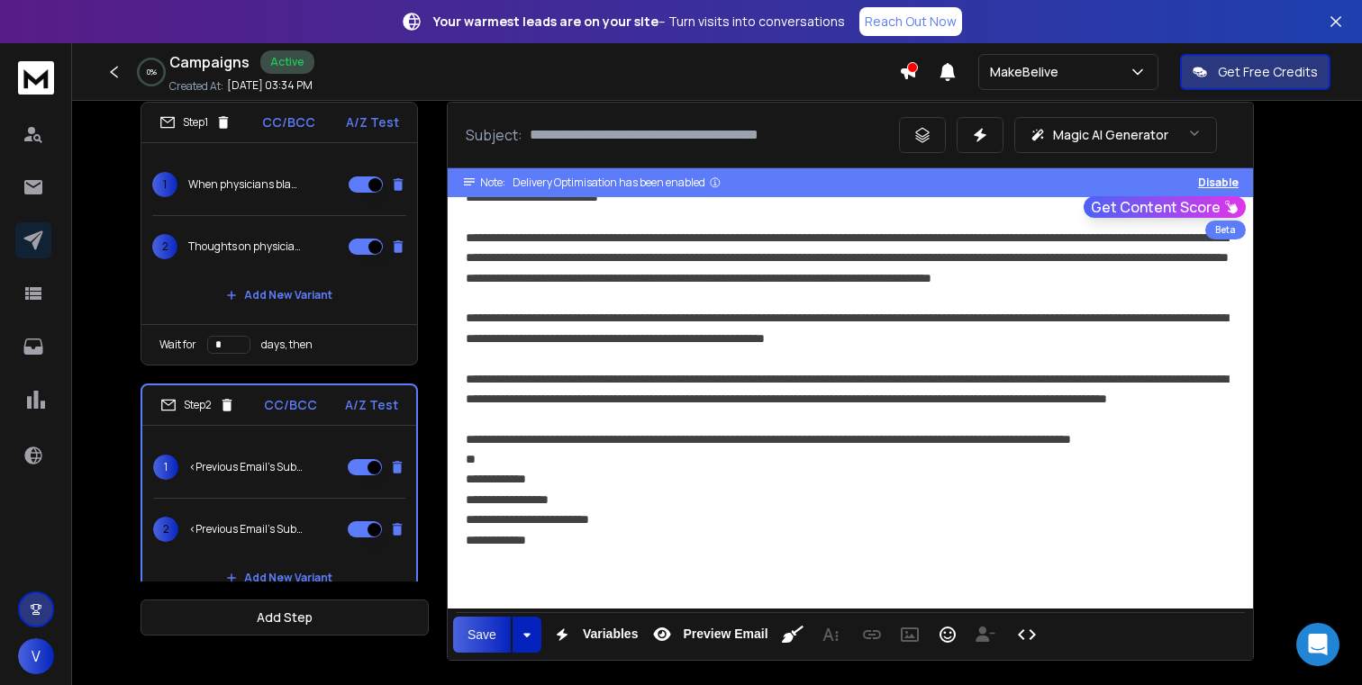
click at [272, 525] on p "<Previous Email's Subject>" at bounding box center [246, 529] width 115 height 14
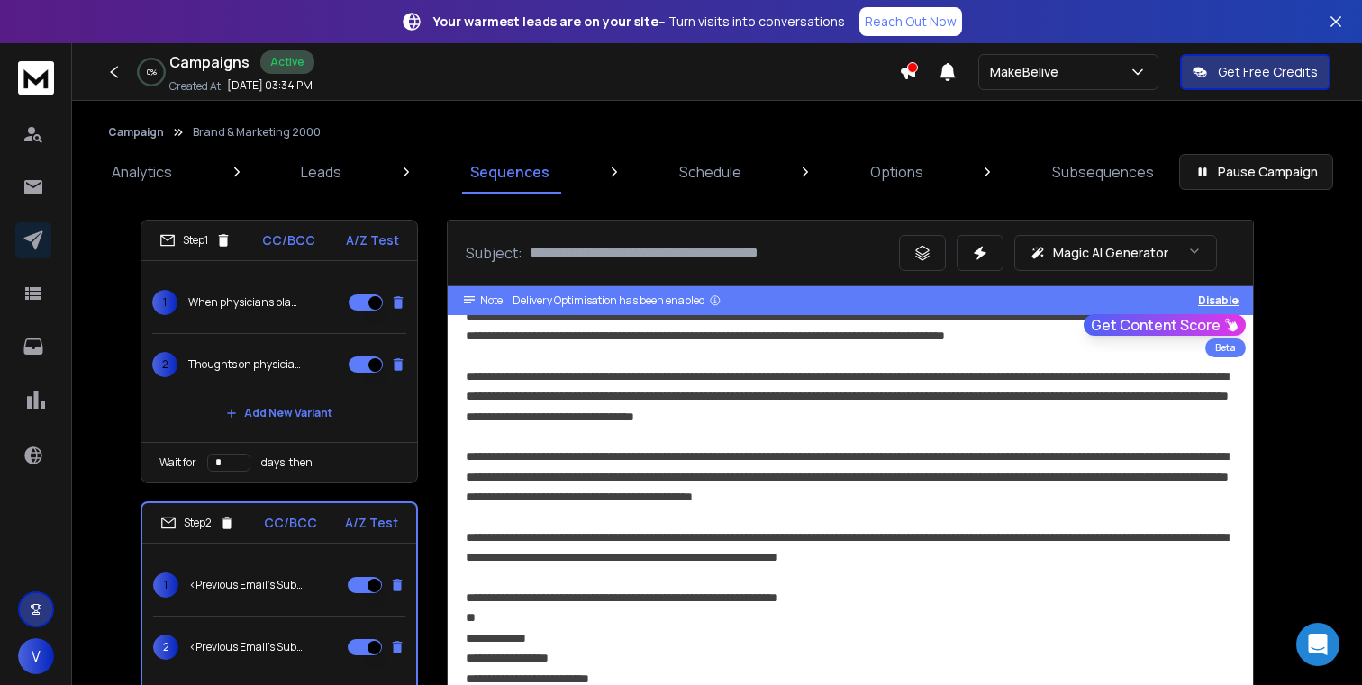
scroll to position [0, 0]
